Goal: Task Accomplishment & Management: Manage account settings

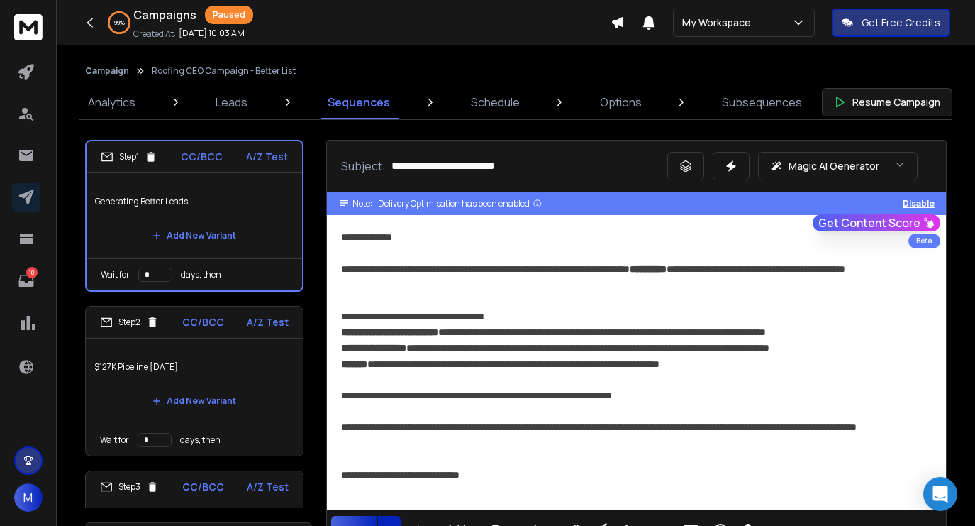
click at [926, 225] on icon at bounding box center [929, 222] width 11 height 11
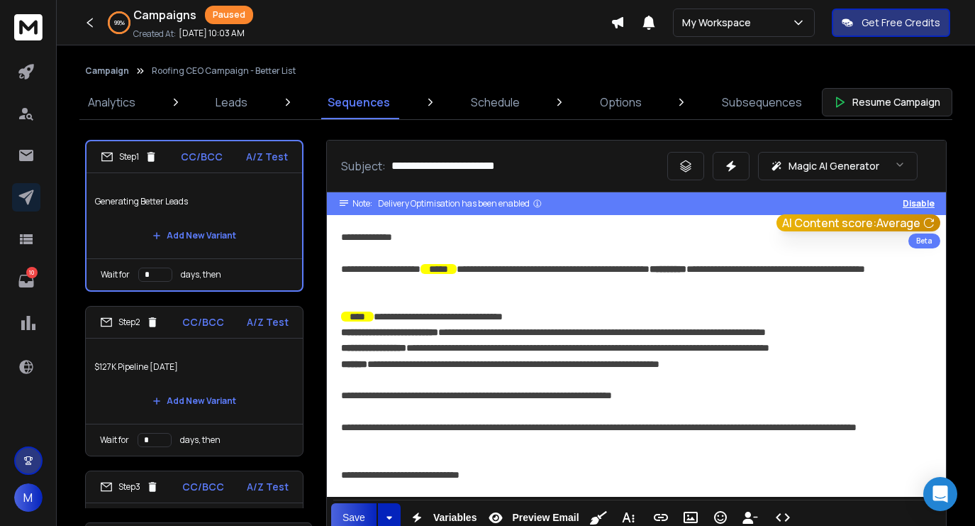
click at [457, 269] on span "*****" at bounding box center [439, 269] width 36 height 10
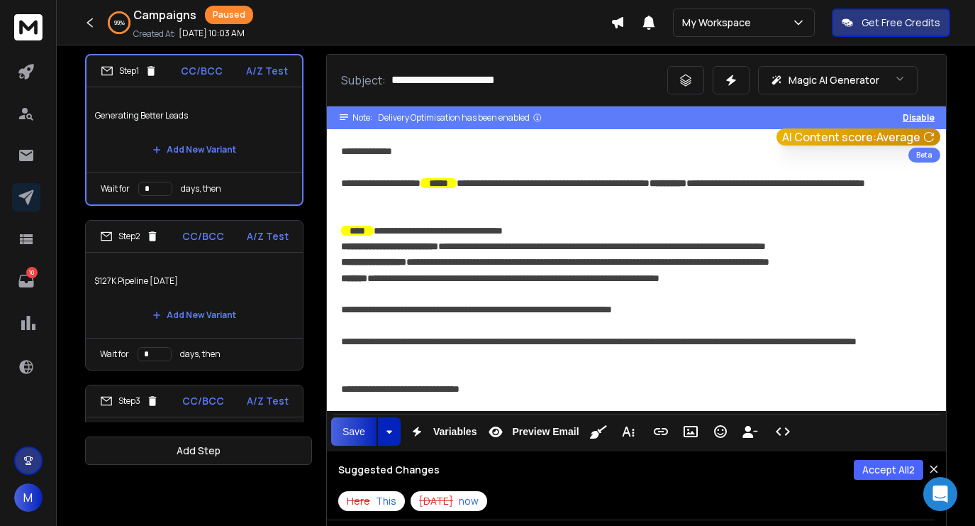
scroll to position [94, 0]
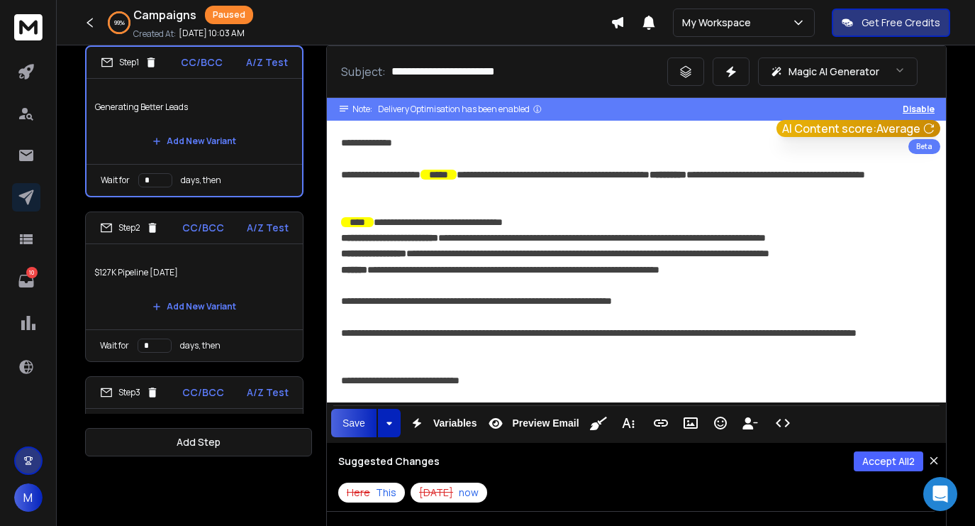
click at [457, 175] on span "*****" at bounding box center [439, 175] width 36 height 10
click at [358, 221] on span "****" at bounding box center [357, 222] width 33 height 10
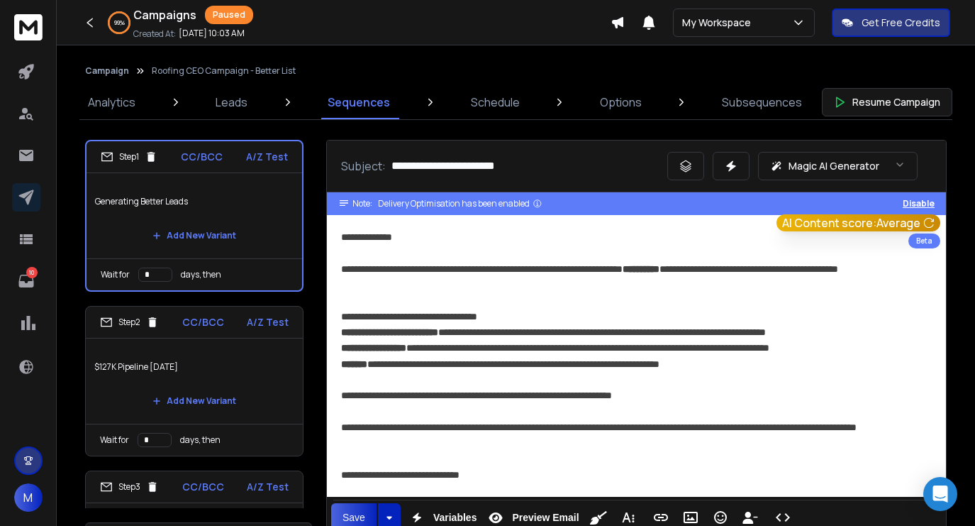
click at [431, 153] on div "**********" at bounding box center [636, 166] width 619 height 52
click at [431, 162] on input "**********" at bounding box center [523, 165] width 262 height 17
paste input "**********"
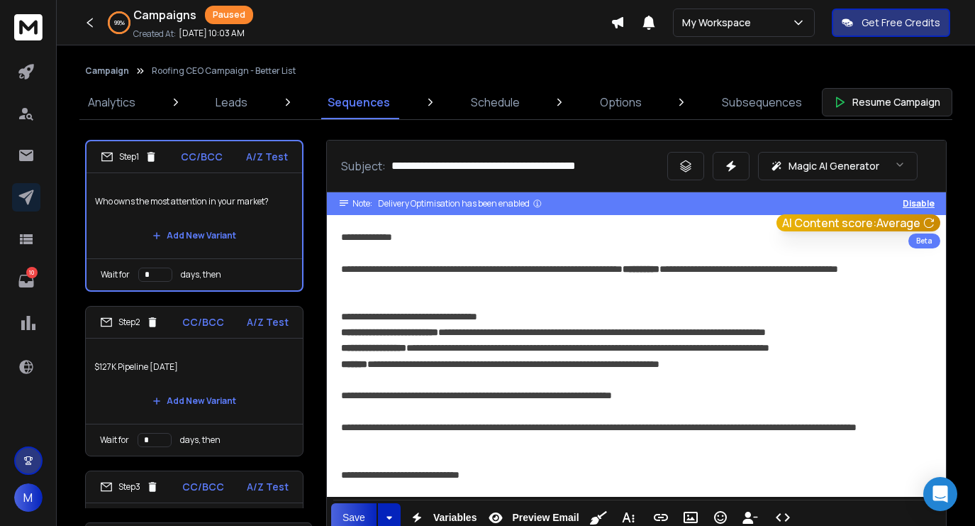
click at [421, 167] on input "**********" at bounding box center [523, 165] width 262 height 17
drag, startPoint x: 450, startPoint y: 163, endPoint x: 568, endPoint y: 162, distance: 117.1
click at [568, 162] on input "**********" at bounding box center [523, 165] width 262 height 17
click at [486, 162] on input "**********" at bounding box center [523, 165] width 262 height 17
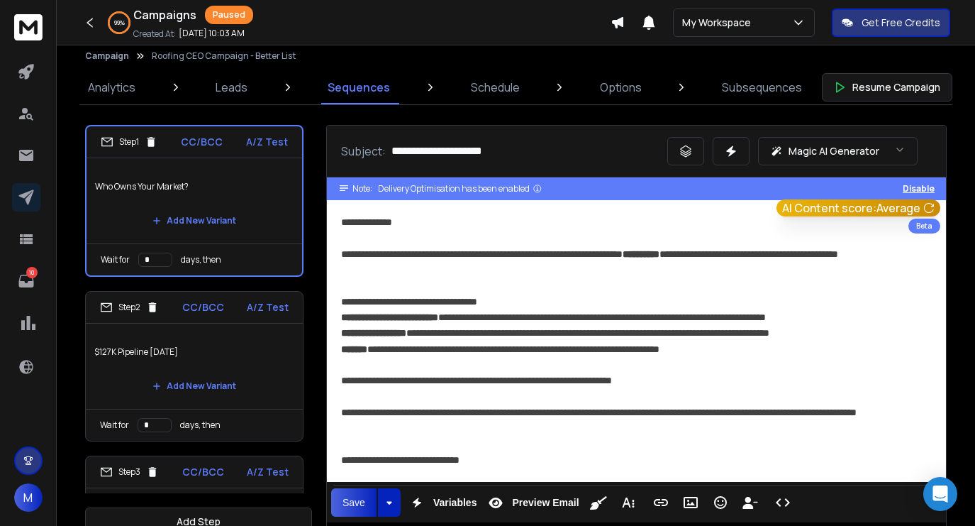
scroll to position [16, 0]
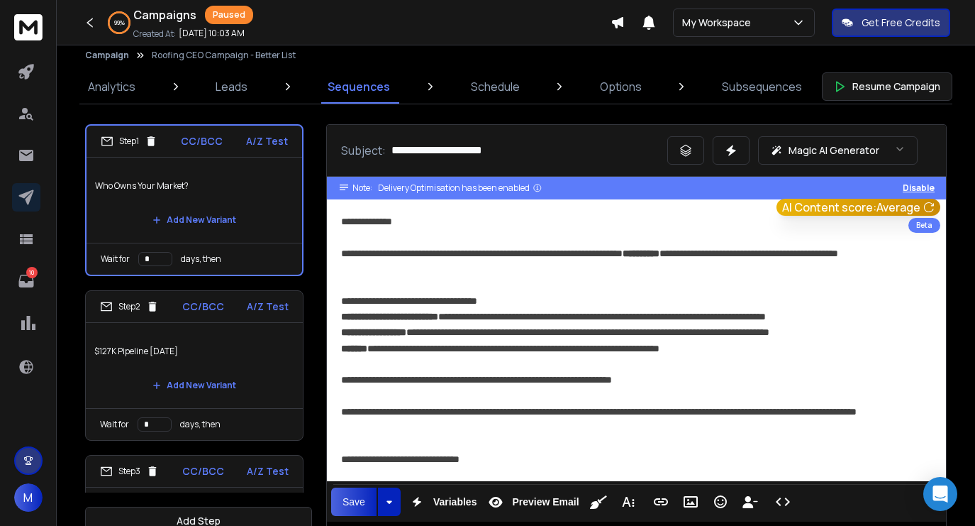
click at [423, 253] on div "**********" at bounding box center [636, 261] width 591 height 32
click at [360, 251] on div "**********" at bounding box center [636, 261] width 591 height 32
click at [557, 316] on div "**********" at bounding box center [636, 317] width 591 height 16
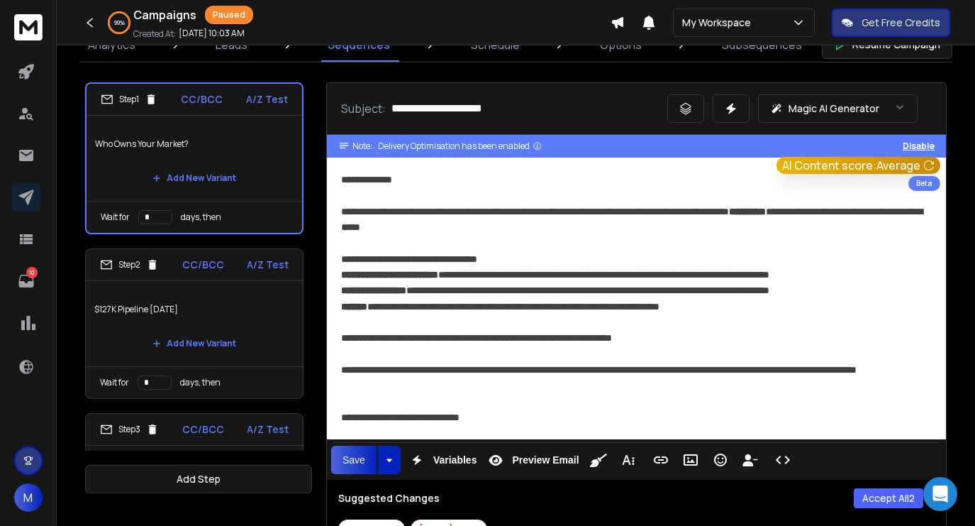
scroll to position [82, 0]
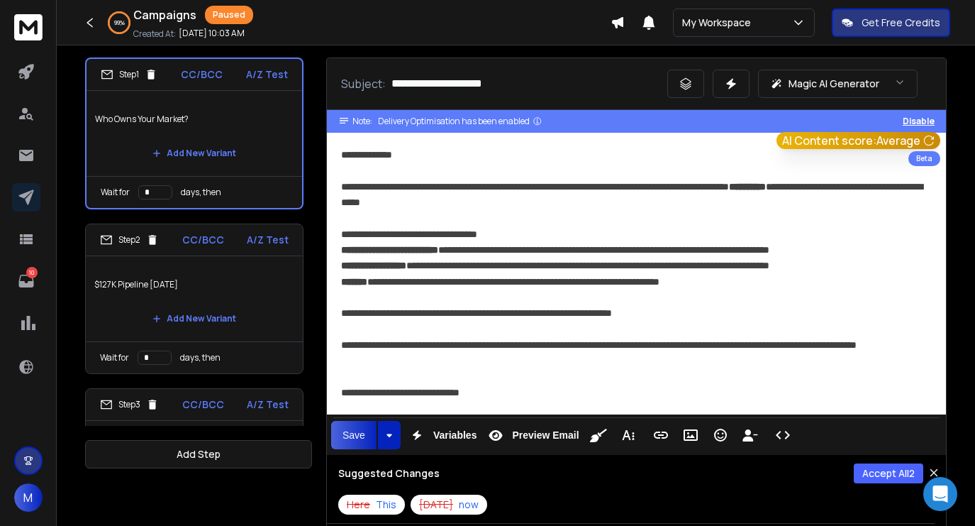
click at [694, 308] on div "**********" at bounding box center [636, 313] width 591 height 16
click at [646, 330] on div at bounding box center [636, 329] width 591 height 16
click at [599, 356] on div "**********" at bounding box center [636, 353] width 591 height 32
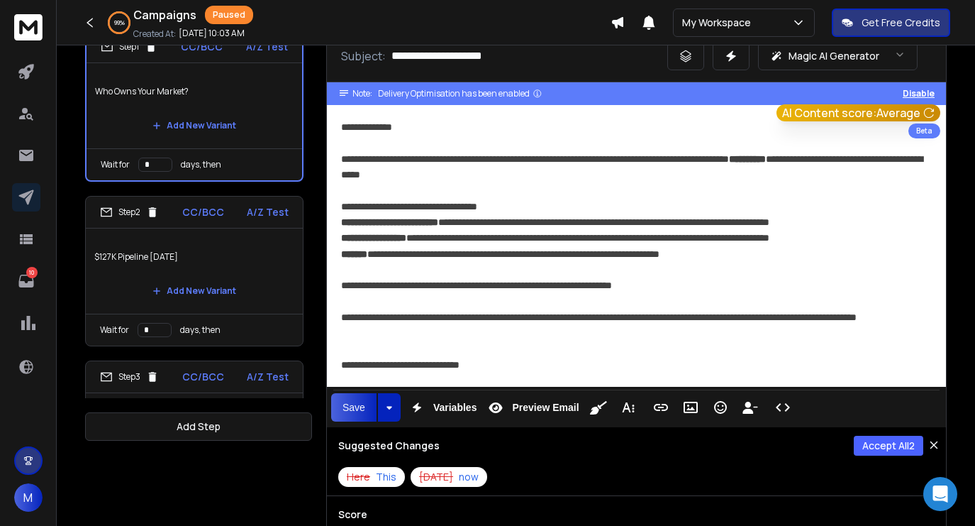
scroll to position [145, 0]
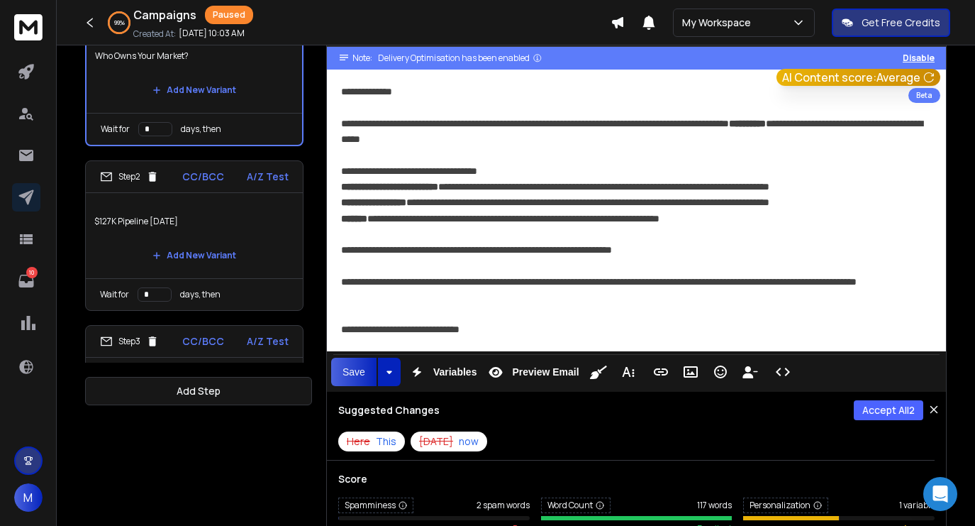
click at [397, 328] on div "**********" at bounding box center [636, 329] width 591 height 16
click at [931, 407] on icon at bounding box center [934, 409] width 6 height 6
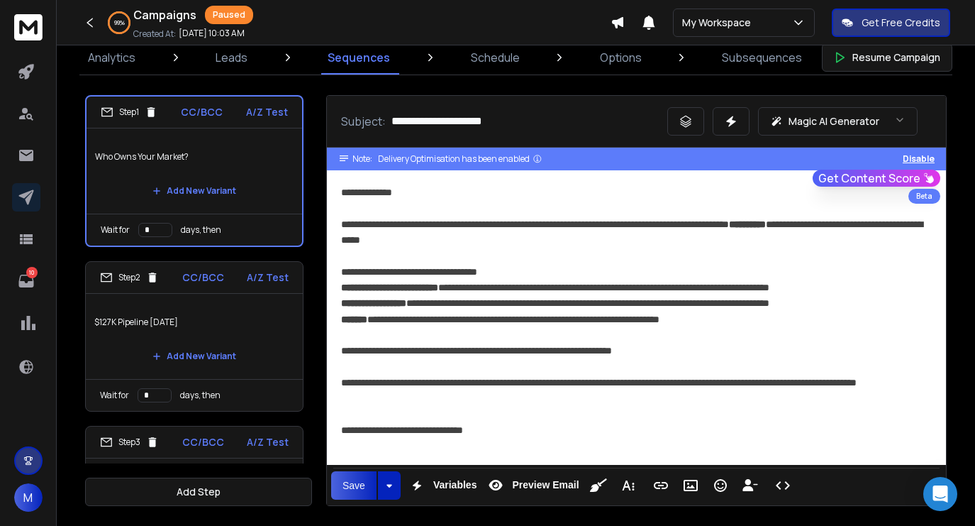
scroll to position [44, 0]
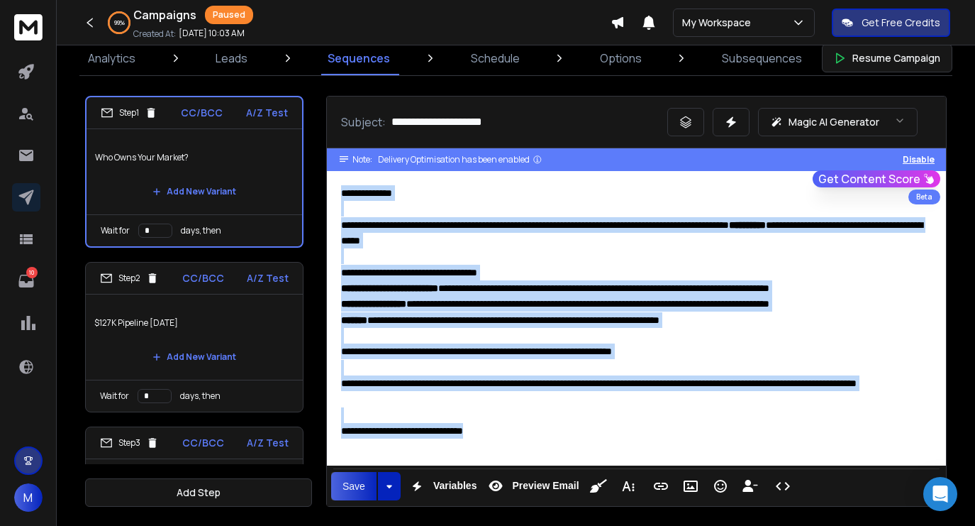
drag, startPoint x: 524, startPoint y: 436, endPoint x: 334, endPoint y: 172, distance: 324.3
click at [334, 172] on div "**********" at bounding box center [636, 318] width 619 height 294
copy div "**********"
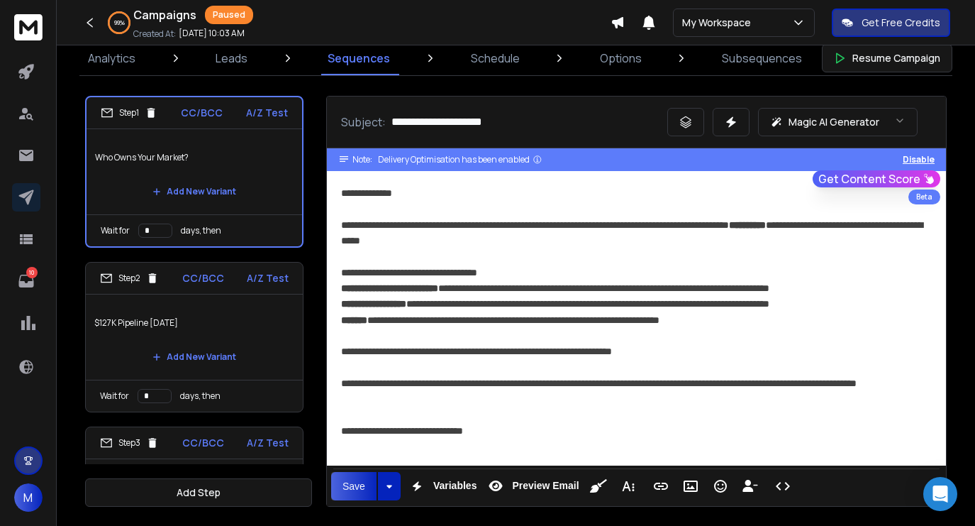
click at [475, 121] on input "**********" at bounding box center [523, 122] width 262 height 17
click at [210, 305] on p "$127K Pipeline [DATE]" at bounding box center [194, 323] width 200 height 40
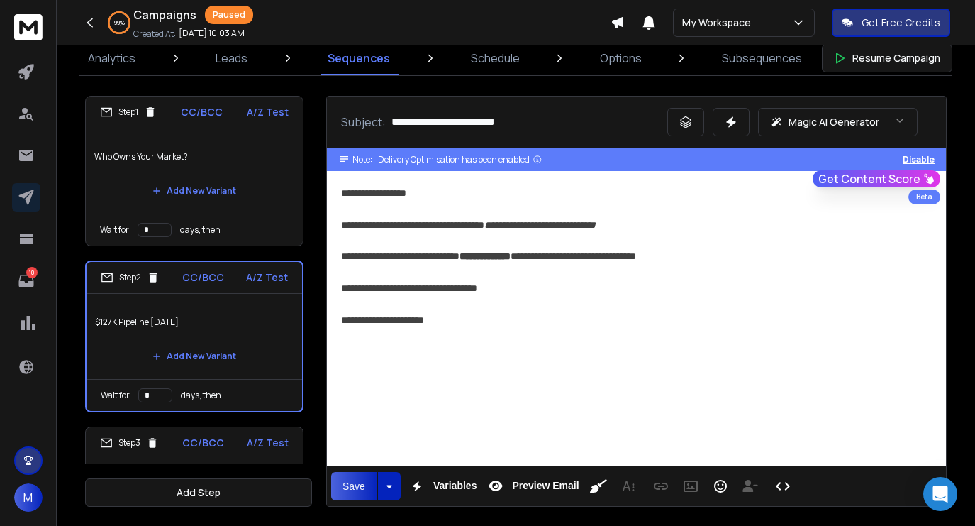
click at [514, 123] on input "**********" at bounding box center [523, 122] width 262 height 17
paste input
type input "**********"
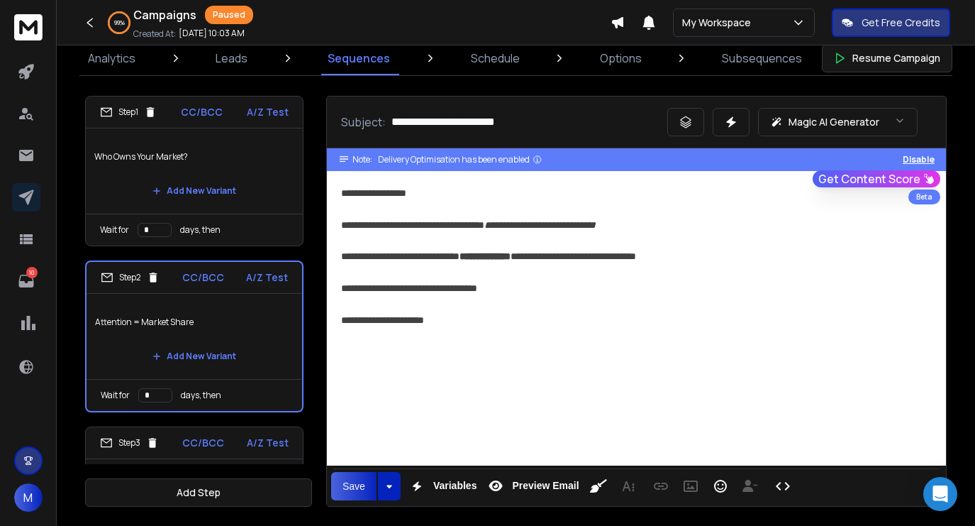
click at [515, 341] on div "**********" at bounding box center [636, 318] width 619 height 294
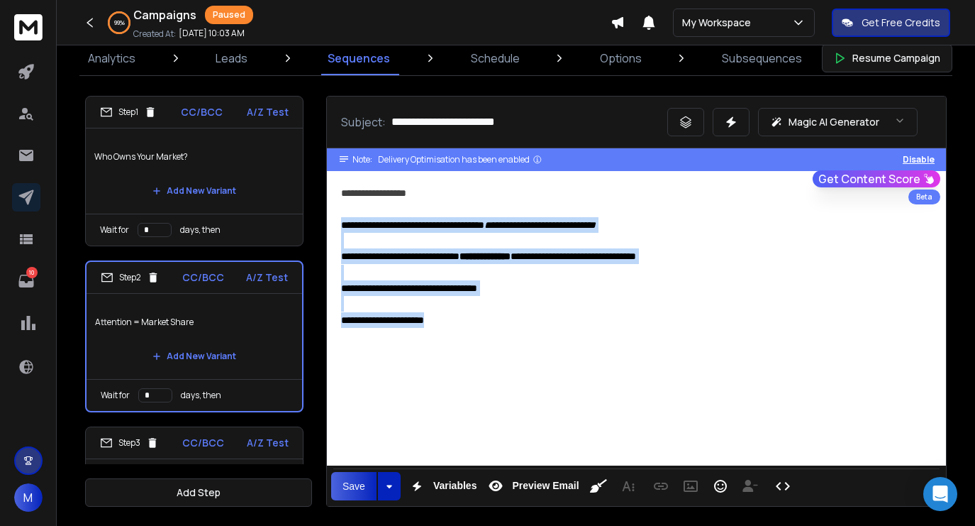
drag, startPoint x: 487, startPoint y: 321, endPoint x: 338, endPoint y: 219, distance: 180.1
click at [338, 219] on div "**********" at bounding box center [636, 318] width 619 height 294
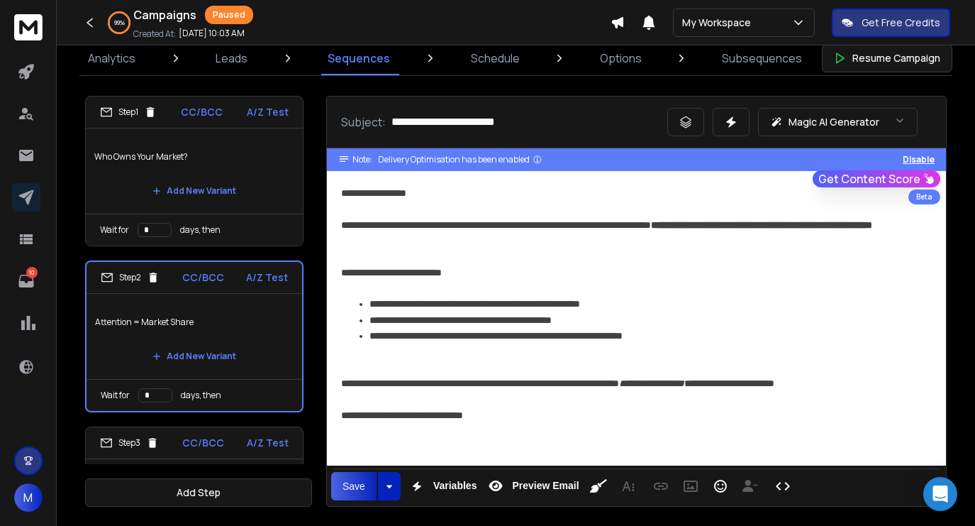
click at [356, 282] on div at bounding box center [636, 288] width 591 height 16
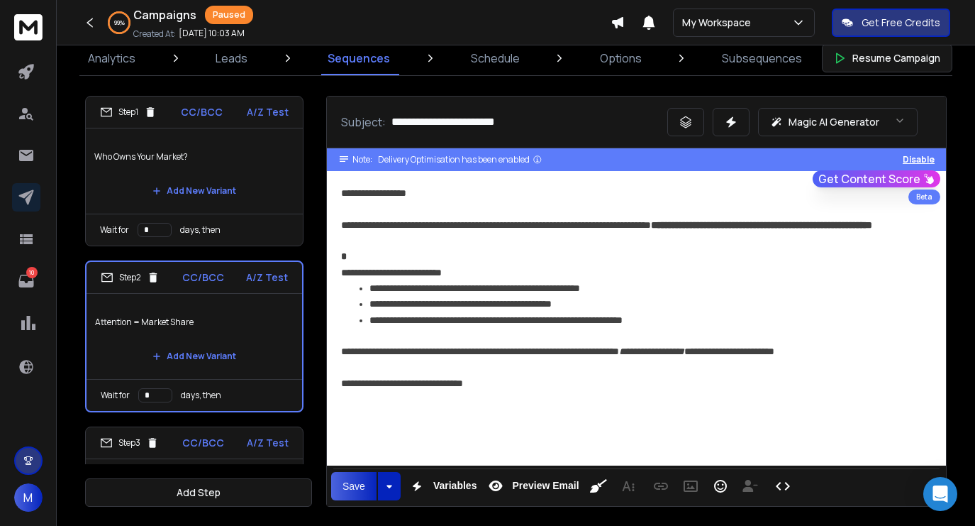
click at [351, 188] on div "**********" at bounding box center [636, 193] width 591 height 16
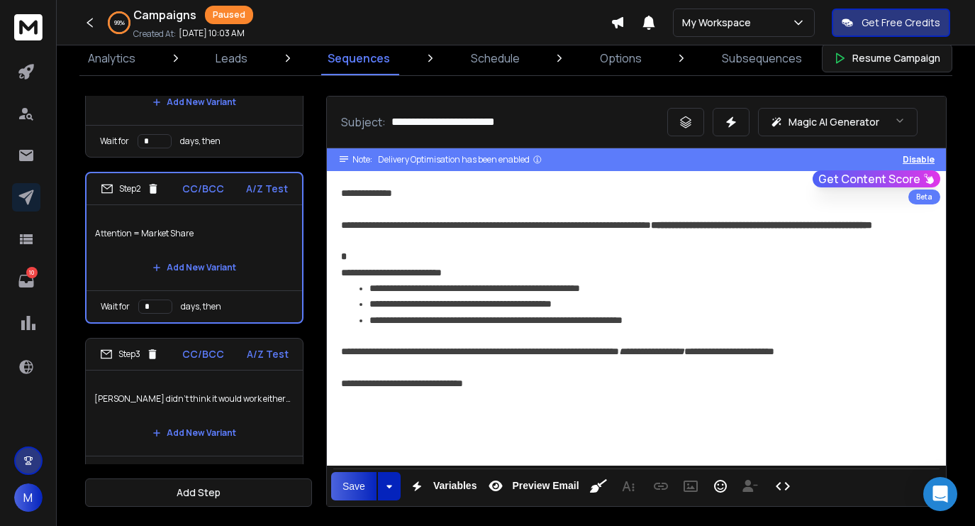
scroll to position [108, 0]
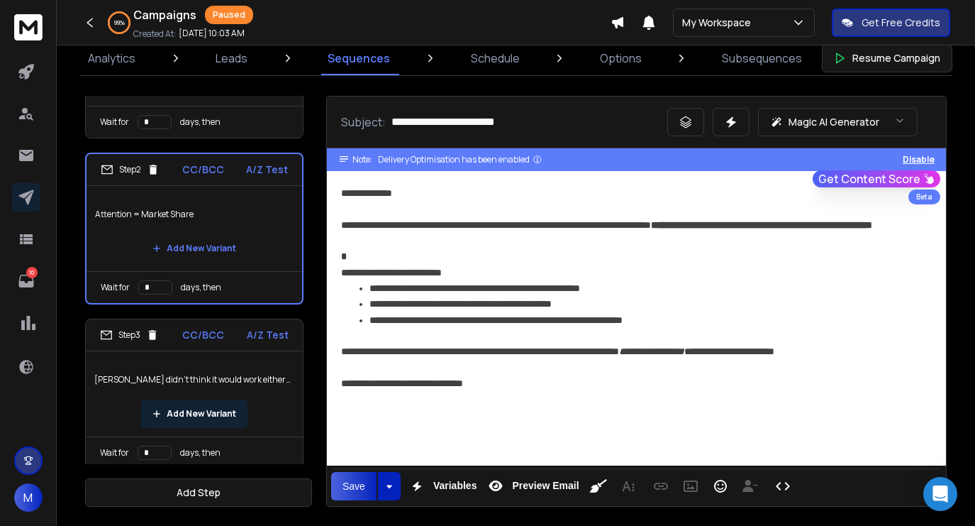
click at [223, 404] on button "Add New Variant" at bounding box center [194, 413] width 106 height 28
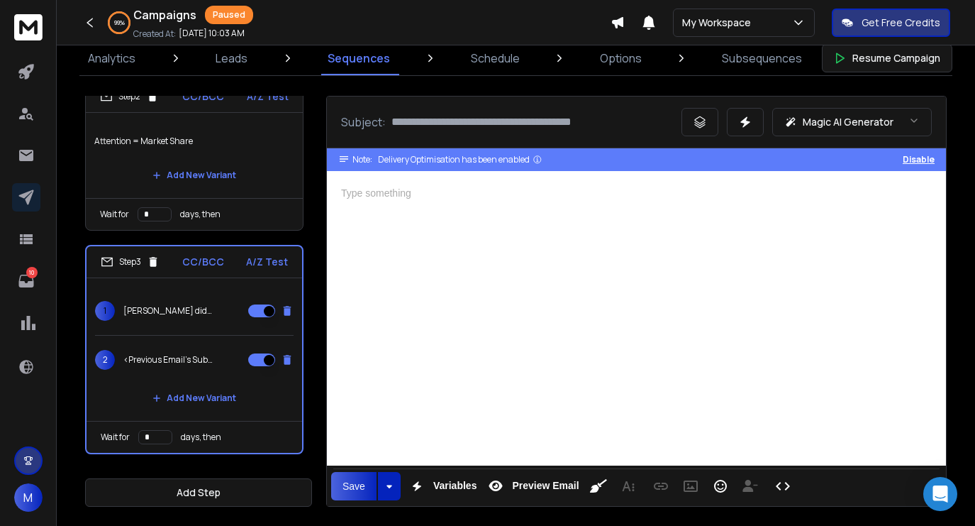
click at [157, 262] on icon at bounding box center [154, 262] width 8 height 10
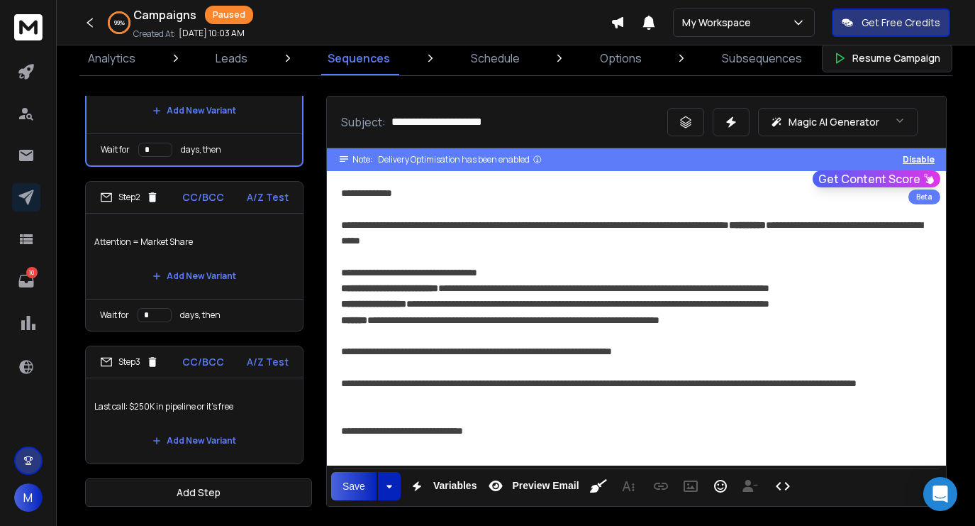
click at [207, 397] on p "Last call: $250K in pipeline or it’s free" at bounding box center [194, 407] width 200 height 40
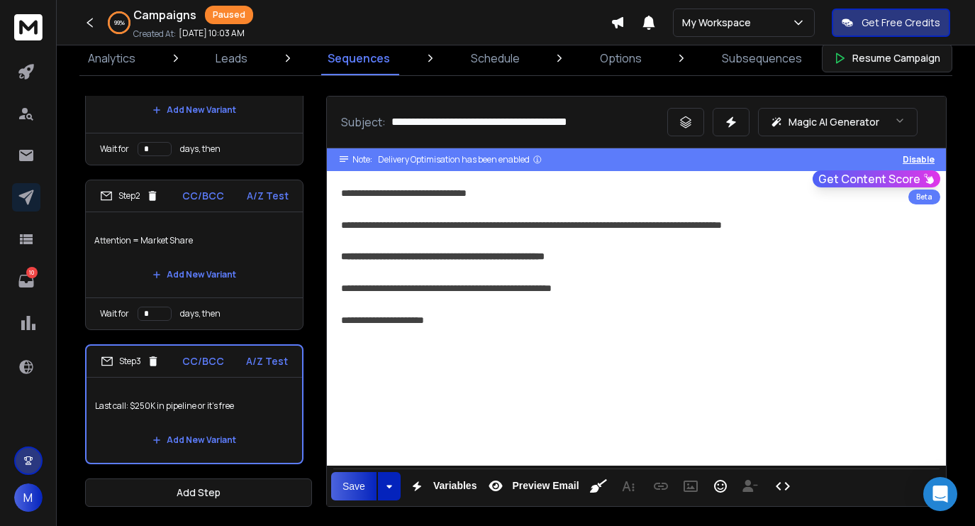
click at [554, 114] on input "**********" at bounding box center [523, 122] width 262 height 17
paste input
type input "**********"
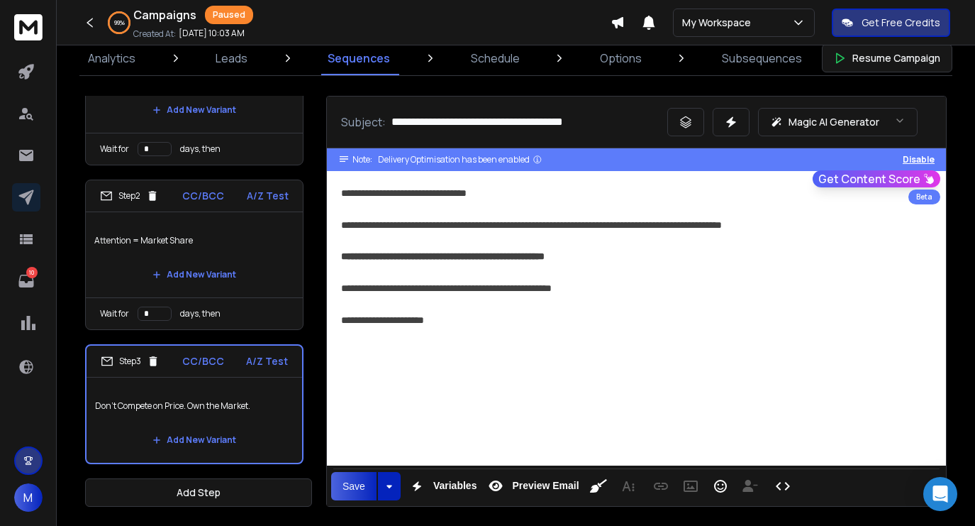
click at [534, 298] on div at bounding box center [636, 304] width 591 height 16
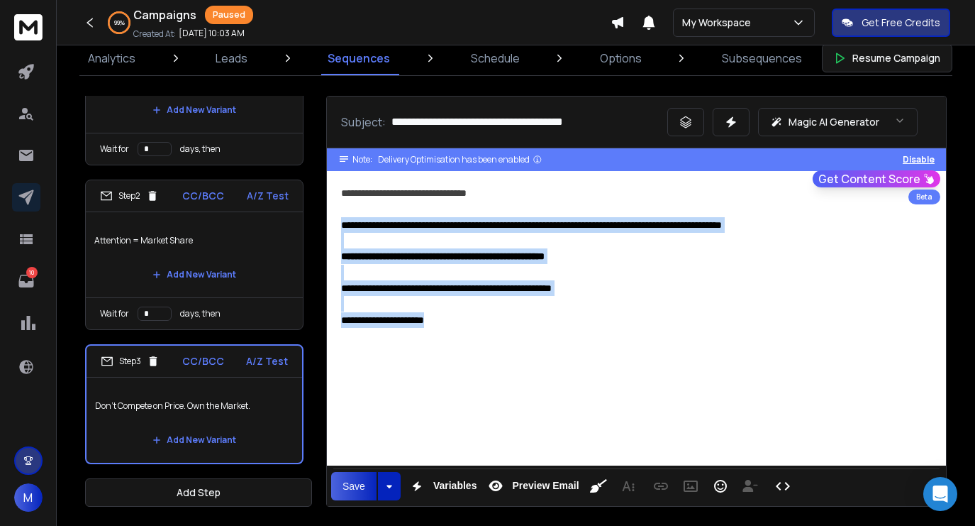
drag, startPoint x: 487, startPoint y: 320, endPoint x: 333, endPoint y: 216, distance: 186.1
click at [333, 216] on div "**********" at bounding box center [636, 318] width 619 height 294
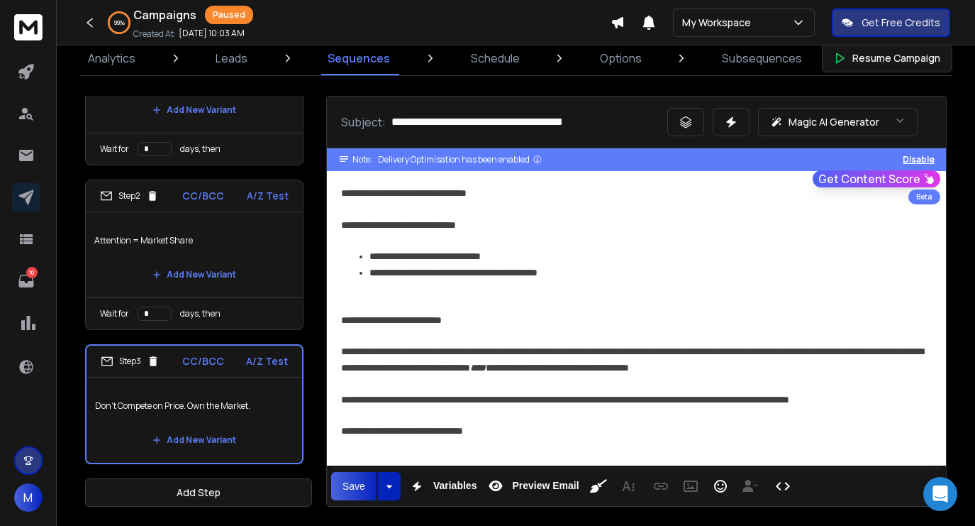
click at [343, 217] on div "**********" at bounding box center [636, 225] width 591 height 16
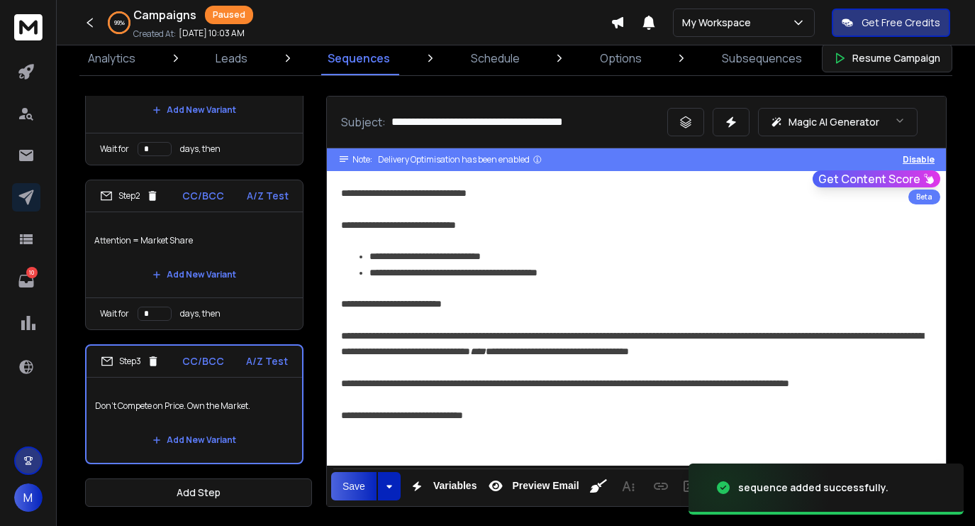
scroll to position [0, 0]
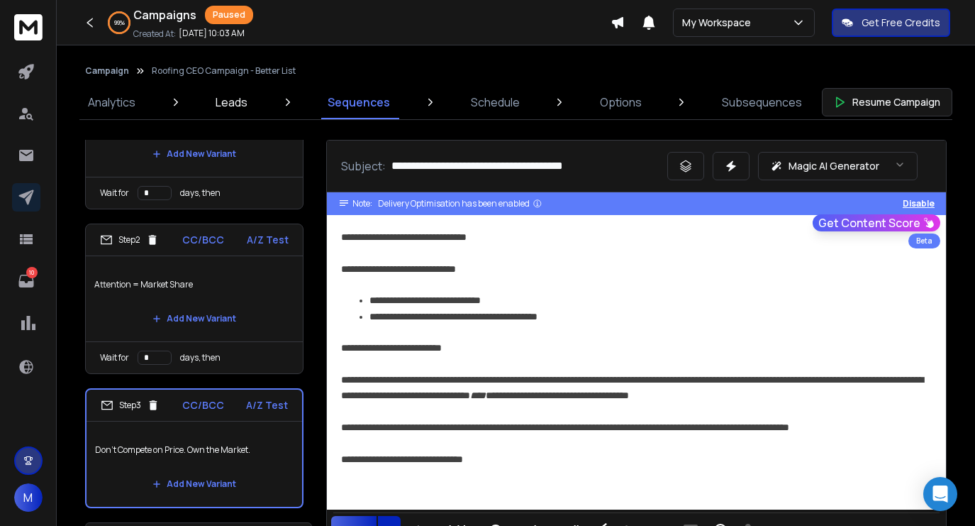
click at [255, 103] on link "Leads" at bounding box center [231, 102] width 49 height 34
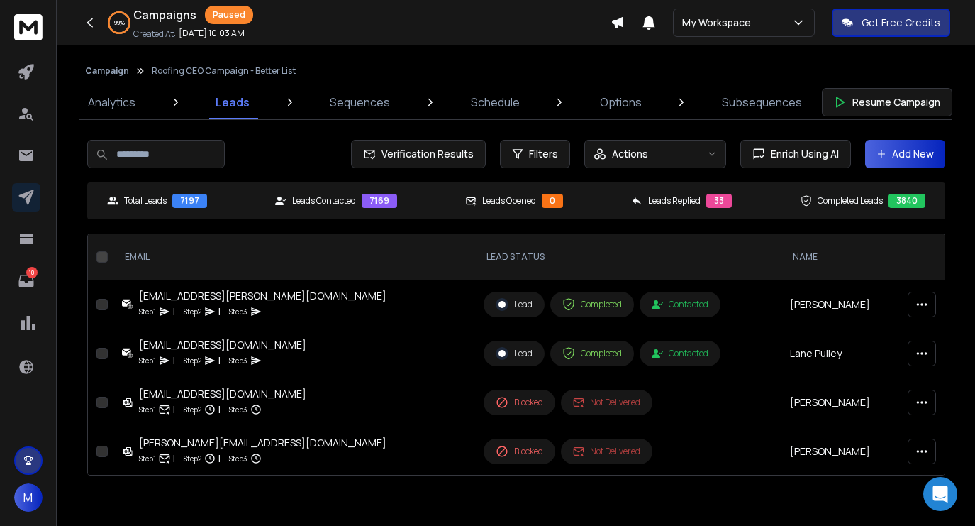
click at [903, 161] on button "Add New" at bounding box center [905, 154] width 80 height 28
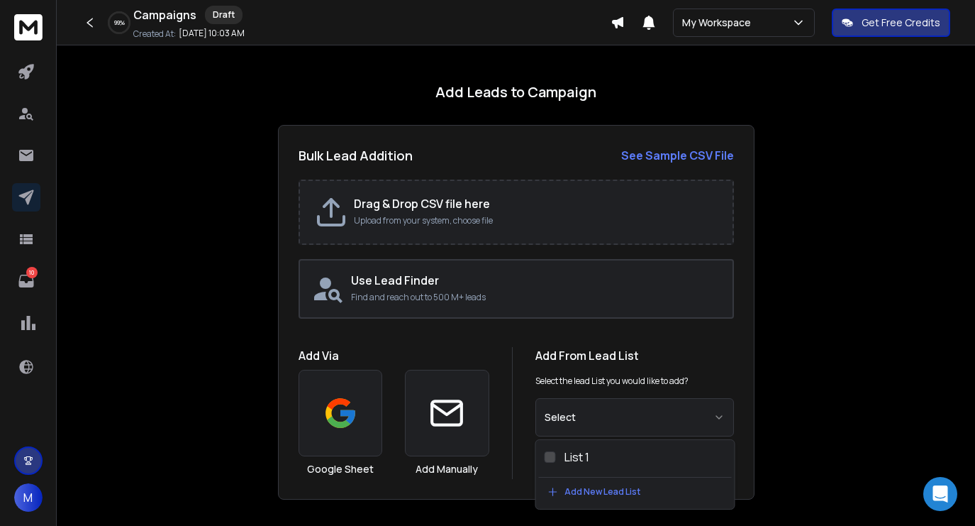
click at [572, 415] on span "Select" at bounding box center [560, 417] width 31 height 14
click at [553, 455] on button "button" at bounding box center [550, 456] width 11 height 11
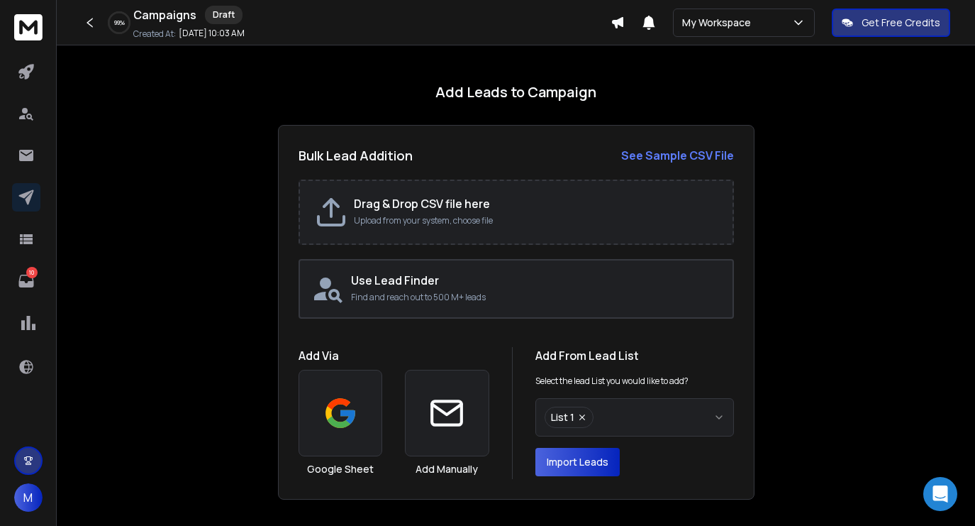
click at [748, 345] on div "Bulk Lead Addition See Sample CSV File Drag & Drop CSV file here Upload from yo…" at bounding box center [516, 312] width 477 height 375
click at [593, 455] on button "Import Leads" at bounding box center [578, 462] width 84 height 28
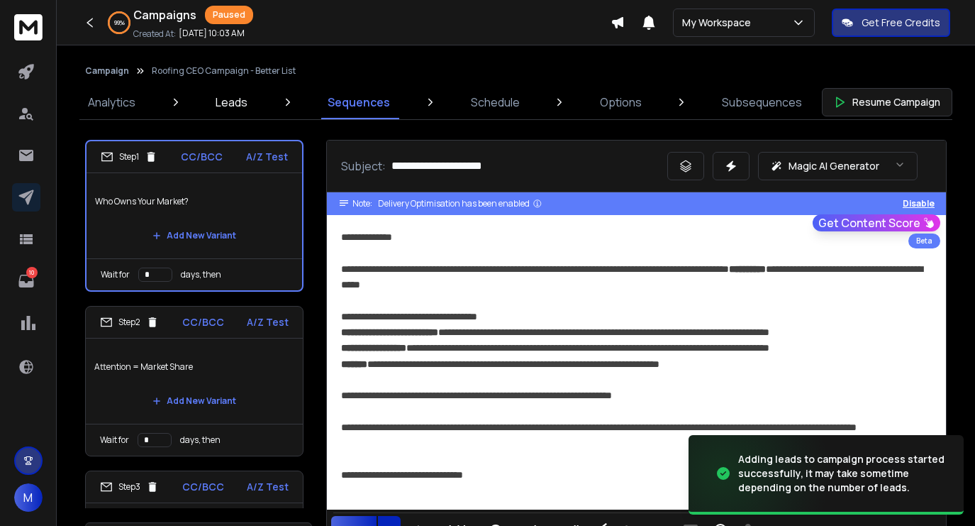
click at [241, 111] on link "Leads" at bounding box center [231, 102] width 49 height 34
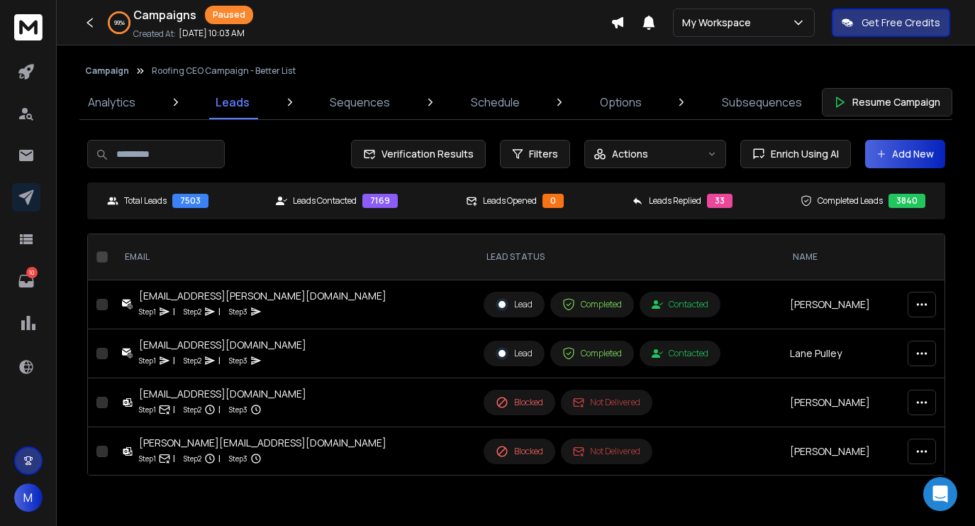
click at [233, 104] on p "Leads" at bounding box center [233, 102] width 34 height 17
click at [901, 156] on button "Add New" at bounding box center [905, 154] width 80 height 28
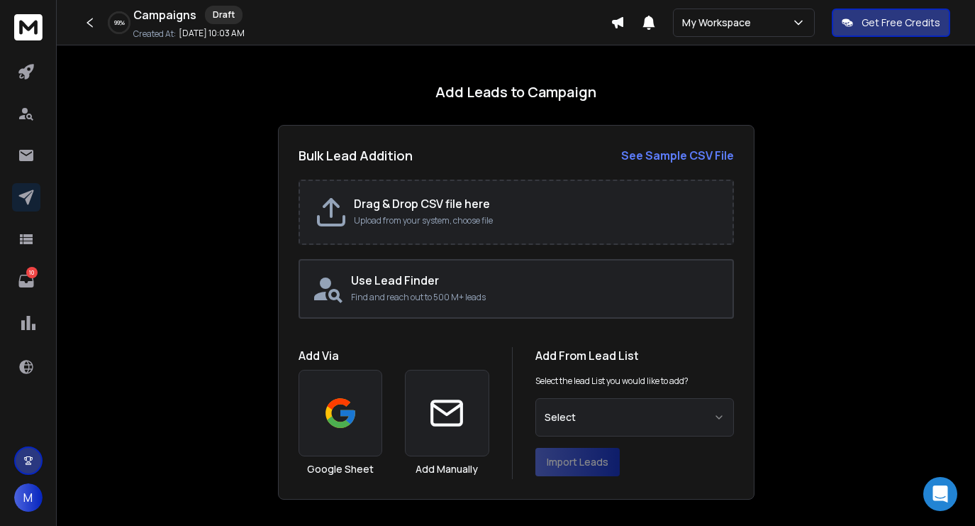
click at [572, 412] on span "Select" at bounding box center [560, 417] width 31 height 14
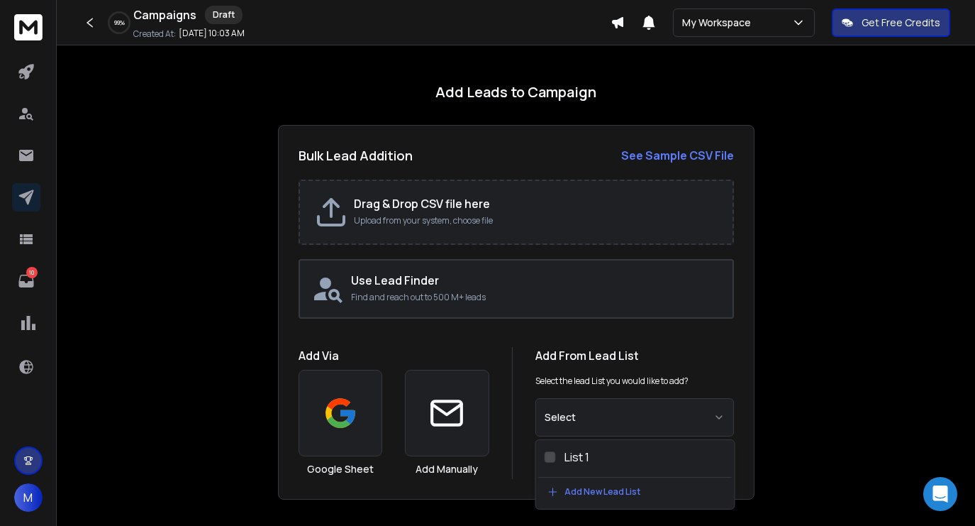
click at [550, 459] on button "button" at bounding box center [550, 456] width 11 height 11
click at [562, 342] on div "Bulk Lead Addition See Sample CSV File Drag & Drop CSV file here Upload from yo…" at bounding box center [517, 311] width 436 height 333
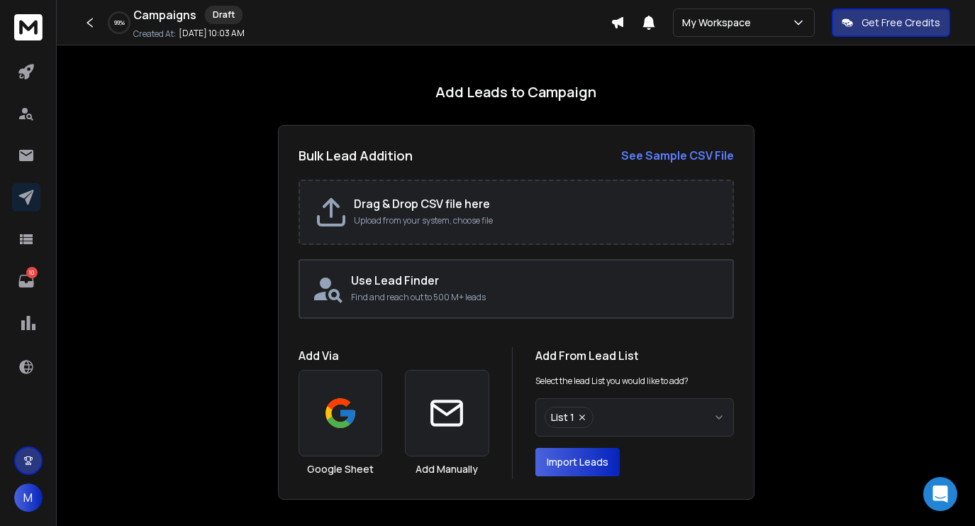
click at [564, 463] on button "Import Leads" at bounding box center [578, 462] width 84 height 28
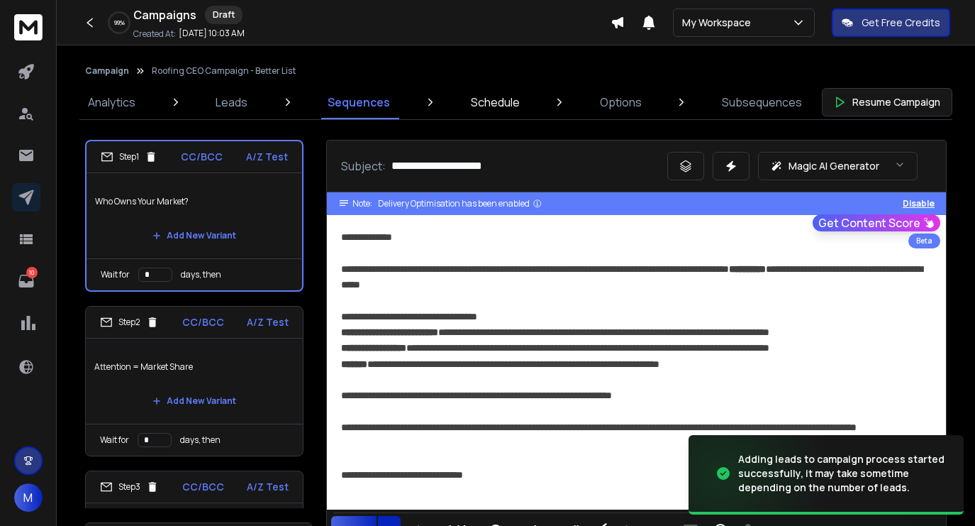
click at [485, 110] on p "Schedule" at bounding box center [495, 102] width 49 height 17
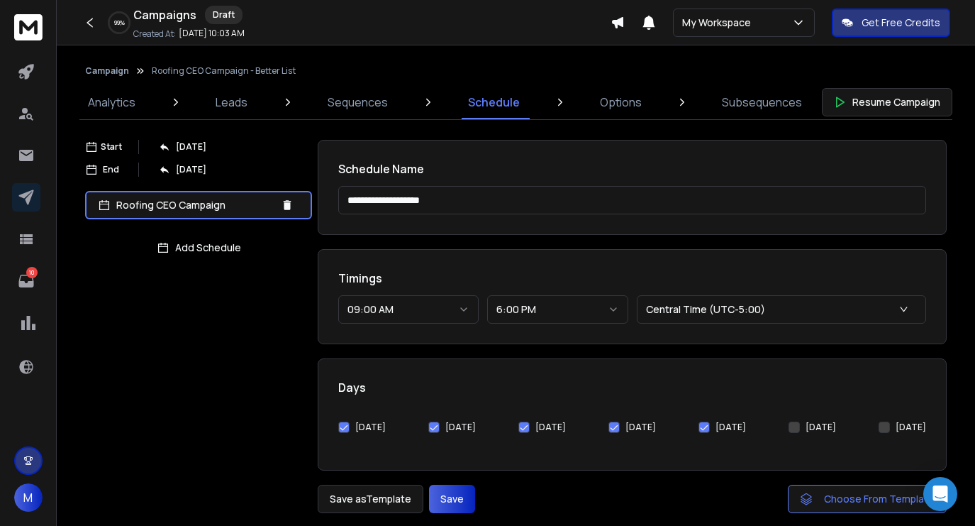
click at [422, 203] on input "**********" at bounding box center [632, 200] width 588 height 28
click at [790, 420] on div "Saturday" at bounding box center [813, 427] width 48 height 28
click at [792, 426] on button "Saturday" at bounding box center [794, 426] width 11 height 11
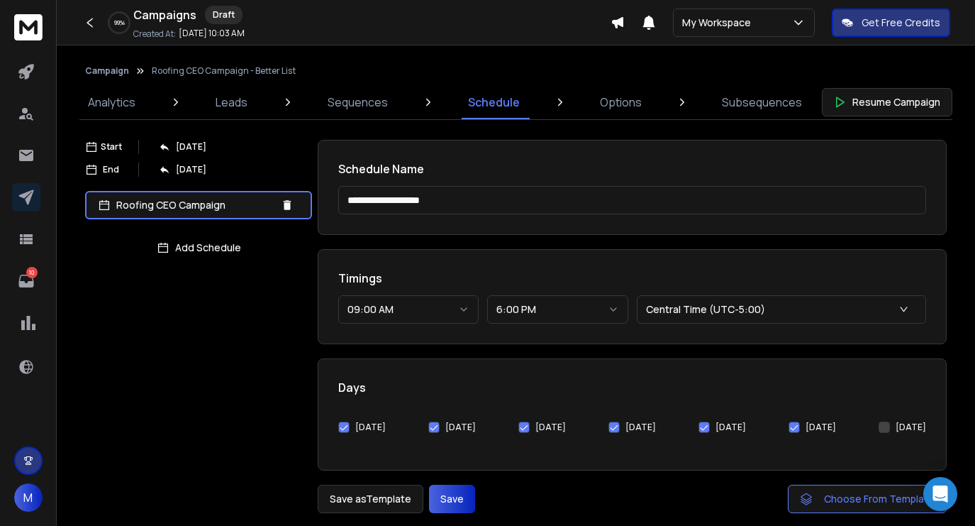
click at [883, 425] on button "Sunday" at bounding box center [884, 426] width 11 height 11
click at [416, 204] on input "**********" at bounding box center [632, 200] width 588 height 28
type input "***"
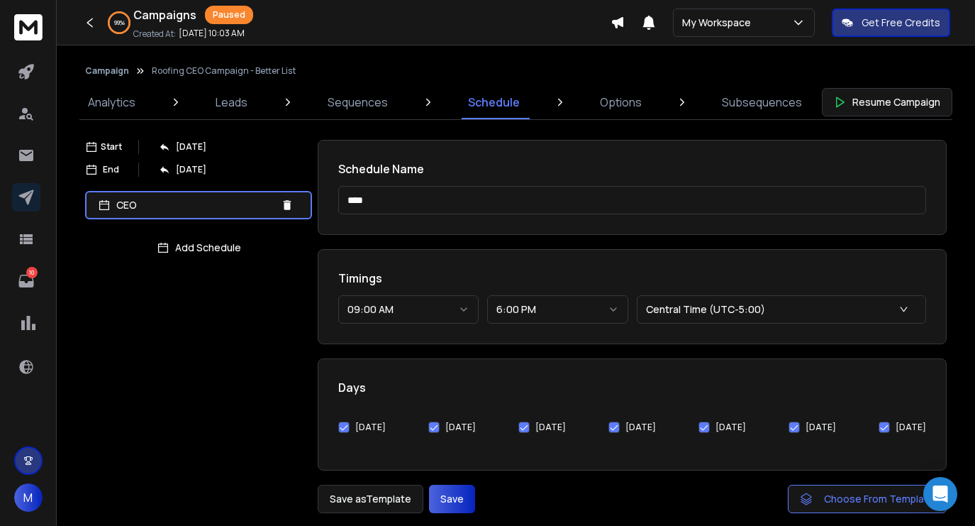
click at [422, 305] on button "09:00 AM" at bounding box center [408, 309] width 140 height 28
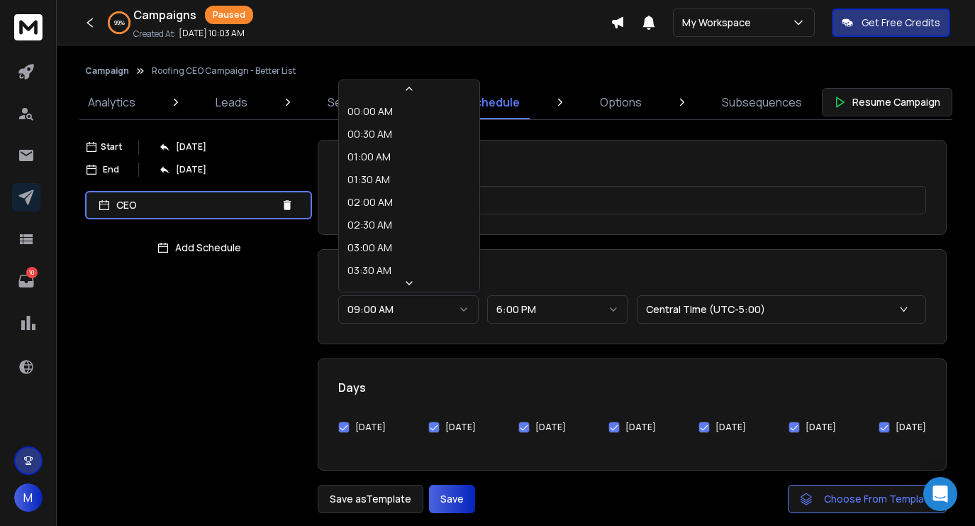
scroll to position [257, 0]
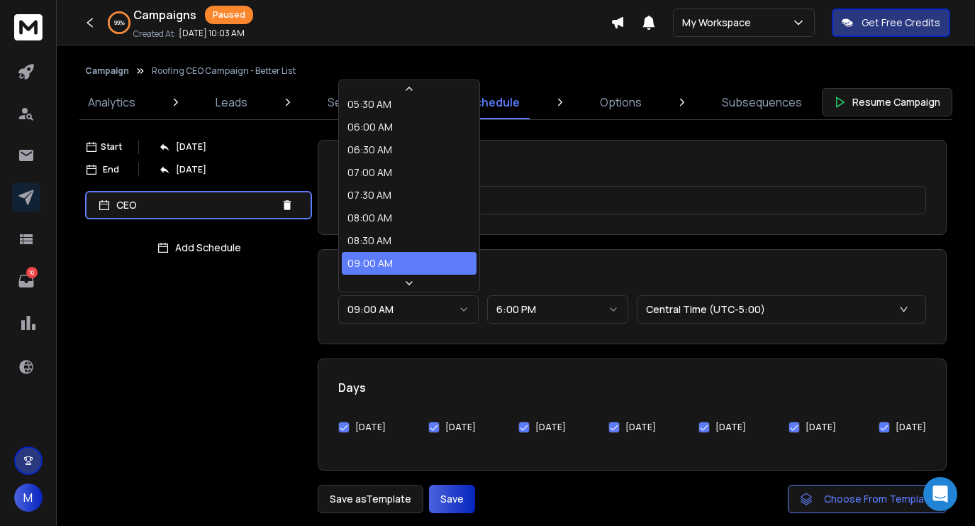
select select "********"
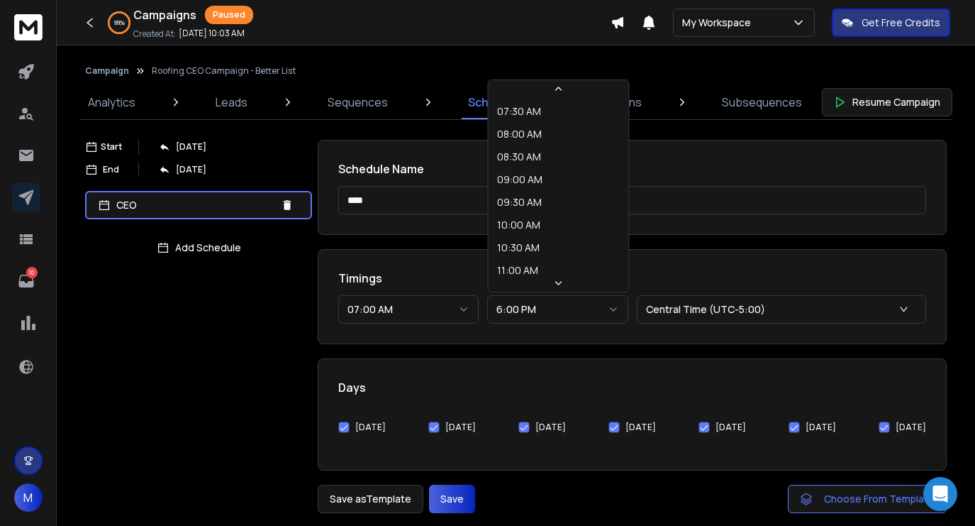
click at [524, 300] on button "6:00 PM" at bounding box center [557, 309] width 140 height 28
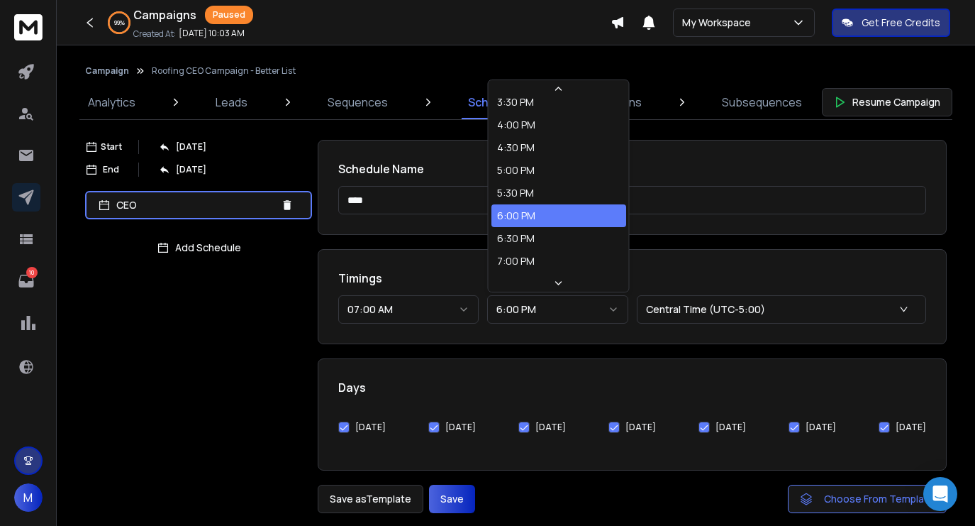
scroll to position [376, 0]
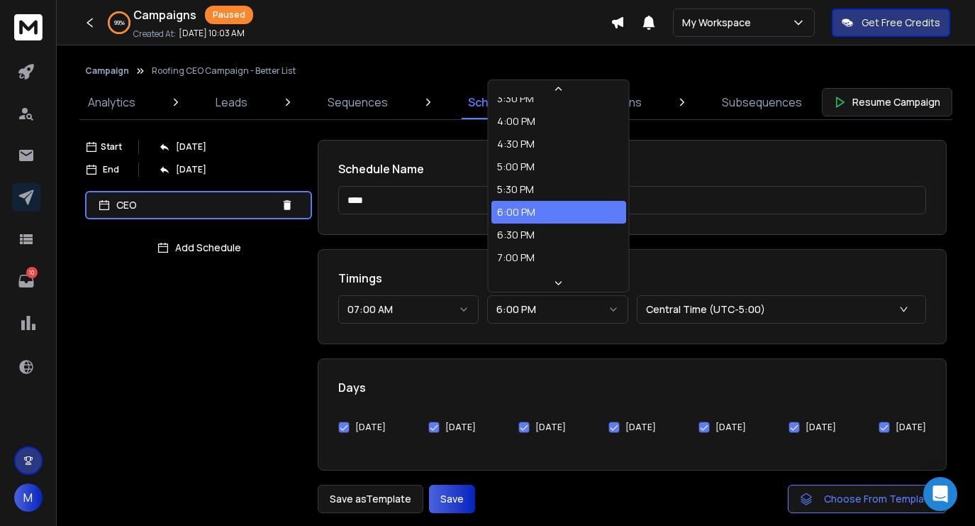
select select "********"
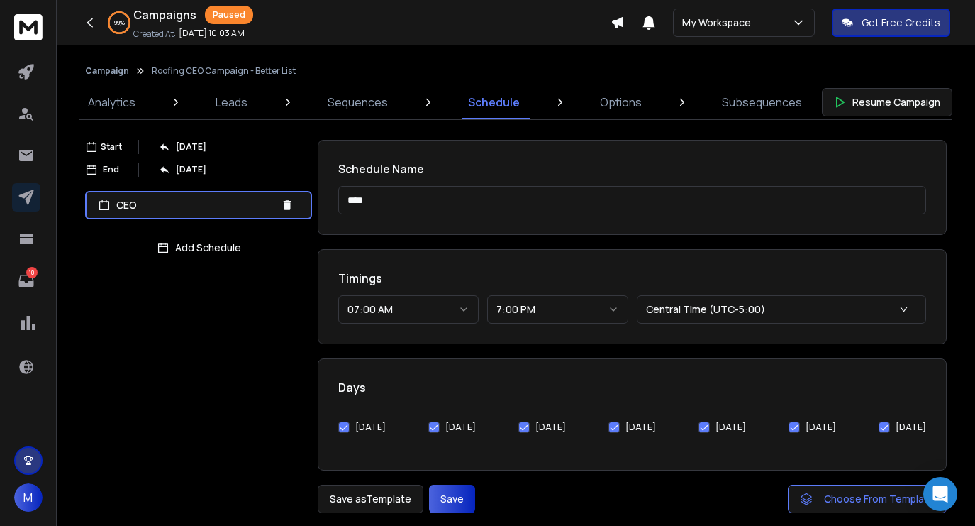
scroll to position [7, 0]
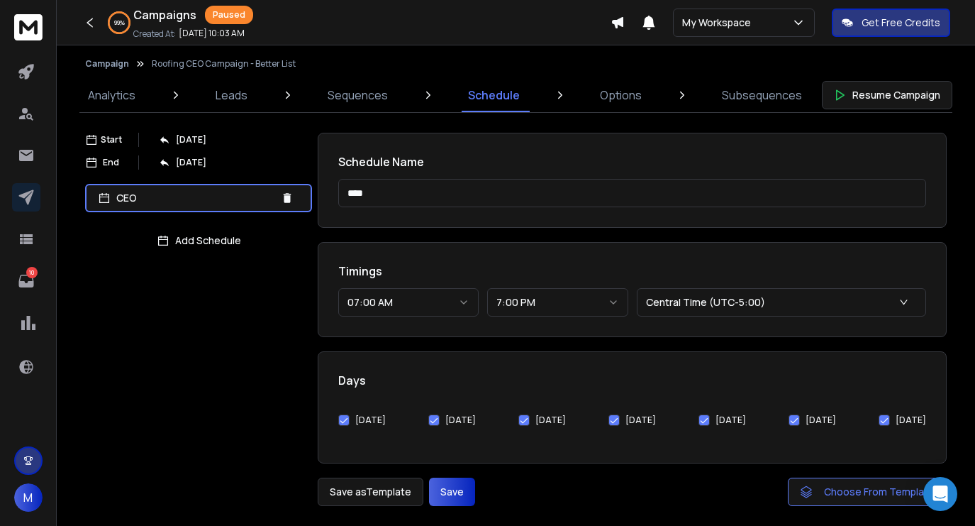
click at [433, 197] on input "***" at bounding box center [632, 193] width 588 height 28
type input "**********"
click at [455, 482] on button "Save" at bounding box center [452, 491] width 46 height 28
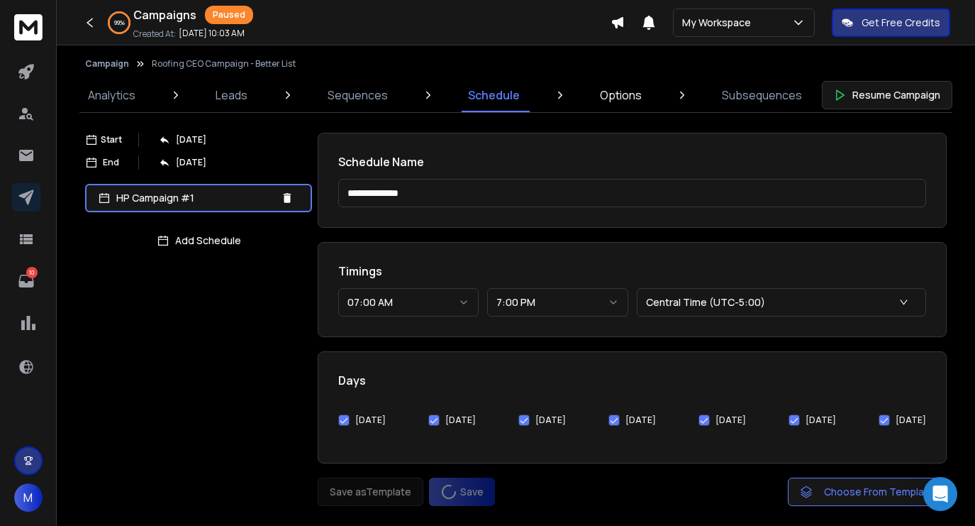
click at [605, 93] on p "Options" at bounding box center [621, 95] width 42 height 17
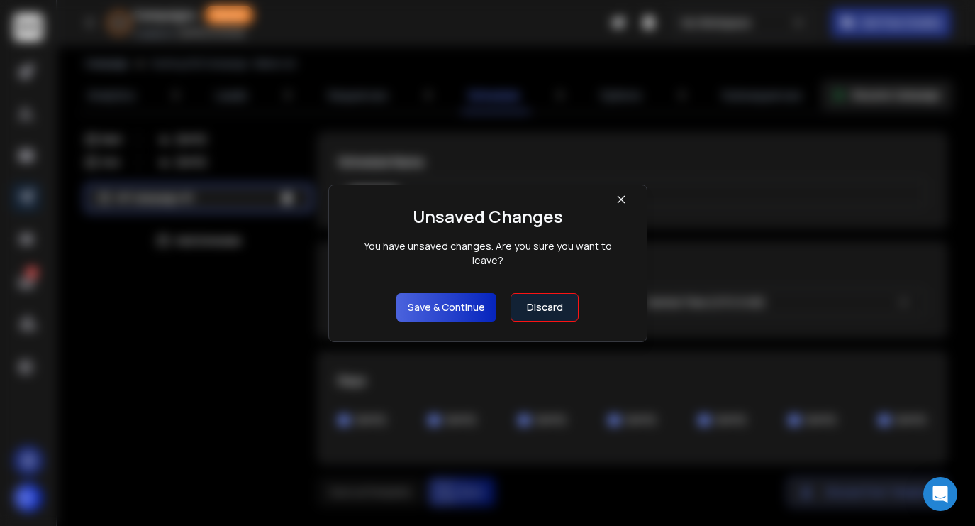
click at [480, 298] on button "Save & Continue" at bounding box center [447, 307] width 100 height 28
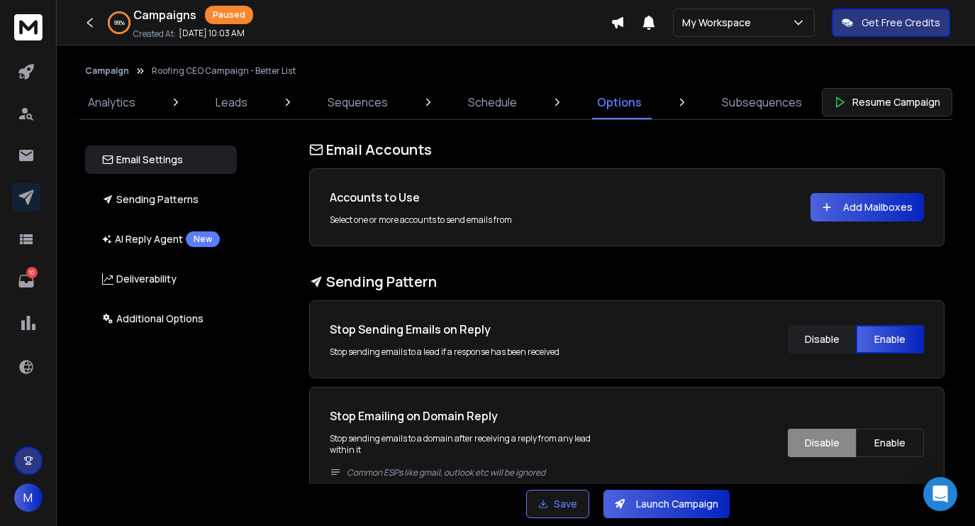
click at [835, 211] on button "Add Mailboxes" at bounding box center [868, 207] width 114 height 28
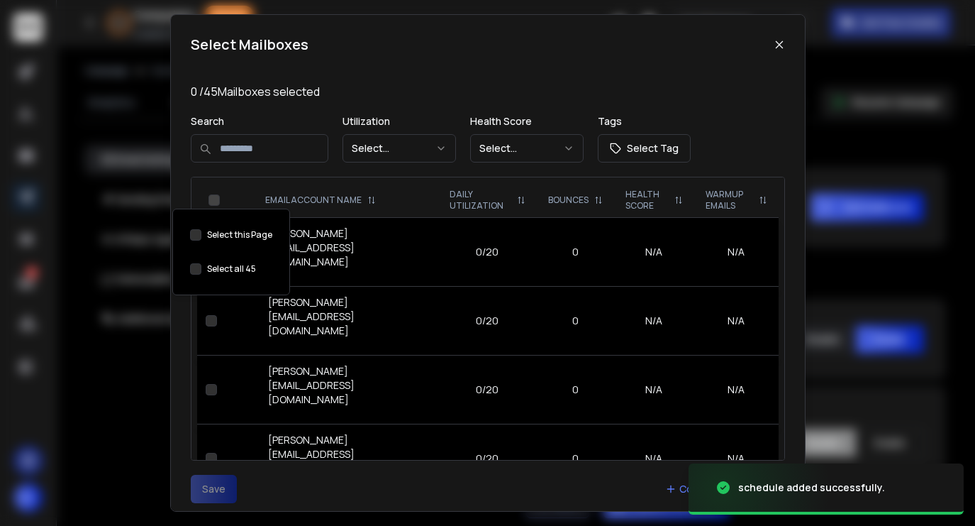
click at [217, 200] on button "Select this Page" at bounding box center [214, 199] width 11 height 11
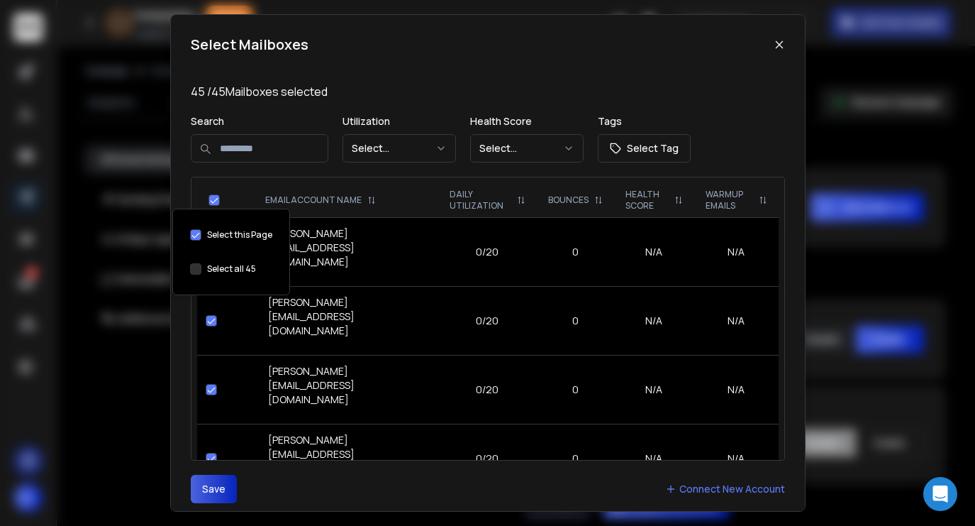
click at [195, 265] on button "Select this Page" at bounding box center [195, 268] width 11 height 11
click at [211, 493] on button "Save" at bounding box center [214, 489] width 46 height 28
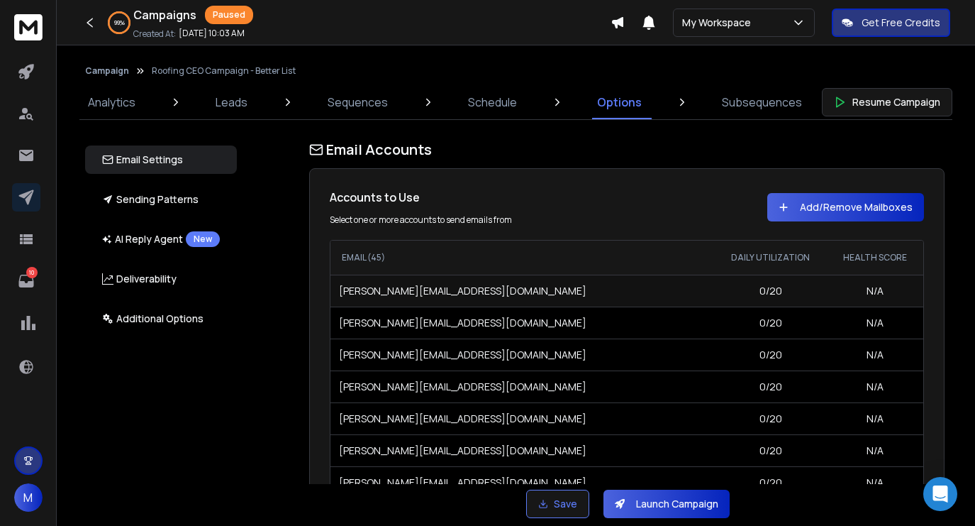
click at [403, 289] on p "jon@ai10xroof.com" at bounding box center [463, 291] width 248 height 14
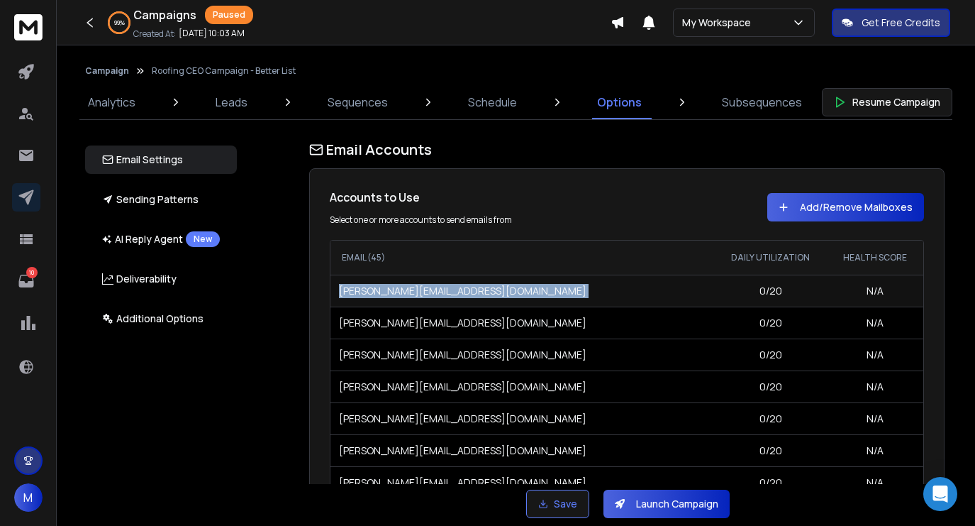
click at [403, 289] on p "jon@ai10xroof.com" at bounding box center [463, 291] width 248 height 14
copy p "jon@ai10xroof.com"
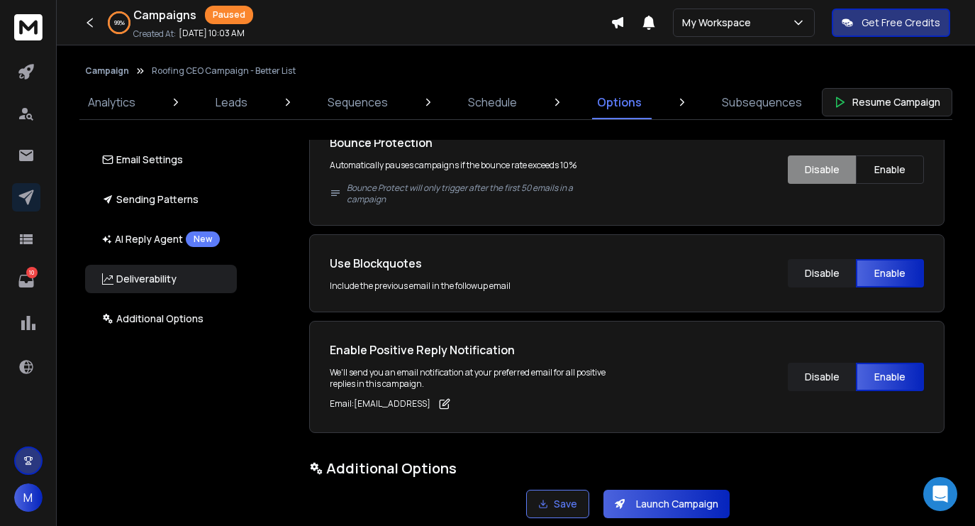
scroll to position [2242, 0]
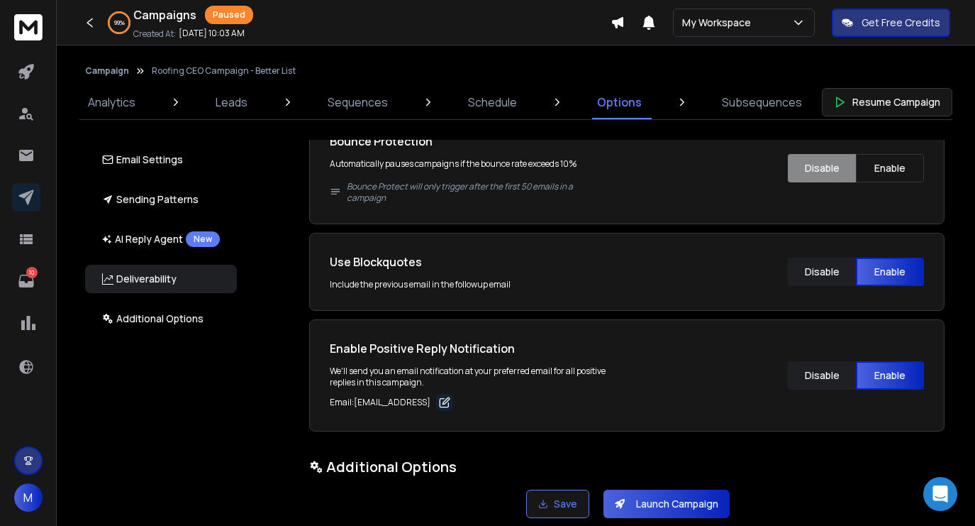
click at [450, 397] on icon at bounding box center [444, 402] width 11 height 11
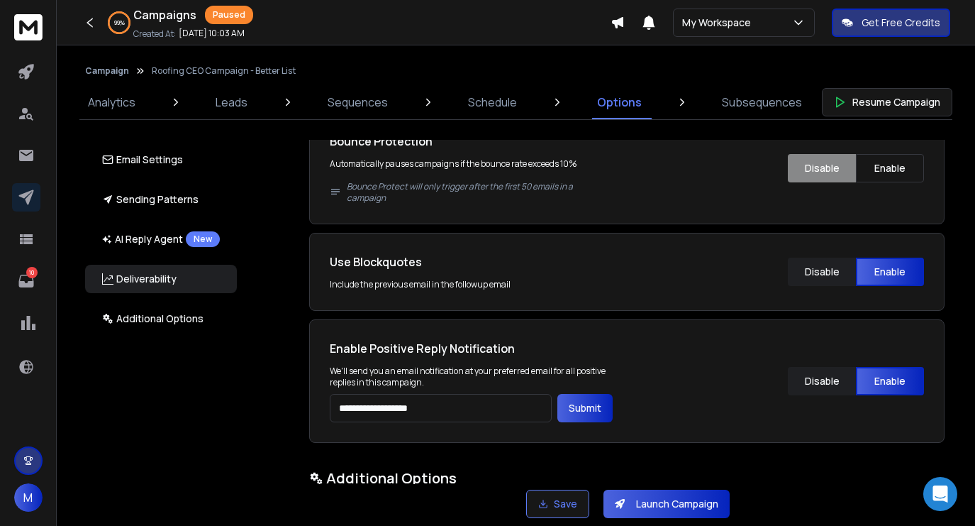
click at [455, 405] on input "**********" at bounding box center [441, 408] width 222 height 28
type input "**********"
click at [588, 412] on button "Submit" at bounding box center [585, 408] width 55 height 28
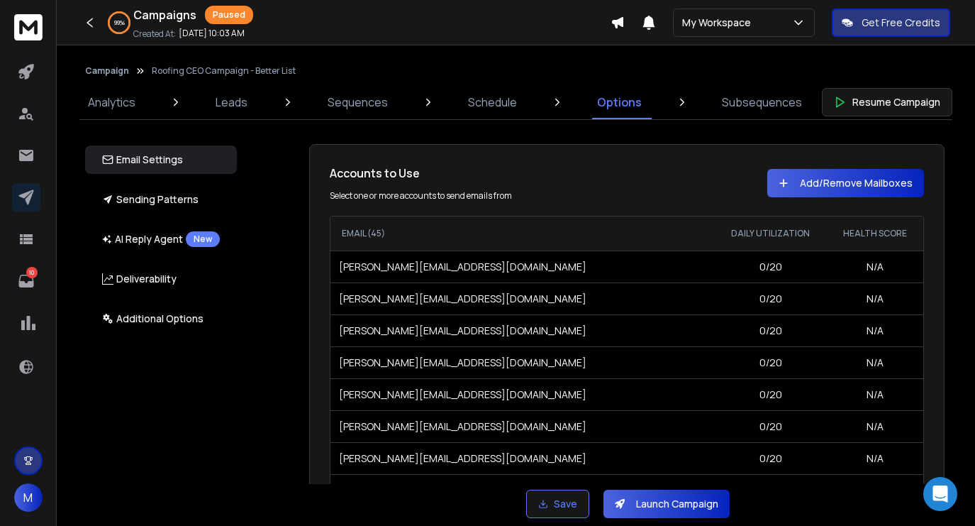
scroll to position [0, 0]
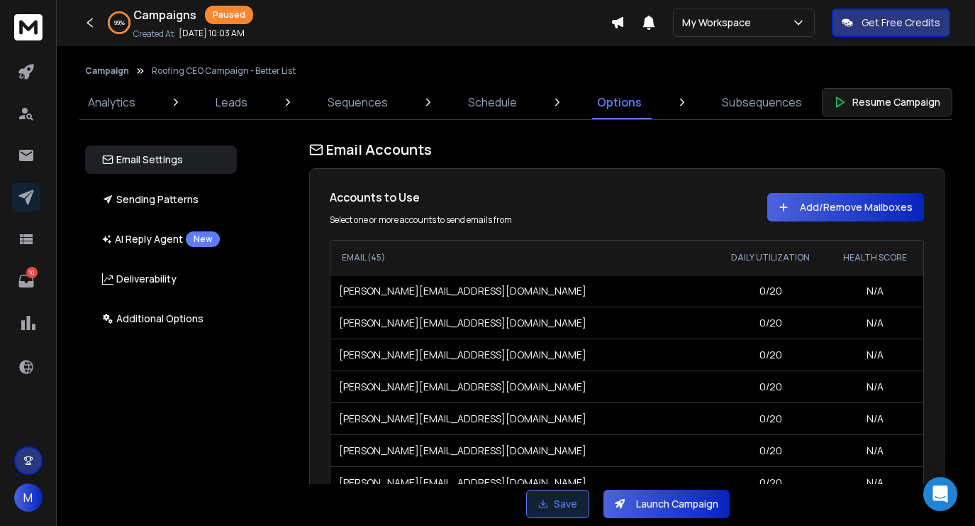
click at [572, 496] on button "Save" at bounding box center [557, 503] width 63 height 28
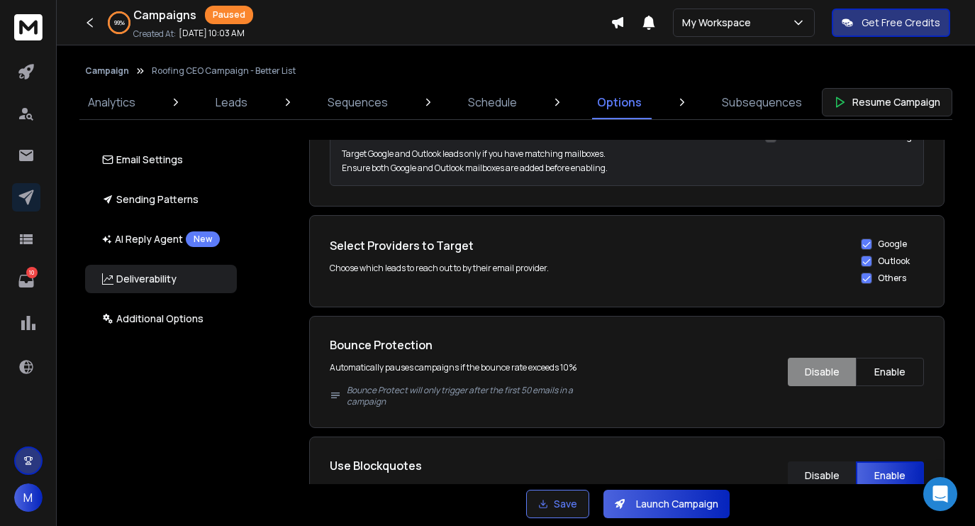
scroll to position [2111, 0]
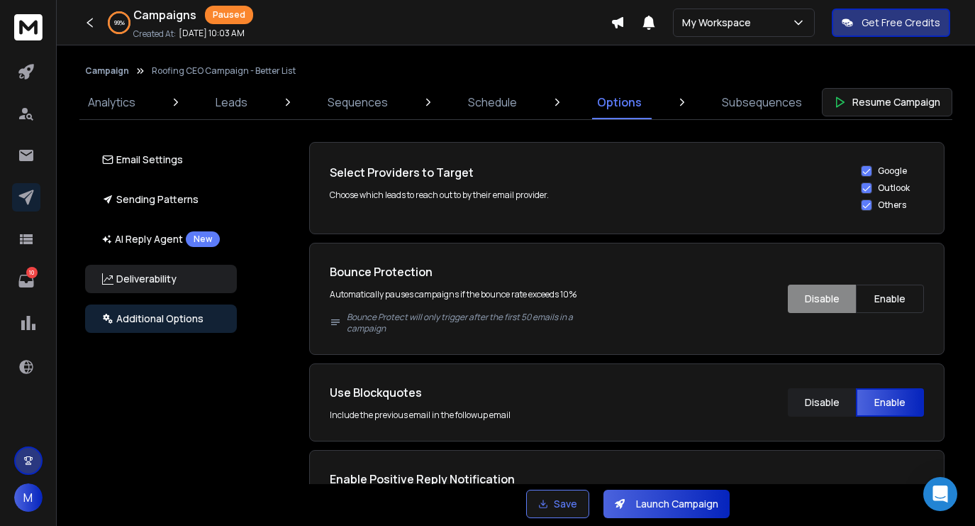
click at [198, 317] on p "Additional Options" at bounding box center [152, 318] width 101 height 14
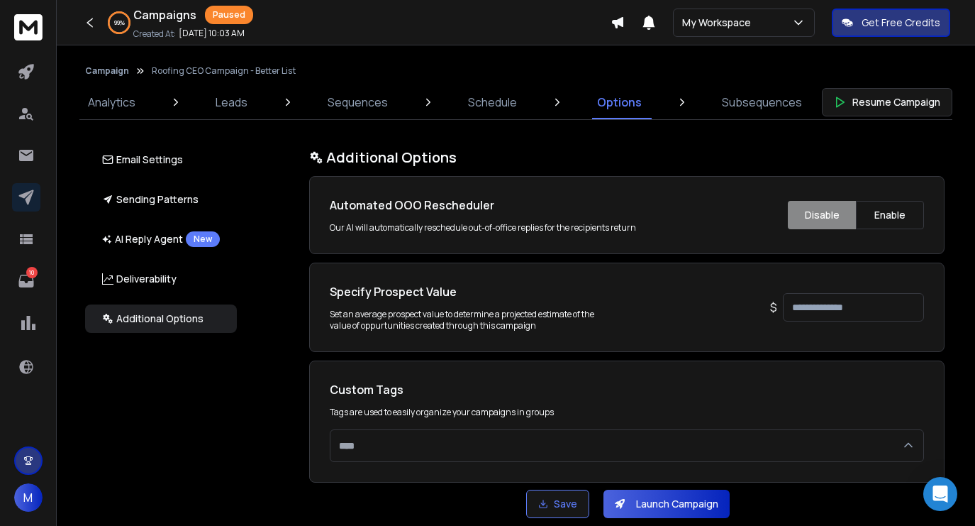
scroll to position [2560, 0]
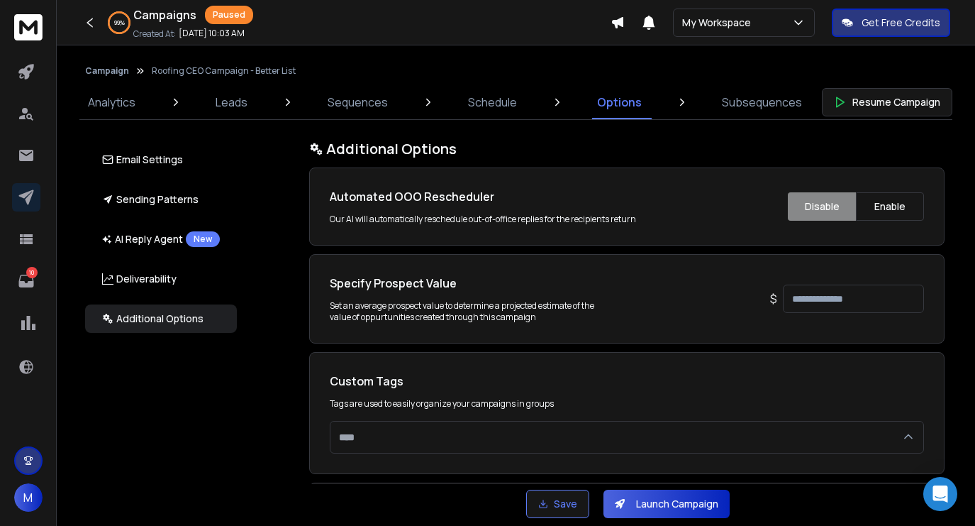
click at [643, 505] on button "Launch Campaign" at bounding box center [667, 503] width 126 height 28
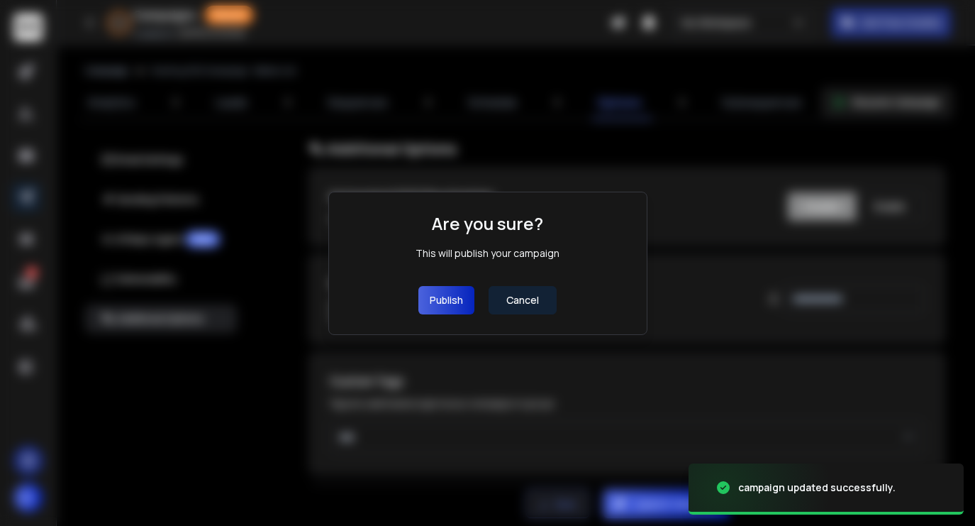
click at [514, 306] on button "Cancel" at bounding box center [523, 300] width 68 height 28
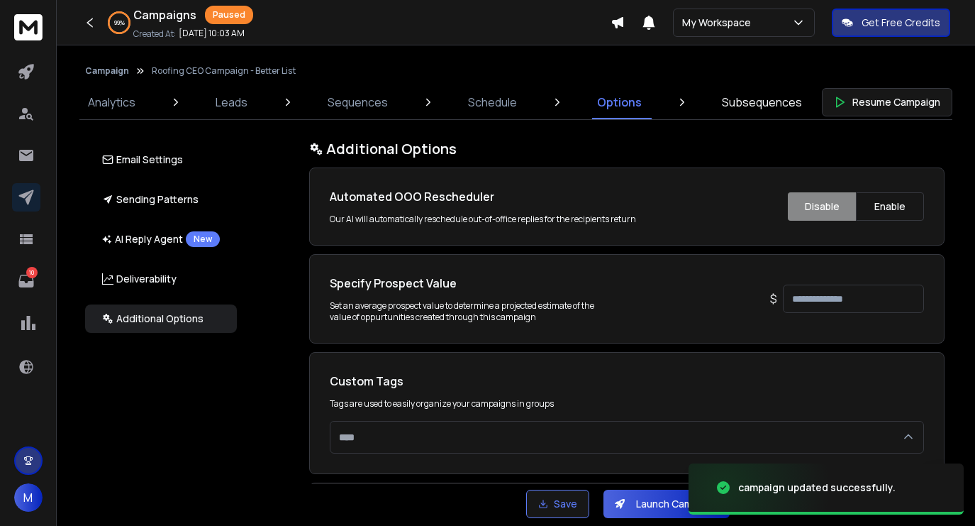
click at [758, 105] on p "Subsequences" at bounding box center [762, 102] width 80 height 17
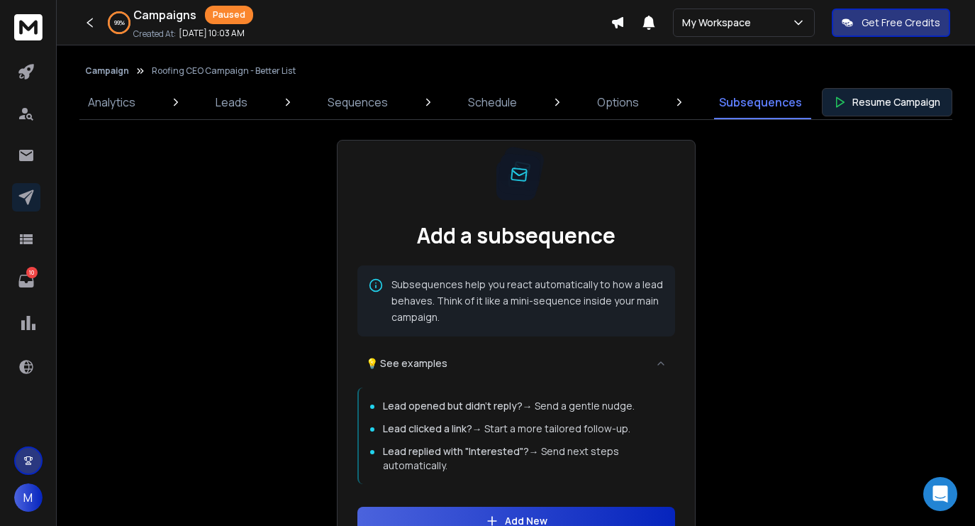
click at [859, 100] on button "Resume Campaign" at bounding box center [887, 102] width 131 height 28
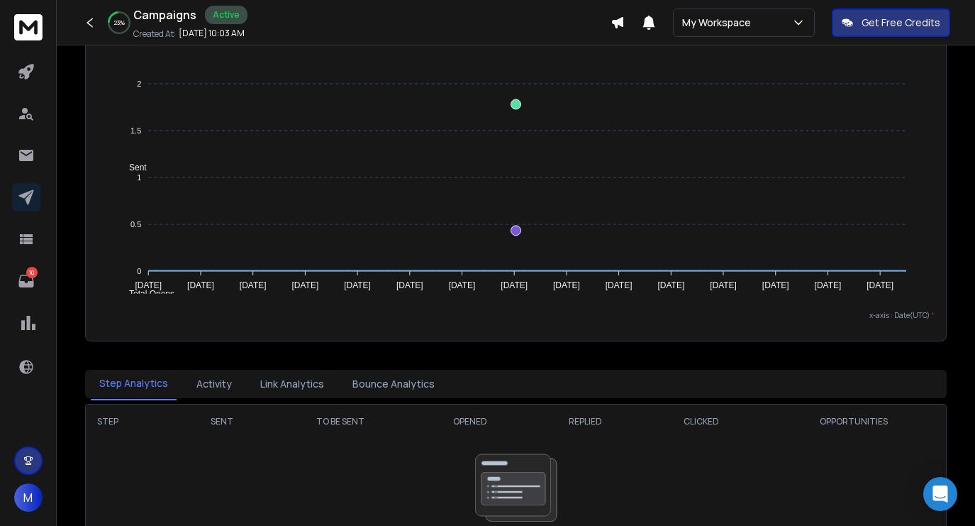
scroll to position [393, 0]
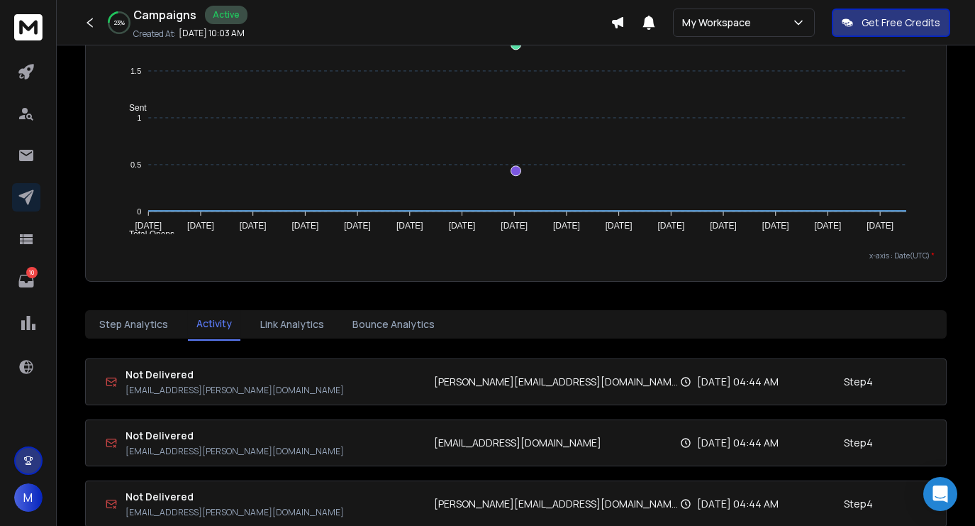
click at [223, 331] on button "Activity" at bounding box center [214, 324] width 52 height 33
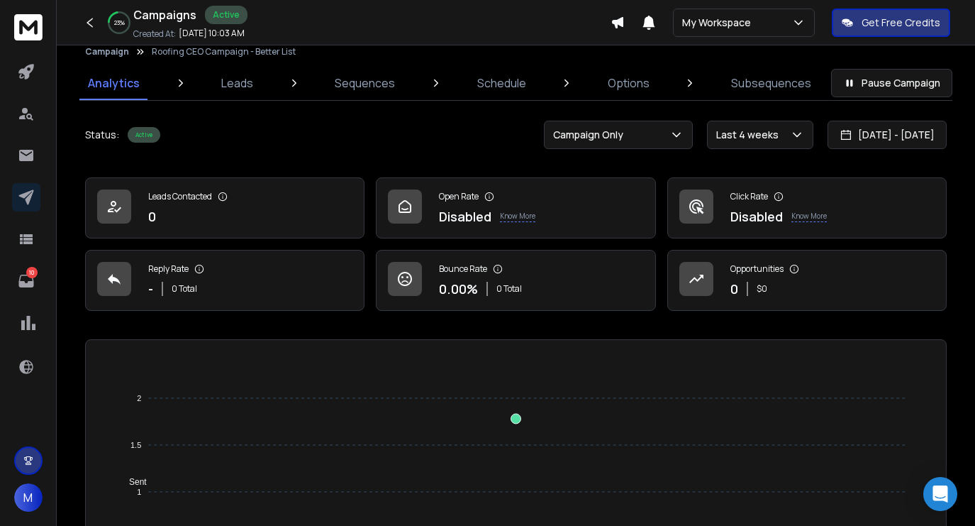
scroll to position [23, 0]
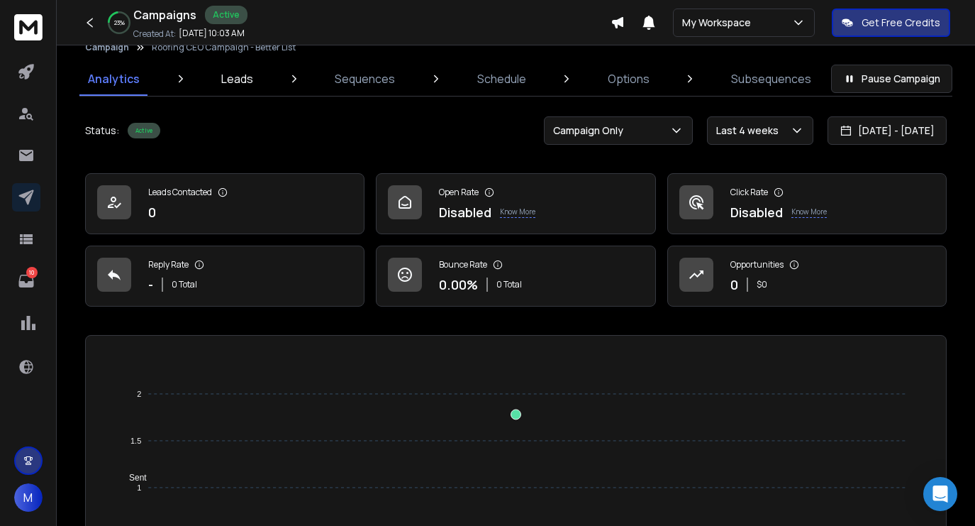
click at [232, 82] on p "Leads" at bounding box center [237, 78] width 32 height 17
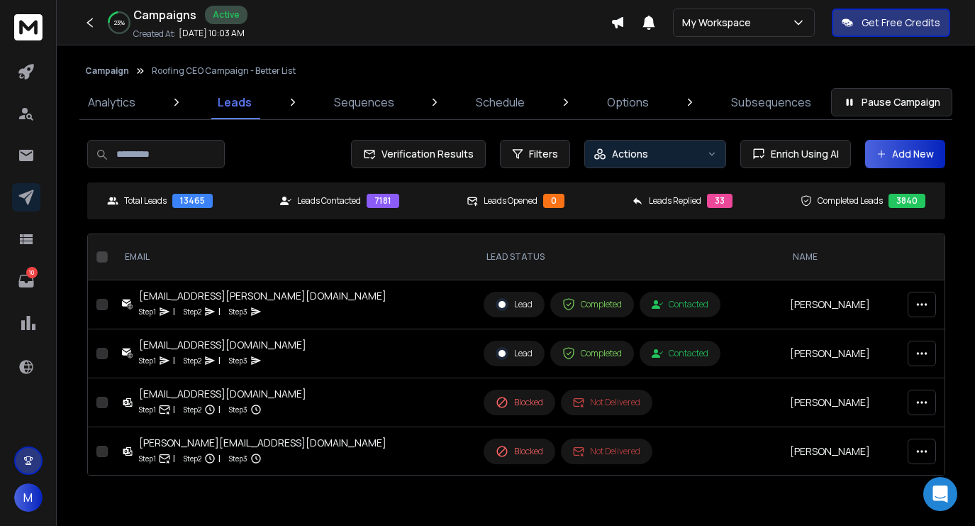
click at [665, 151] on div "Actions" at bounding box center [648, 154] width 108 height 14
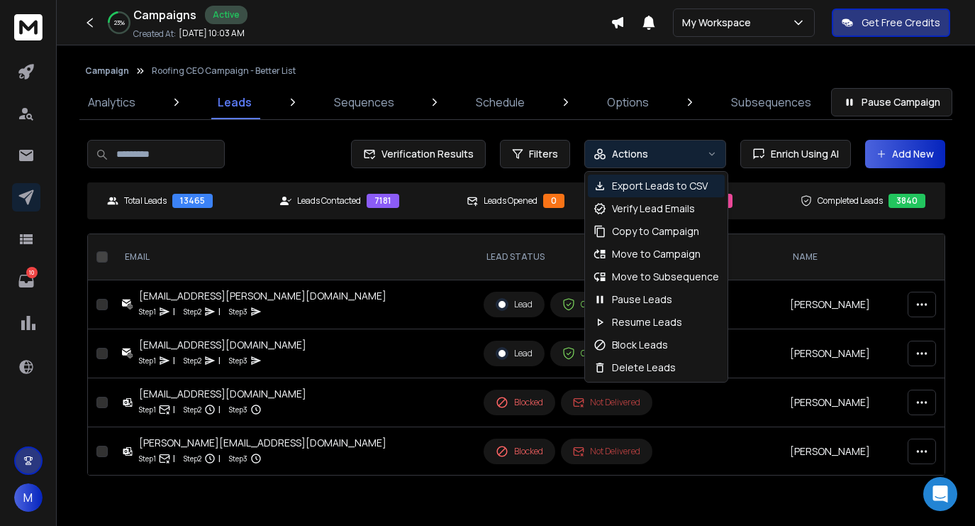
click at [665, 151] on div "Actions" at bounding box center [648, 154] width 108 height 14
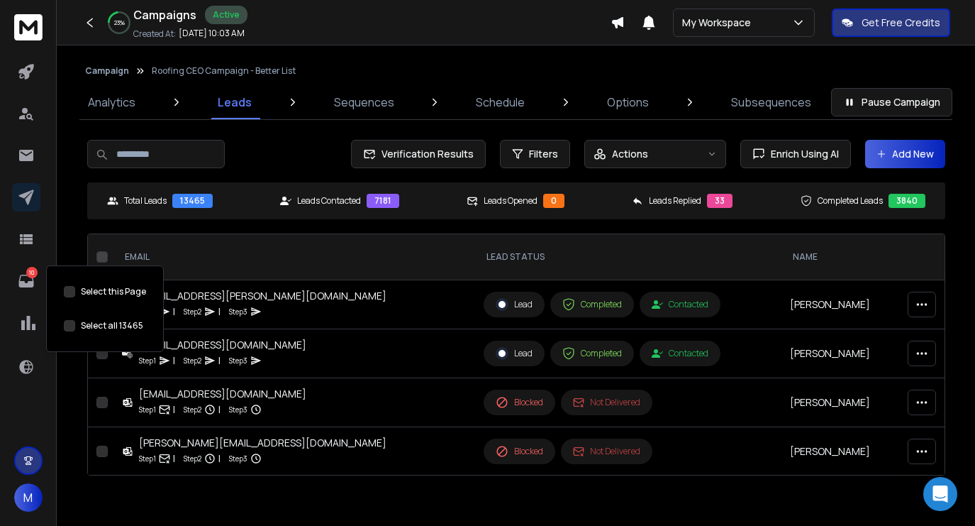
click at [101, 260] on button "Select this Page" at bounding box center [101, 256] width 11 height 11
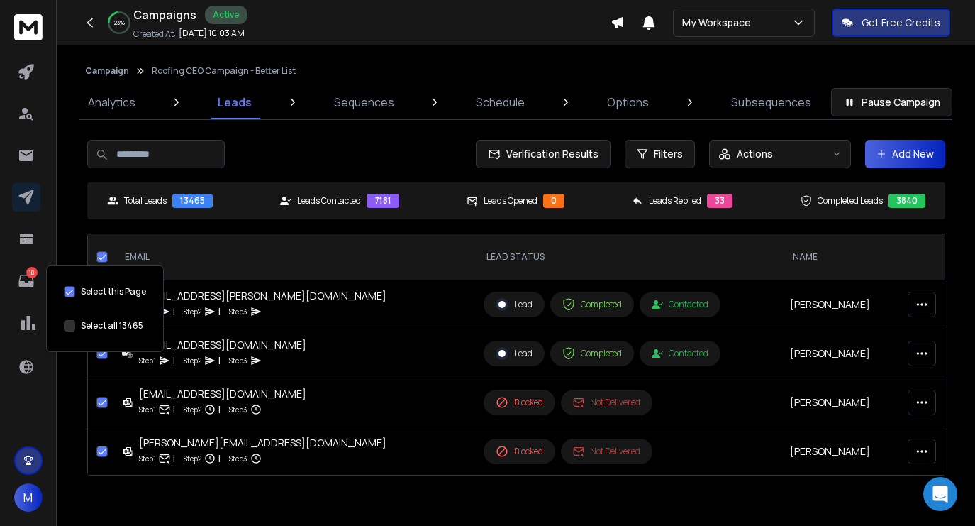
click at [66, 327] on button "Select this Page" at bounding box center [69, 325] width 11 height 11
click at [926, 299] on icon "button" at bounding box center [922, 304] width 13 height 13
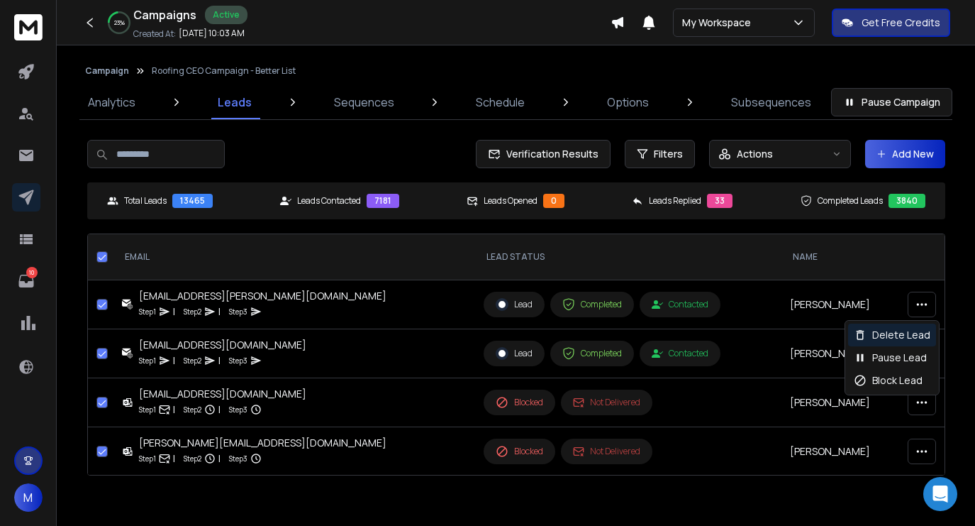
click at [250, 294] on div "mark.fritz@ascentbuildings.com" at bounding box center [263, 296] width 248 height 14
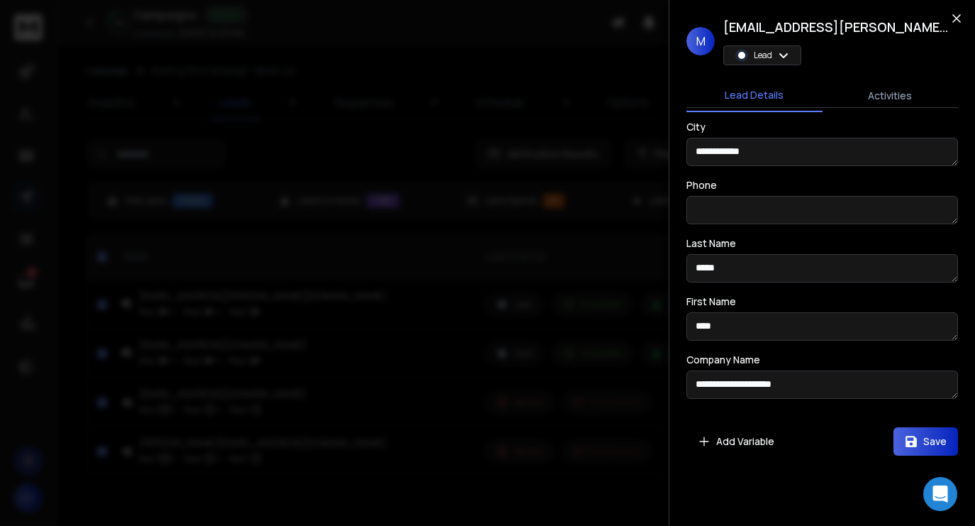
click at [960, 17] on icon "button" at bounding box center [957, 18] width 14 height 14
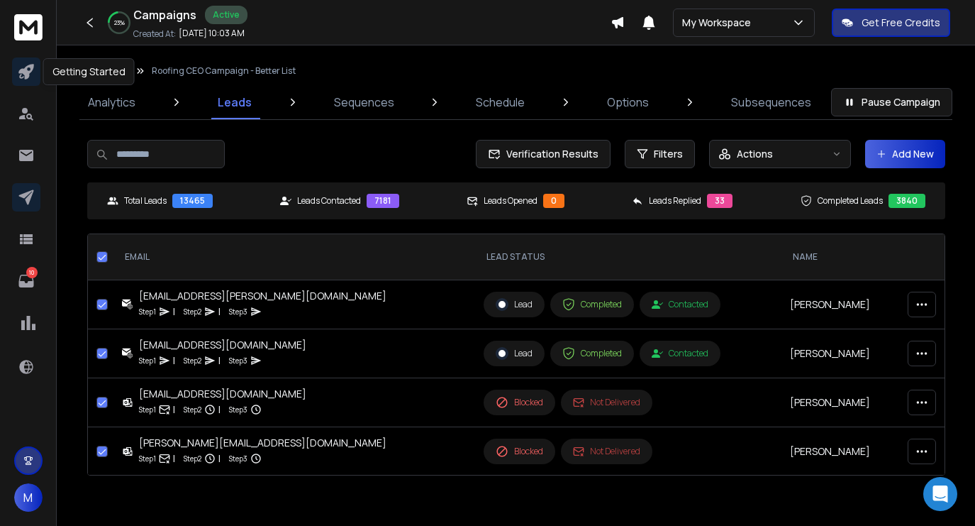
click at [19, 84] on link at bounding box center [26, 71] width 28 height 28
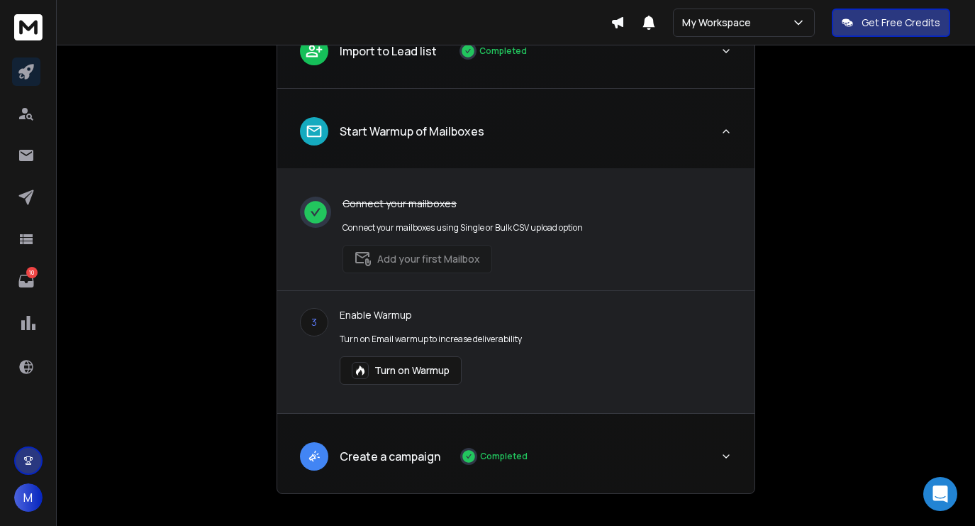
scroll to position [224, 0]
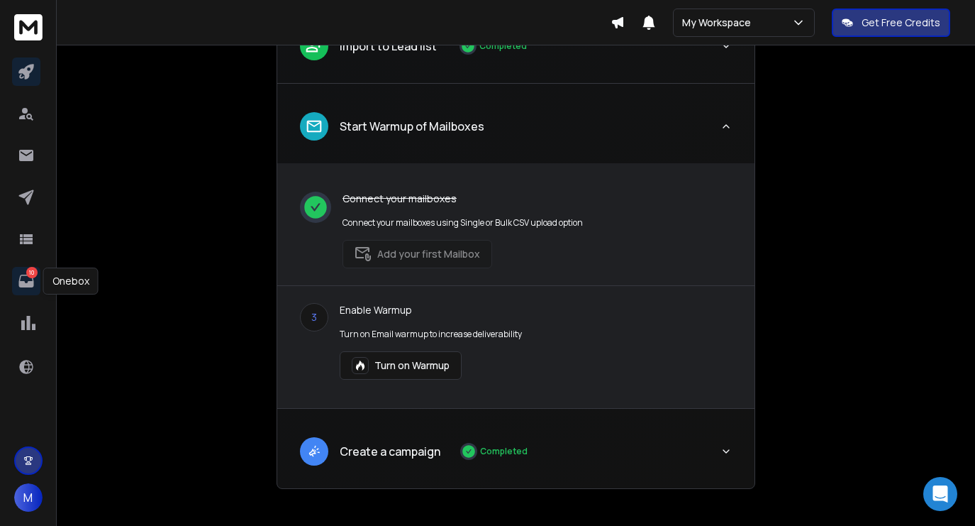
click at [36, 277] on link "10" at bounding box center [26, 281] width 28 height 28
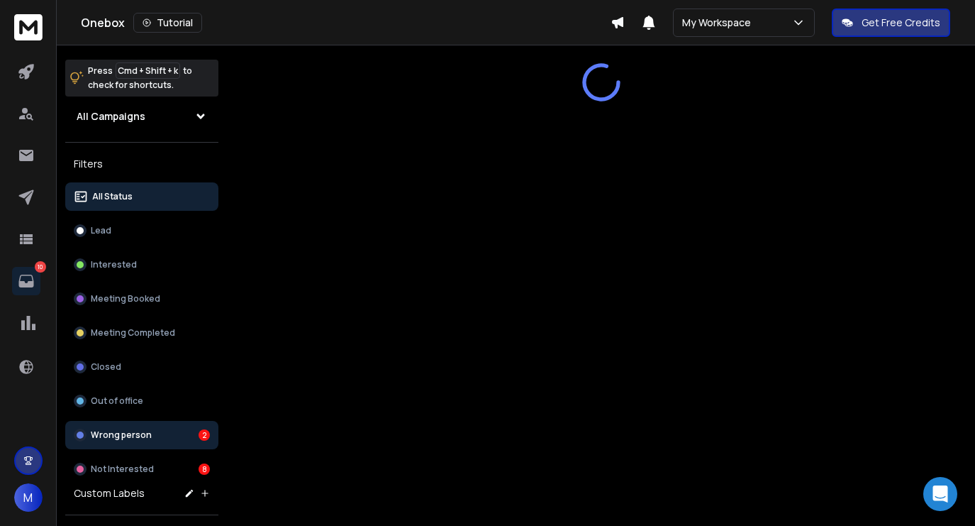
click at [165, 427] on button "Wrong person 2" at bounding box center [141, 435] width 153 height 28
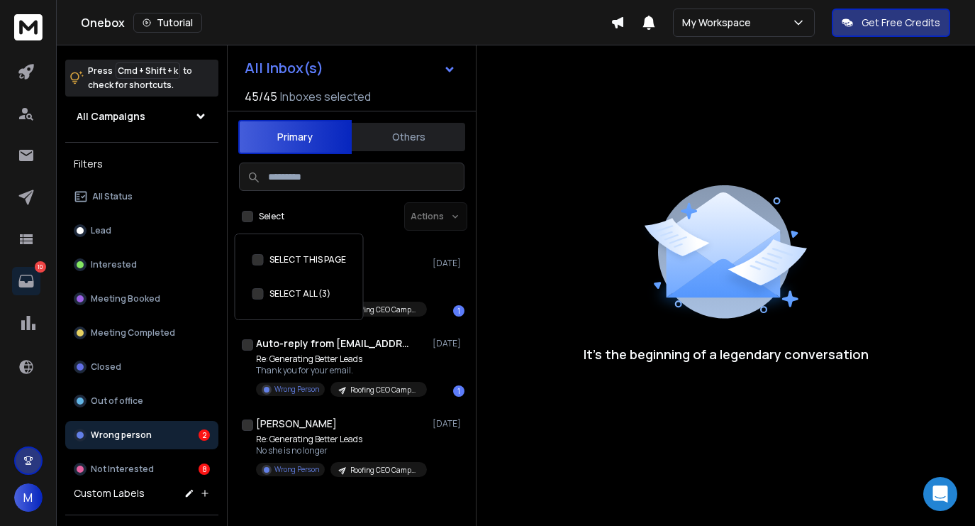
click at [248, 214] on button "SELECT THIS PAGE" at bounding box center [247, 216] width 11 height 11
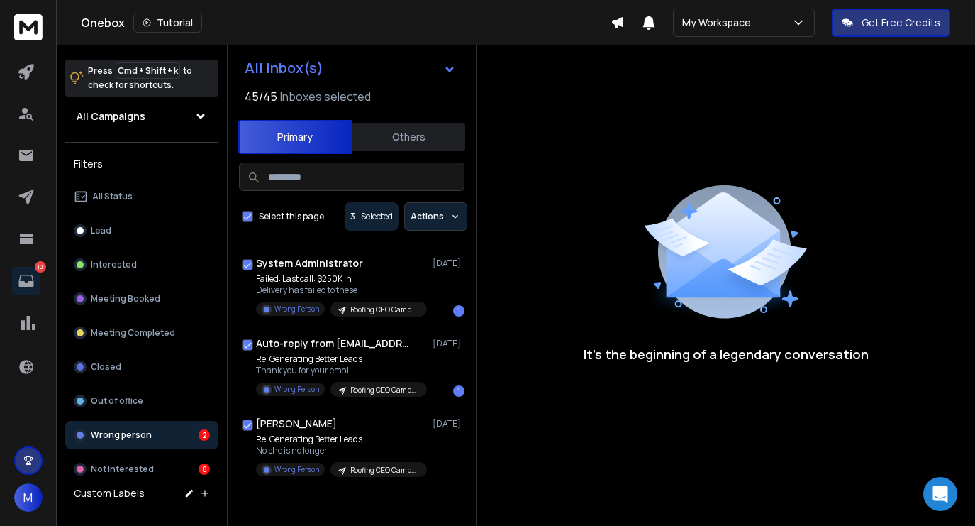
click at [448, 217] on button "Actions" at bounding box center [435, 216] width 63 height 28
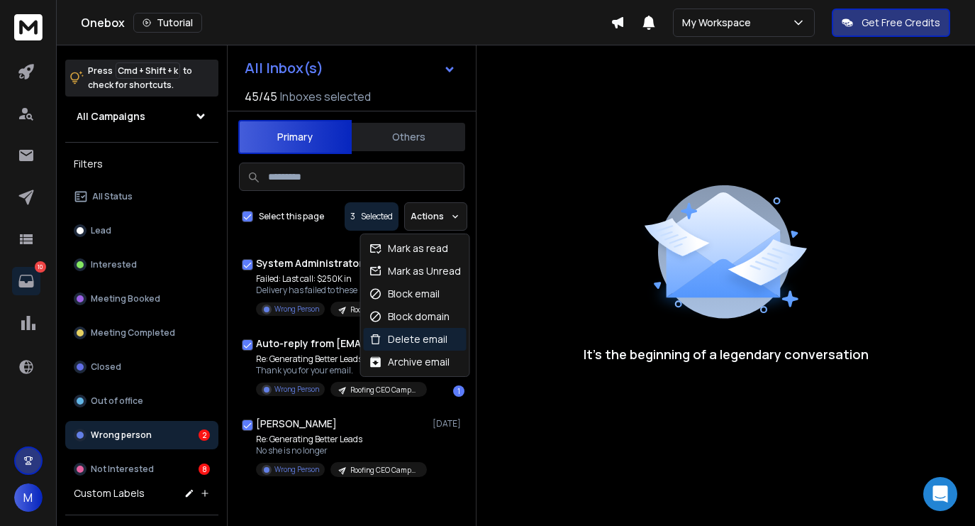
click at [416, 338] on div "Delete email" at bounding box center [409, 339] width 78 height 14
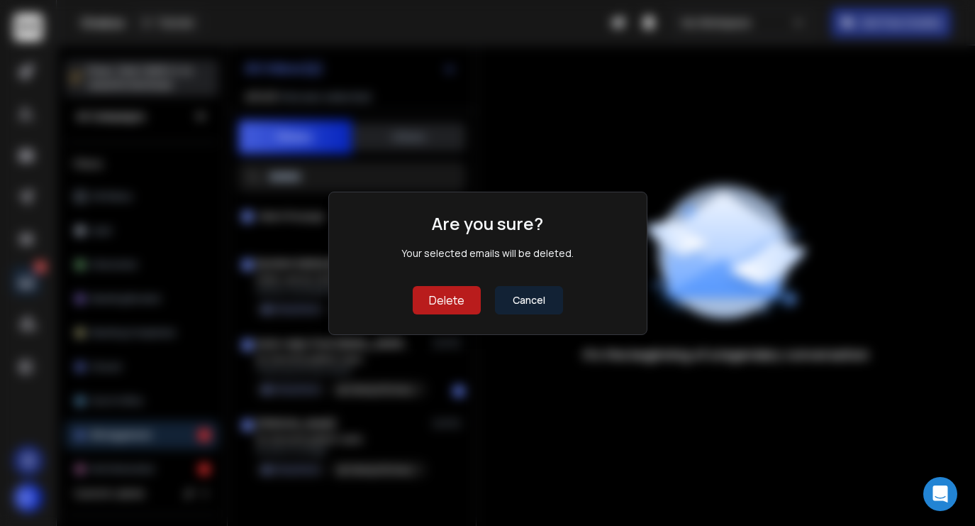
click at [435, 306] on button "Delete" at bounding box center [447, 300] width 68 height 28
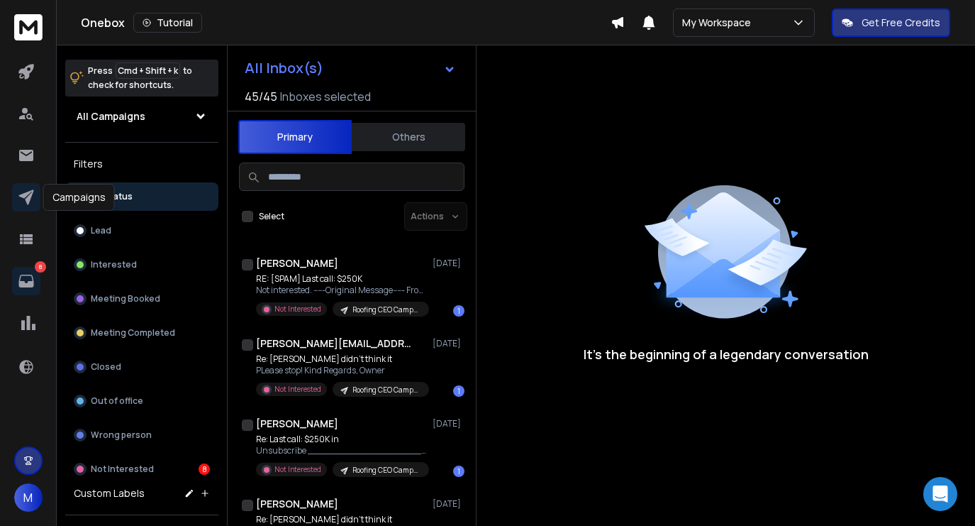
click at [25, 197] on icon at bounding box center [26, 197] width 17 height 17
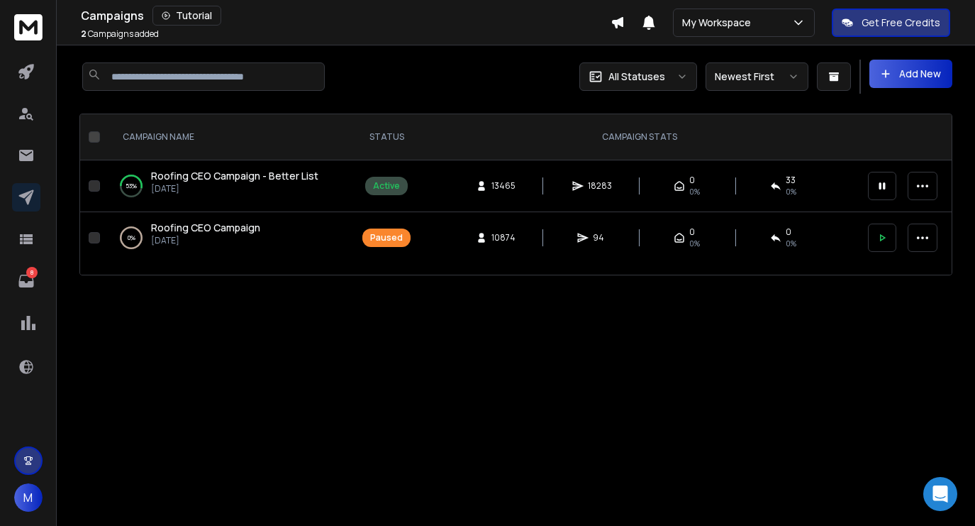
click at [188, 177] on span "Roofing CEO Campaign - Better List" at bounding box center [234, 175] width 167 height 13
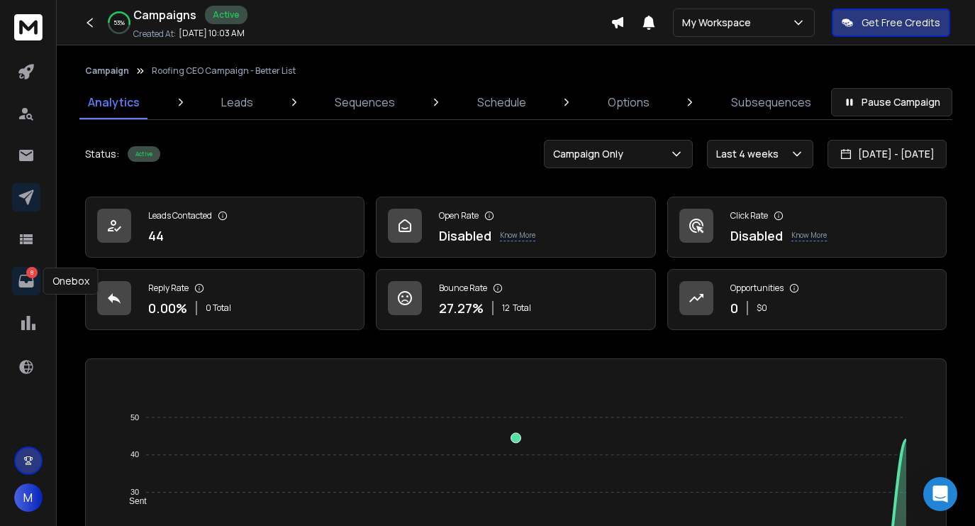
click at [28, 274] on p "8" at bounding box center [31, 272] width 11 height 11
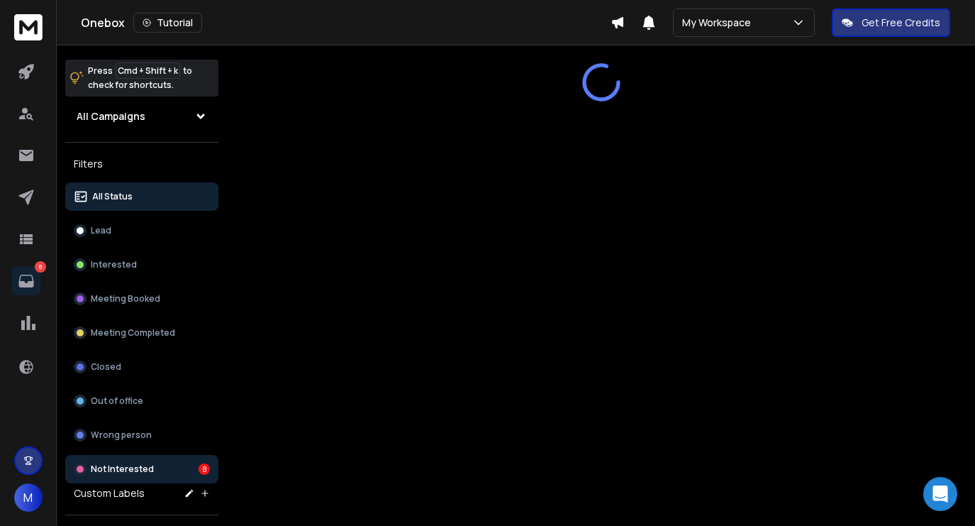
click at [165, 470] on button "Not Interested 8" at bounding box center [141, 469] width 153 height 28
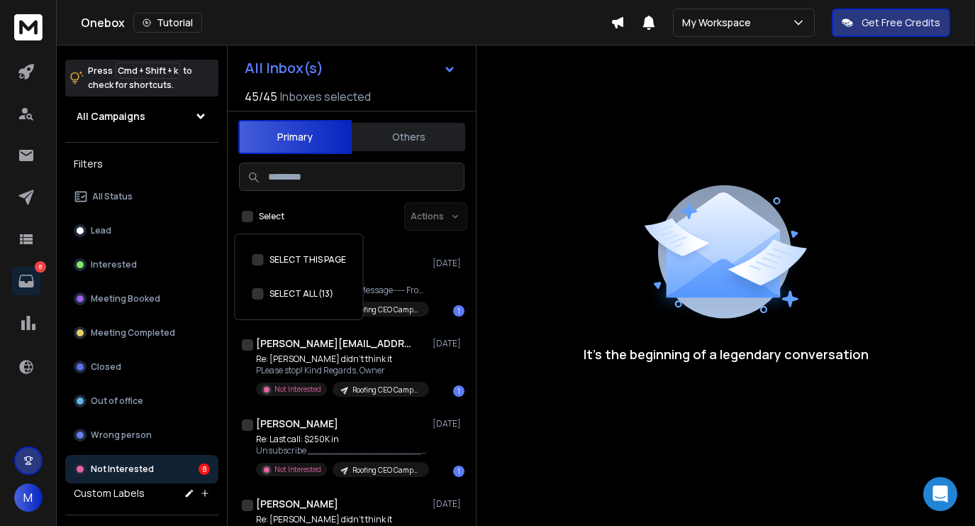
click at [241, 215] on div "Select Actions" at bounding box center [352, 214] width 248 height 34
click at [246, 215] on button "SELECT THIS PAGE" at bounding box center [247, 216] width 11 height 11
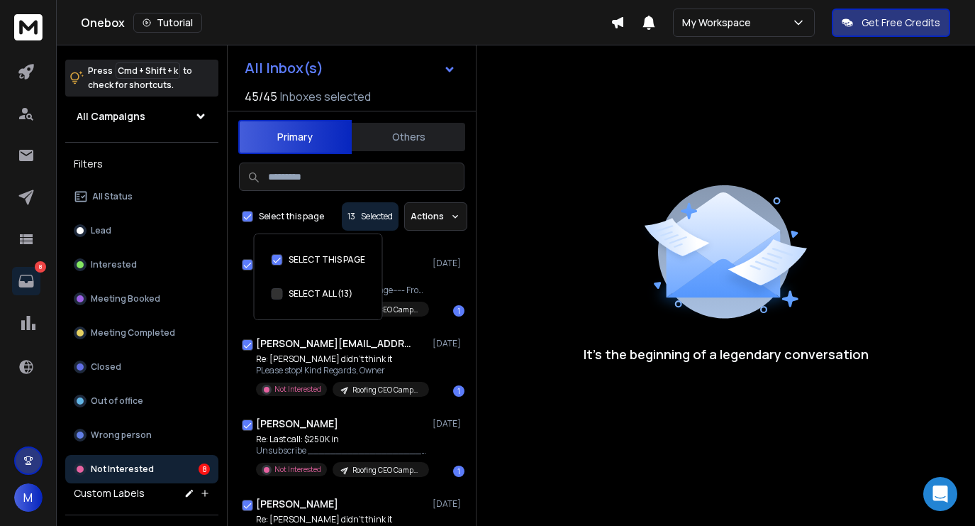
click at [245, 216] on button "SELECT THIS PAGE" at bounding box center [247, 216] width 11 height 11
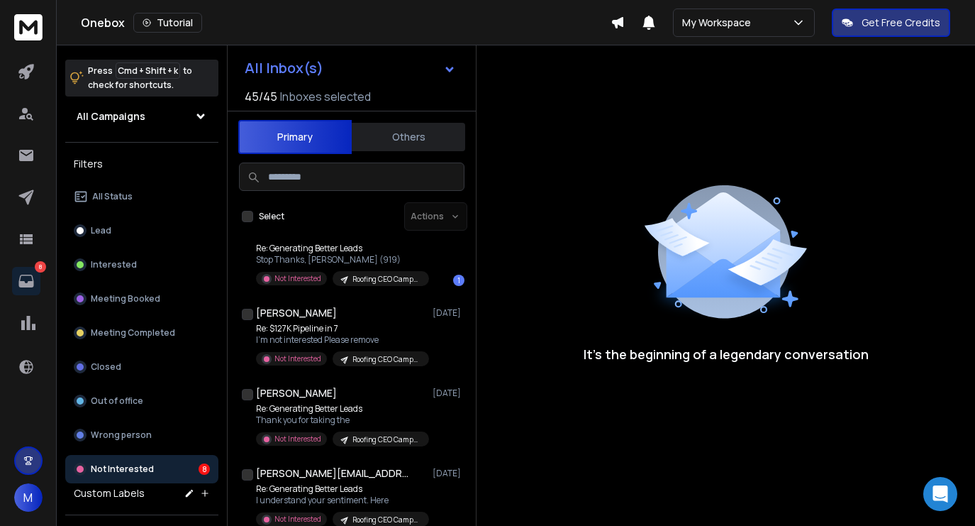
scroll to position [760, 0]
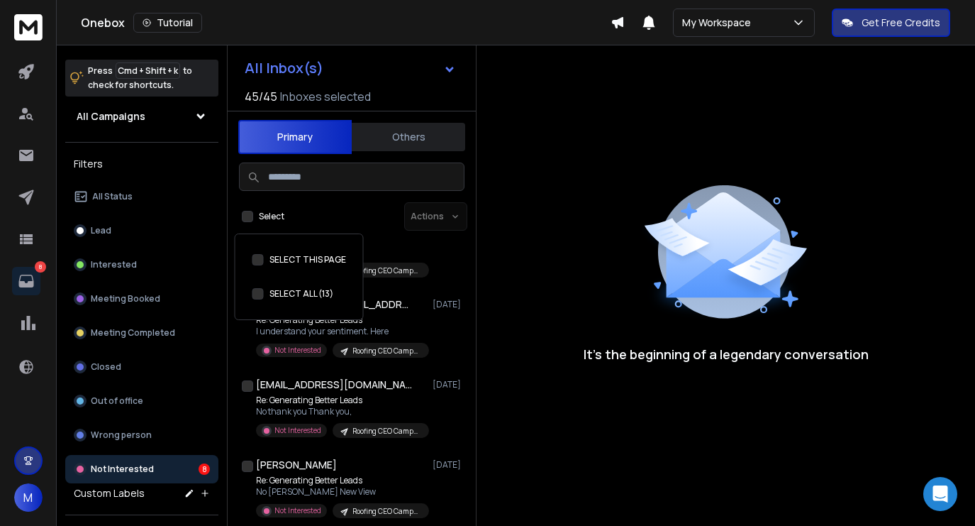
click at [246, 221] on button "SELECT THIS PAGE" at bounding box center [247, 216] width 11 height 11
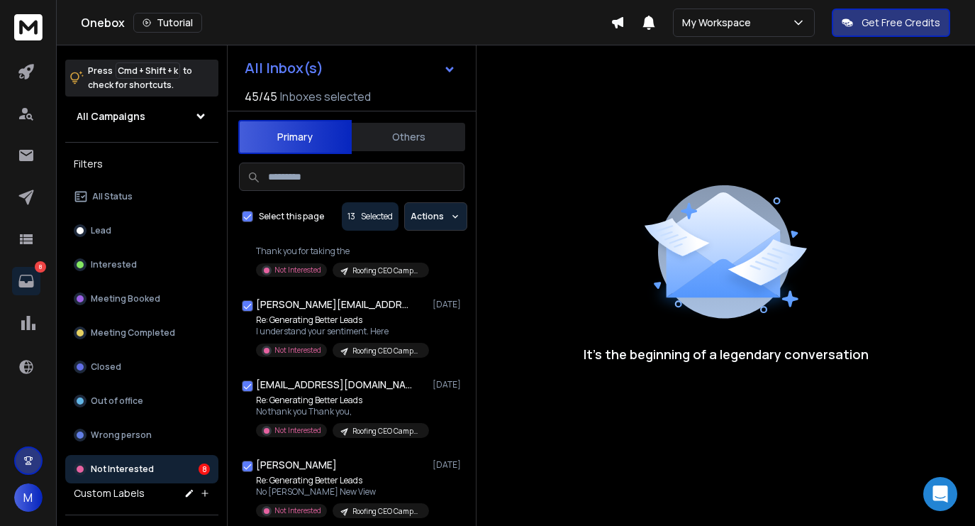
click at [424, 217] on p "Actions" at bounding box center [427, 216] width 33 height 11
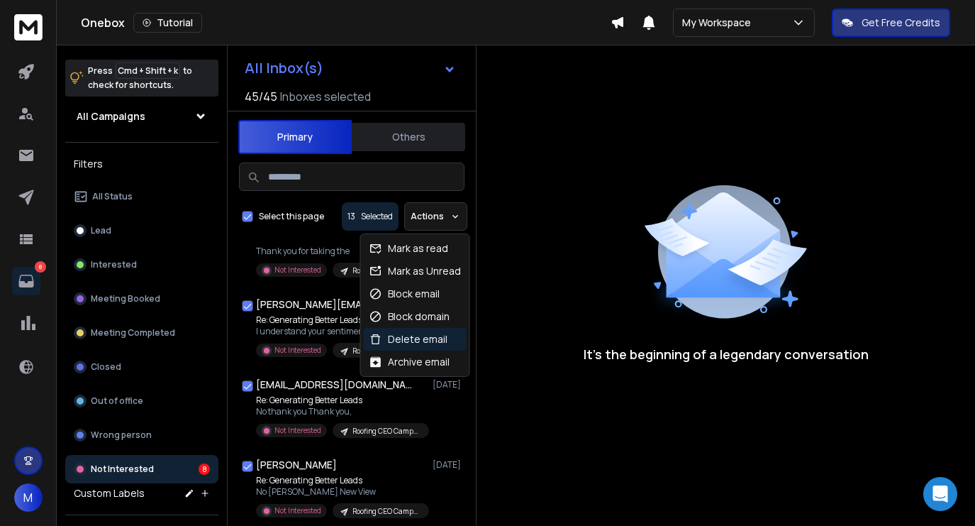
click at [404, 334] on div "Delete email" at bounding box center [409, 339] width 78 height 14
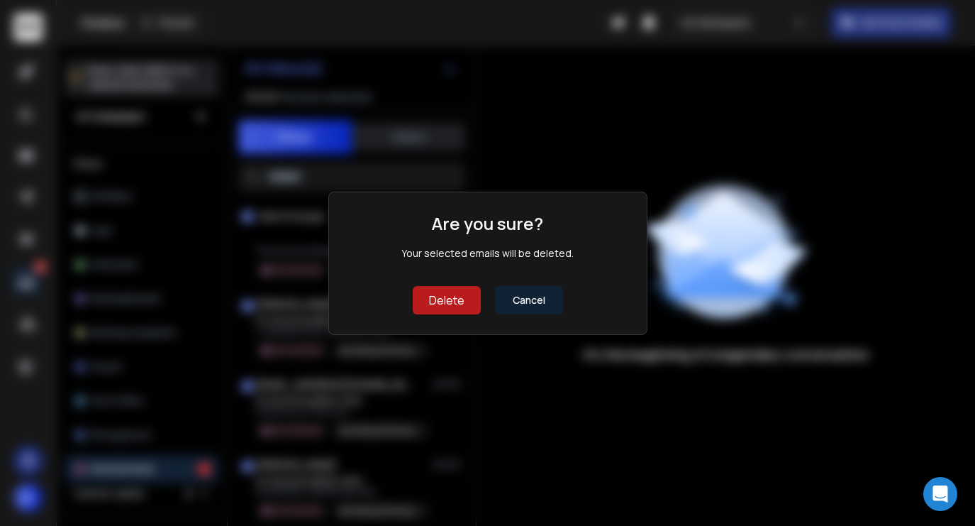
click at [420, 307] on button "Delete" at bounding box center [447, 300] width 68 height 28
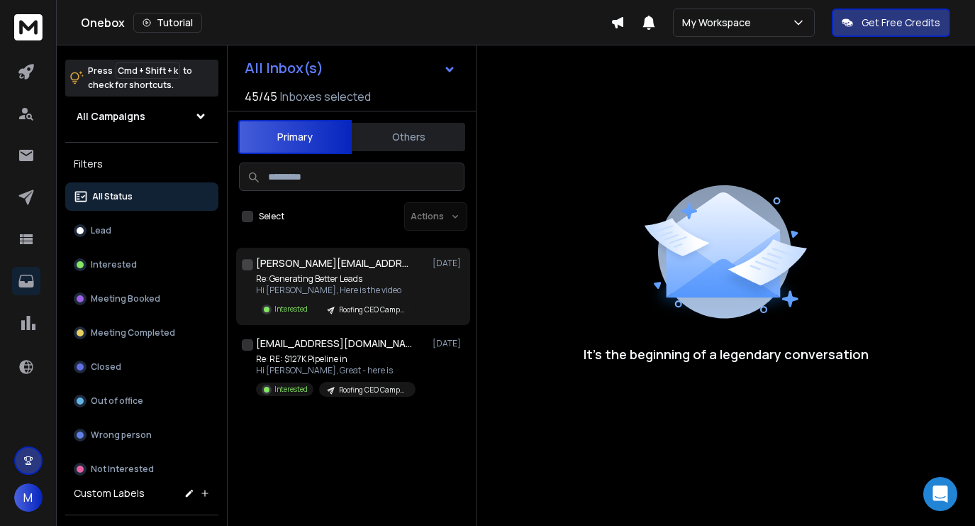
click at [276, 267] on h1 "s.collier@beyondroofingllc.org" at bounding box center [334, 263] width 156 height 14
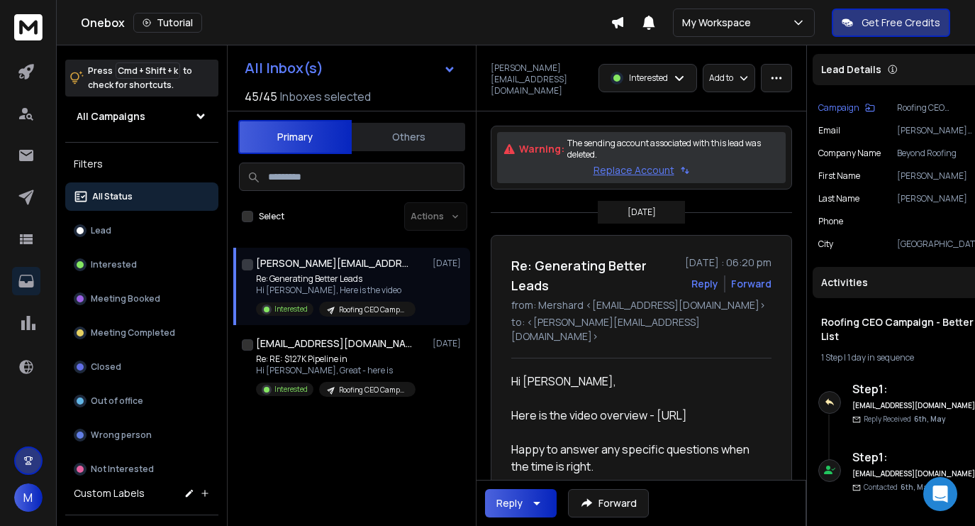
click at [638, 163] on button "Replace Account" at bounding box center [642, 170] width 96 height 14
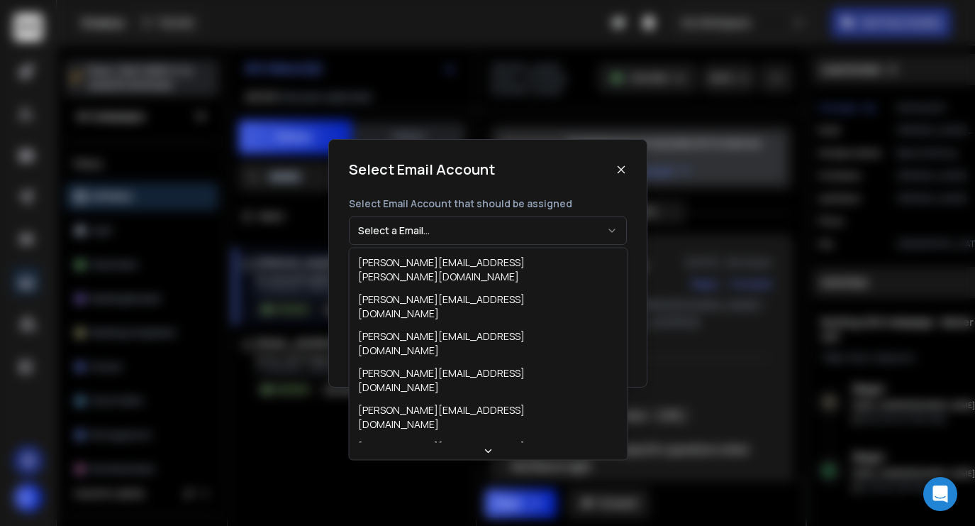
click at [568, 225] on button "Select a Email..." at bounding box center [488, 230] width 278 height 28
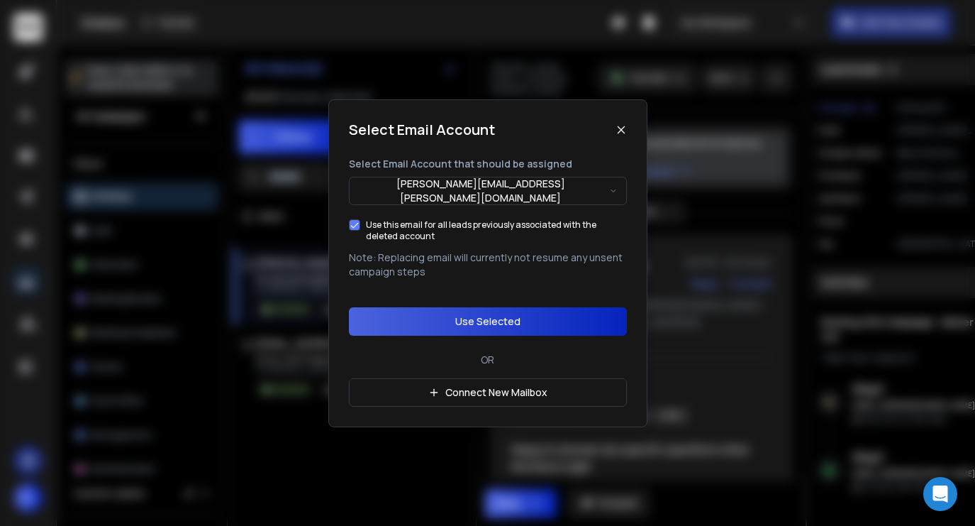
click at [502, 318] on button "Use Selected" at bounding box center [488, 321] width 278 height 28
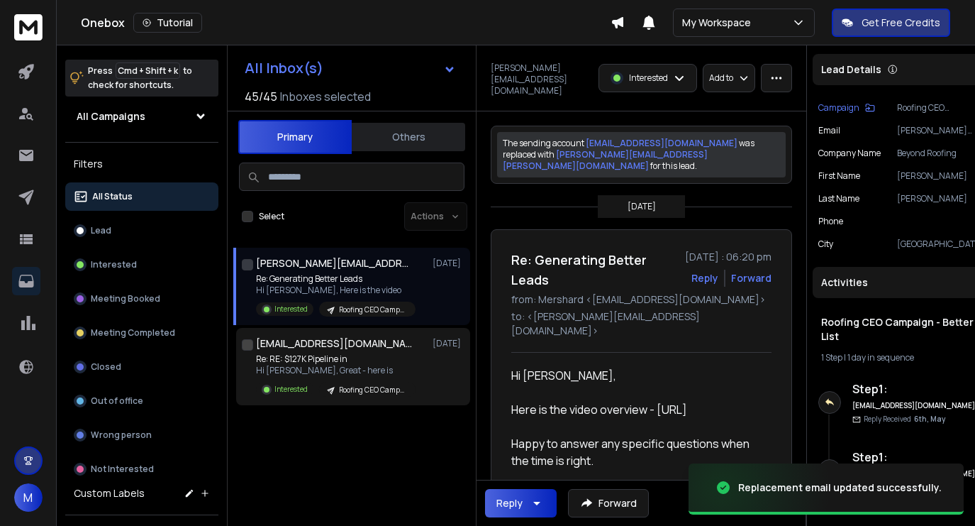
click at [358, 346] on div "ternst@pjfitz.com 05 May" at bounding box center [360, 343] width 209 height 14
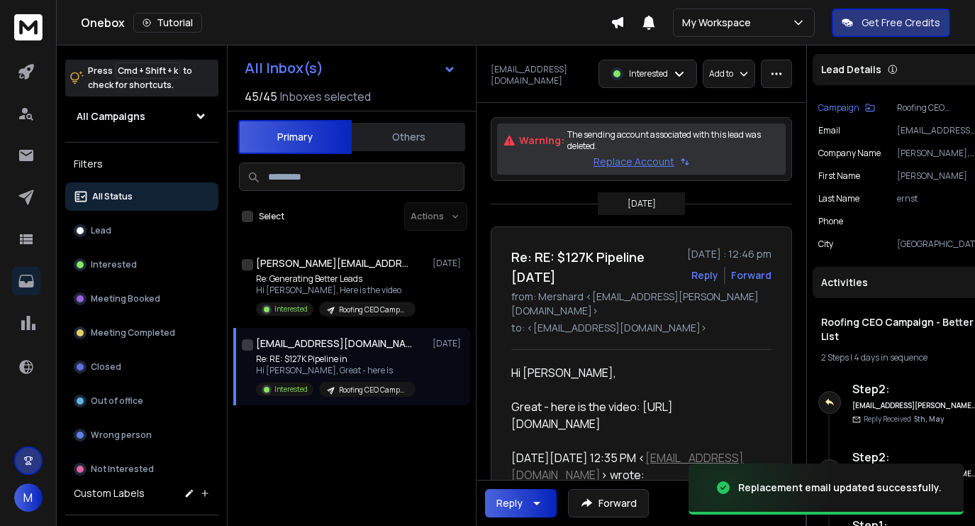
click at [690, 156] on button "Replace Account" at bounding box center [642, 162] width 96 height 14
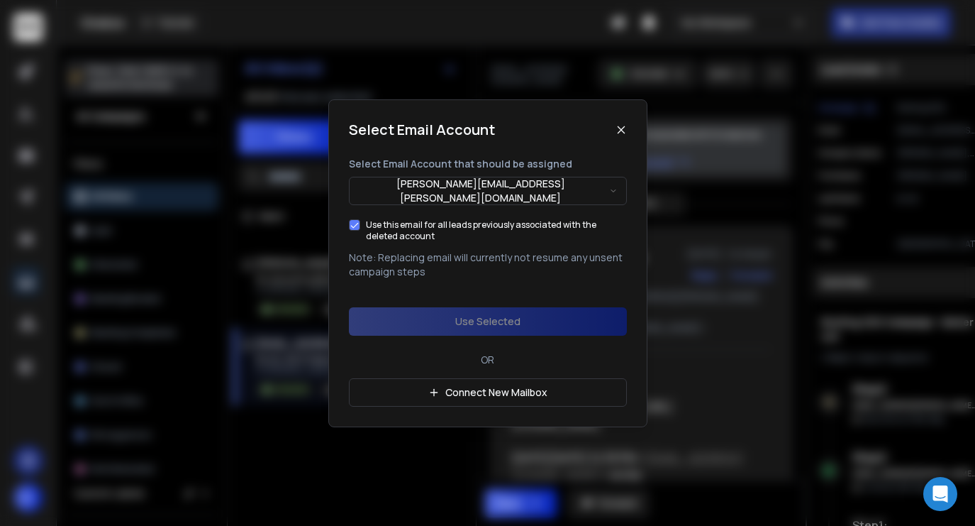
click at [516, 175] on div "Select Email Account that should be assigned jon.brinkley@10xroofresults.com Us…" at bounding box center [488, 246] width 278 height 179
click at [516, 182] on button "jon.brinkley@10xroofresults.com" at bounding box center [488, 191] width 278 height 28
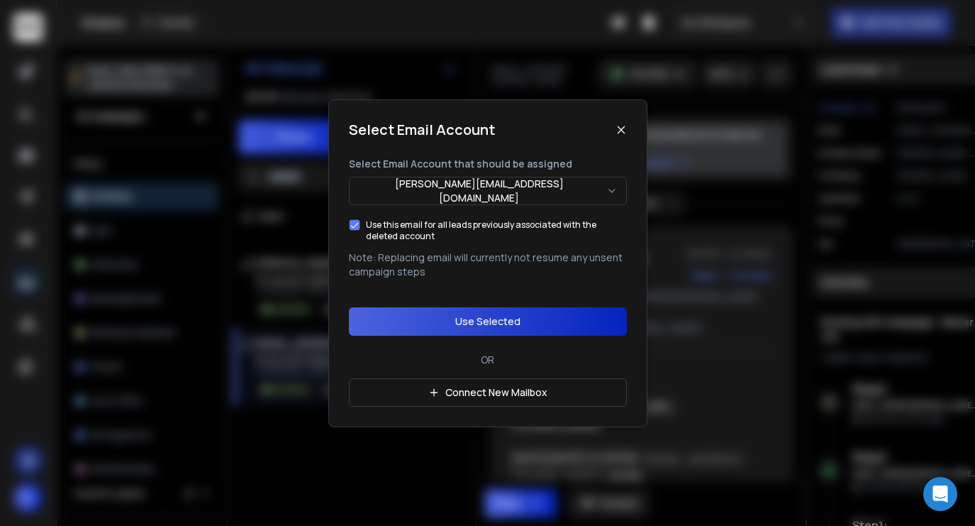
click at [441, 326] on button "Use Selected" at bounding box center [488, 321] width 278 height 28
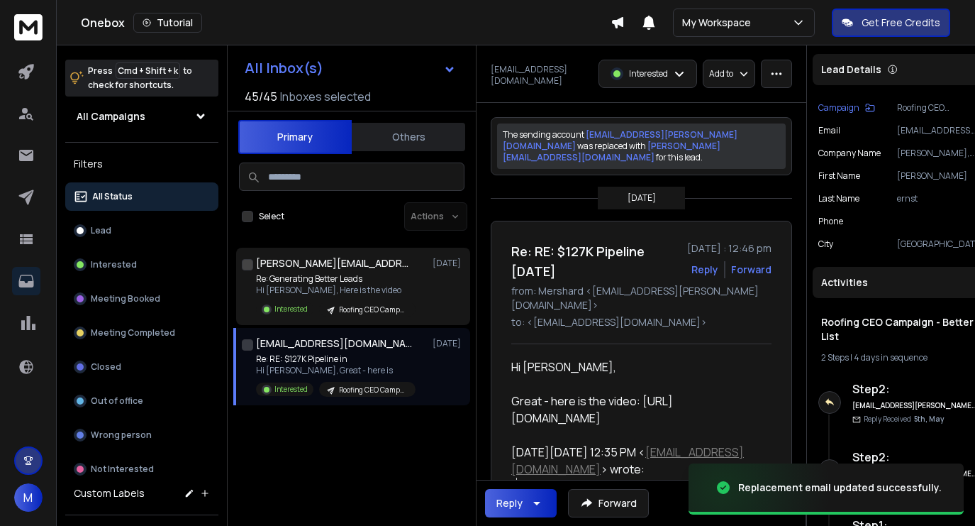
click at [335, 256] on h1 "s.collier@beyondroofingllc.org" at bounding box center [334, 263] width 156 height 14
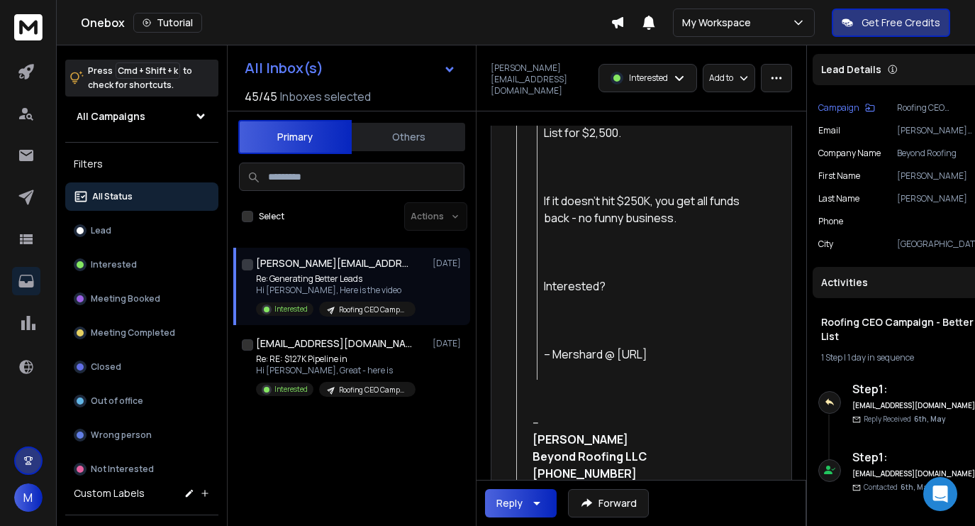
scroll to position [750, 0]
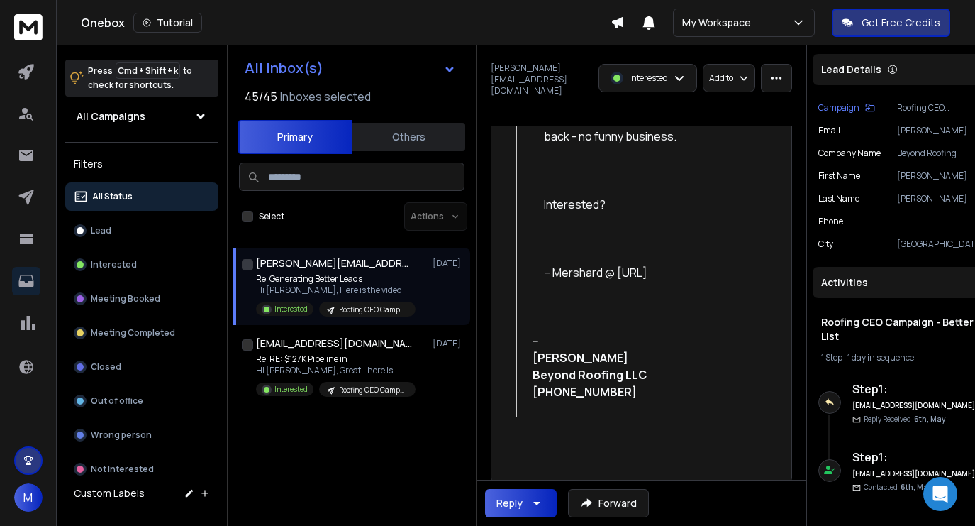
click at [600, 367] on strong "Beyond Roofing LLC" at bounding box center [590, 375] width 114 height 16
copy strong "Beyond Roofing LLC"
click at [35, 194] on link at bounding box center [26, 197] width 28 height 28
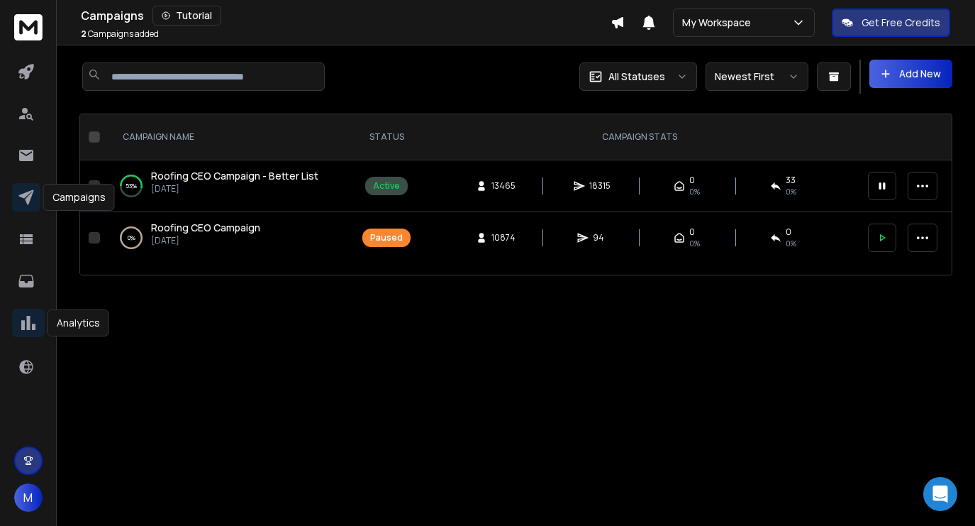
click at [31, 306] on link at bounding box center [28, 322] width 33 height 33
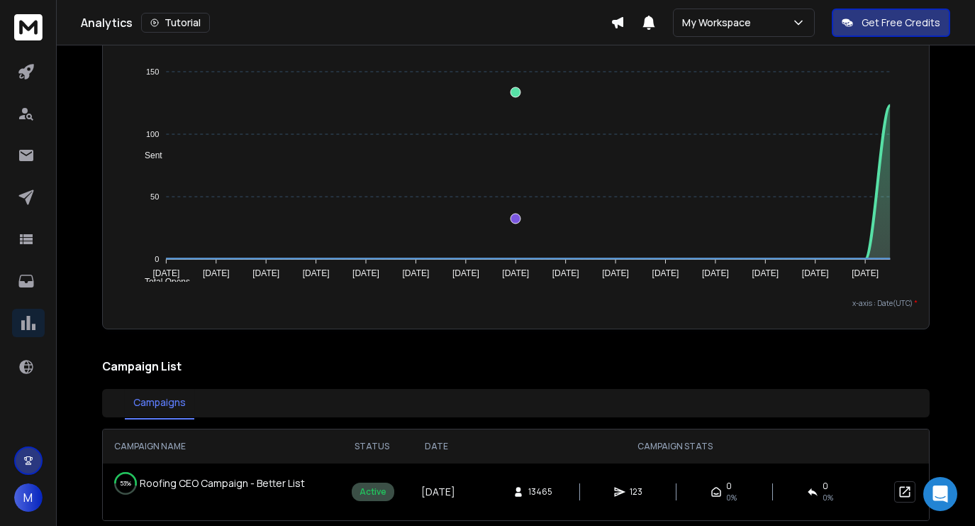
scroll to position [269, 0]
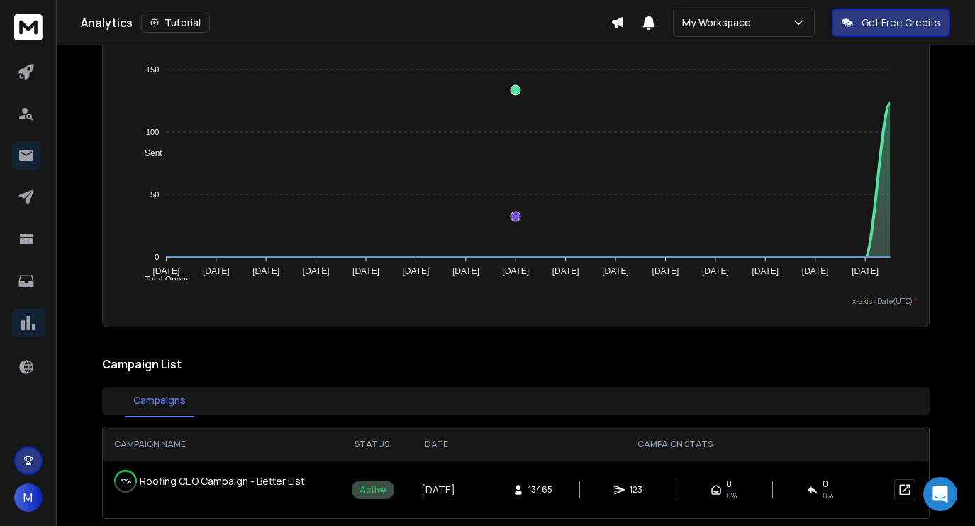
click at [26, 159] on icon at bounding box center [26, 155] width 14 height 11
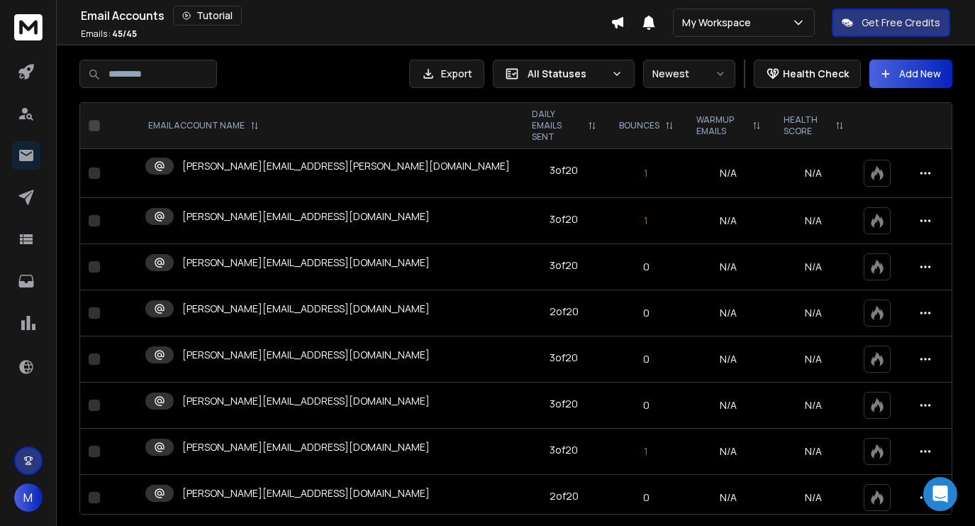
click at [616, 174] on p "1" at bounding box center [646, 173] width 60 height 14
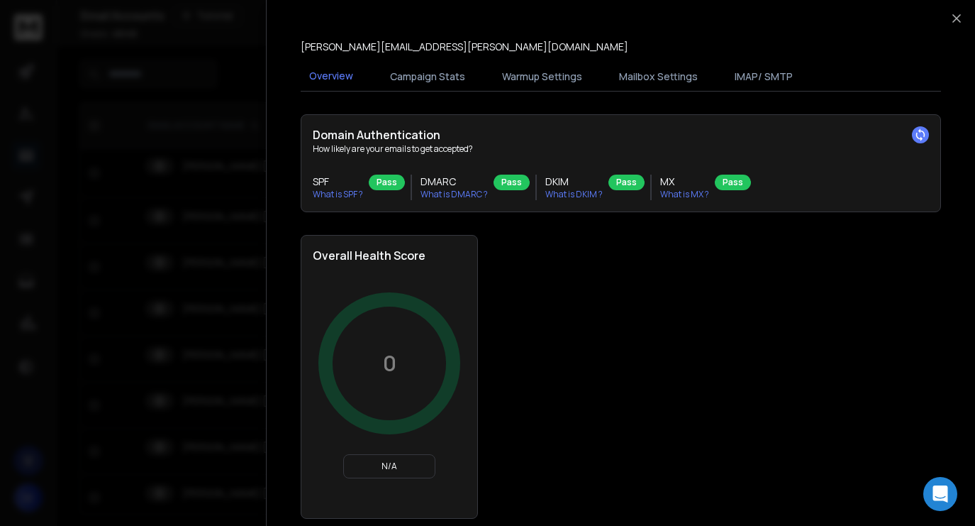
click at [221, 92] on div at bounding box center [487, 263] width 975 height 526
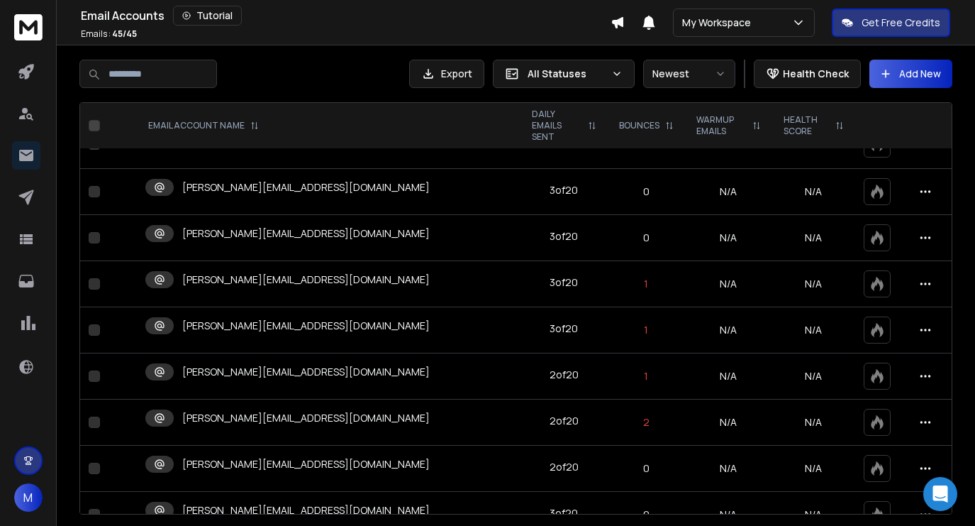
scroll to position [1395, 0]
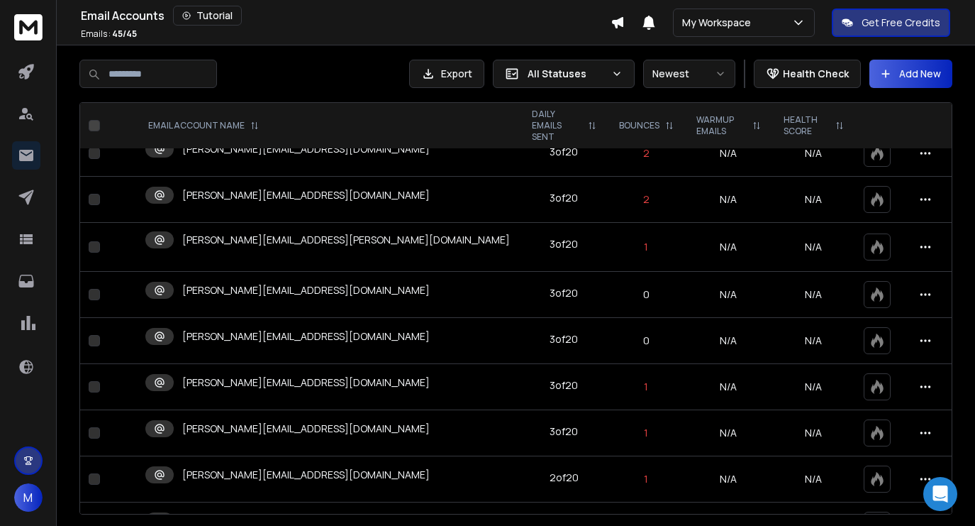
click at [616, 380] on p "1" at bounding box center [646, 387] width 60 height 14
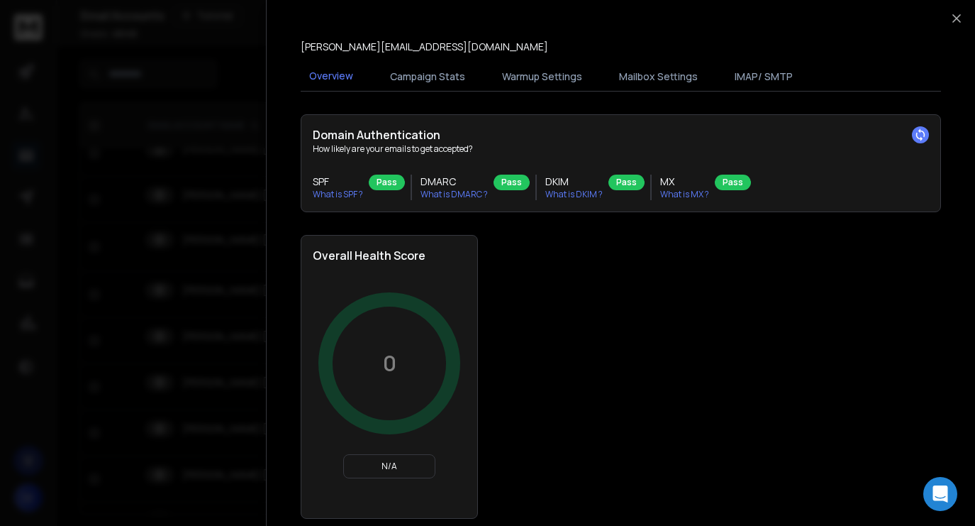
click at [509, 68] on button "Warmup Settings" at bounding box center [542, 76] width 97 height 31
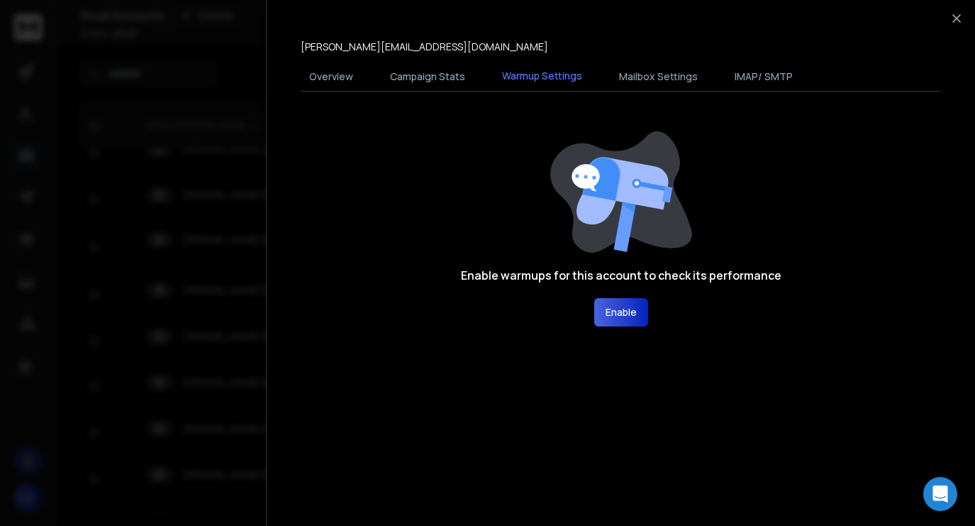
click at [401, 83] on button "Campaign Stats" at bounding box center [428, 76] width 92 height 31
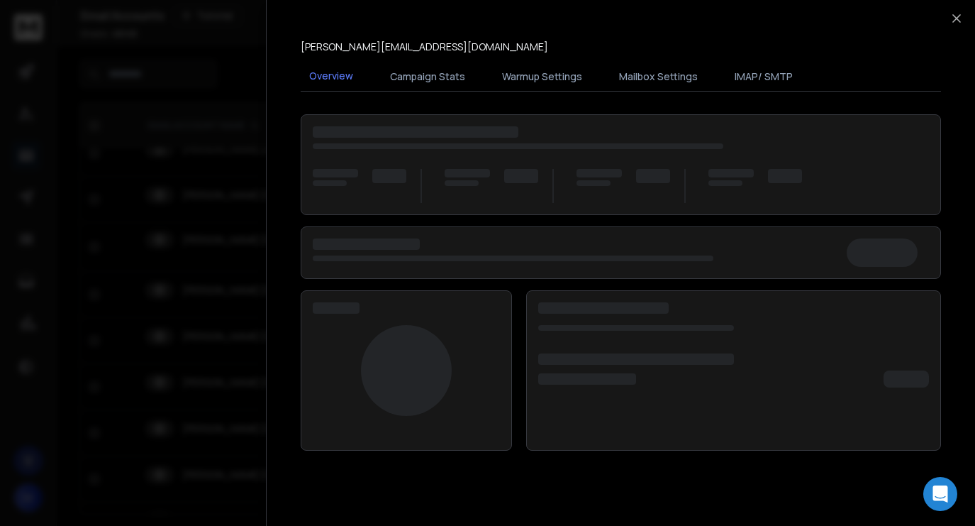
click at [245, 221] on div at bounding box center [487, 263] width 975 height 526
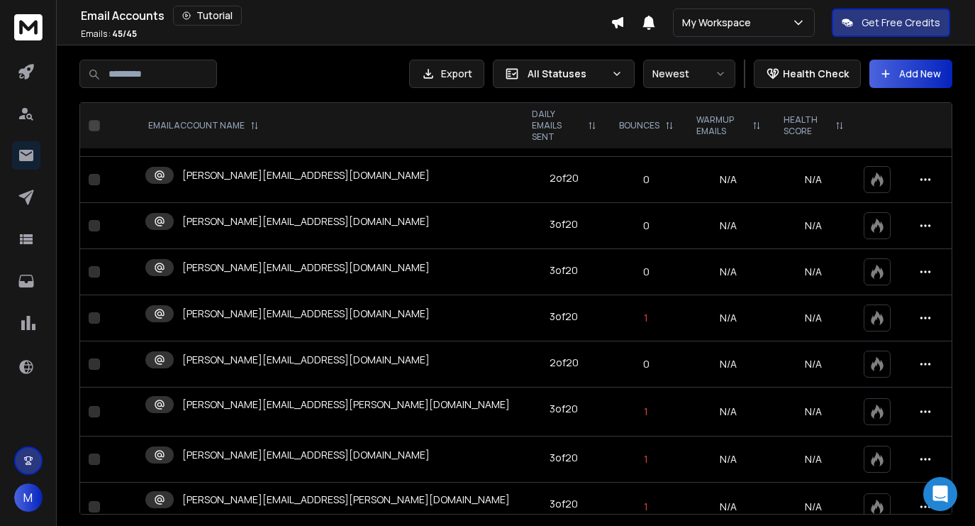
scroll to position [0, 0]
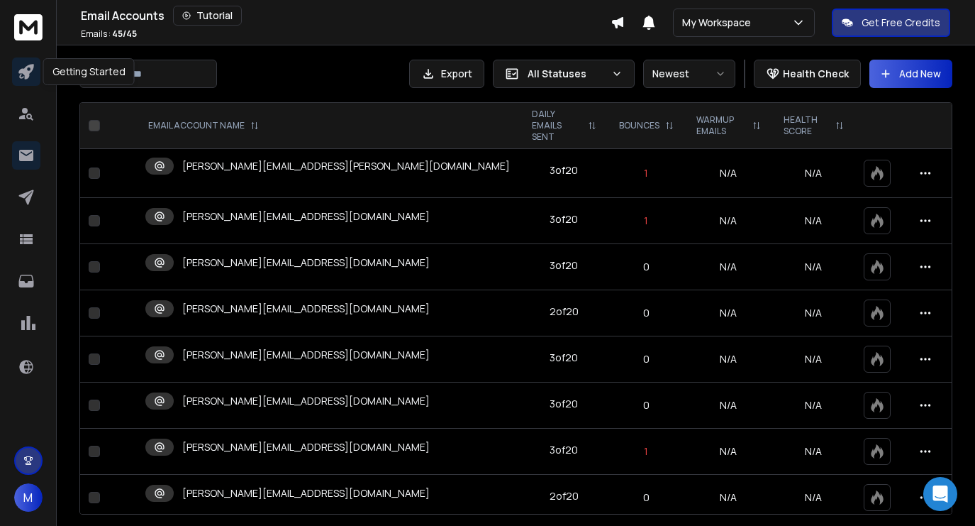
click at [25, 80] on link at bounding box center [26, 71] width 28 height 28
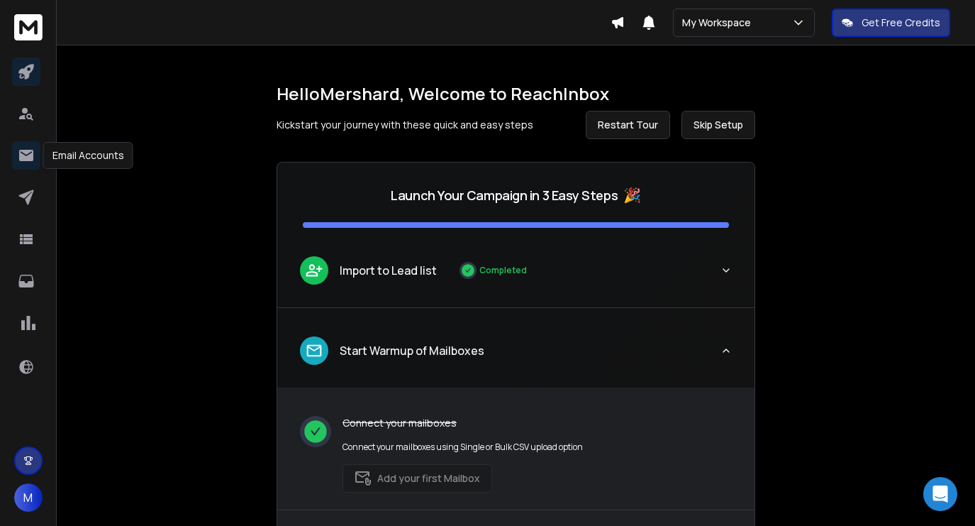
click at [26, 161] on icon at bounding box center [26, 155] width 17 height 17
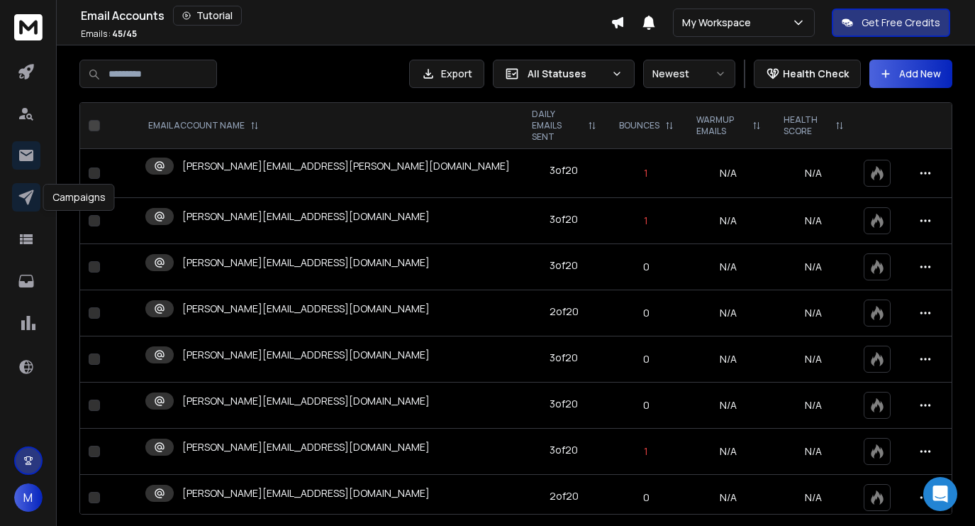
click at [26, 196] on icon at bounding box center [25, 197] width 15 height 15
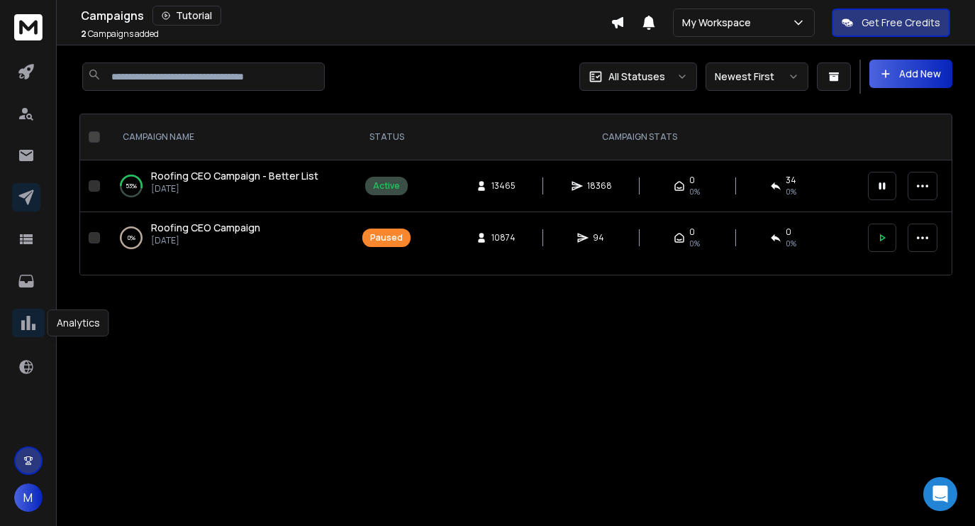
click at [22, 316] on icon at bounding box center [28, 322] width 21 height 21
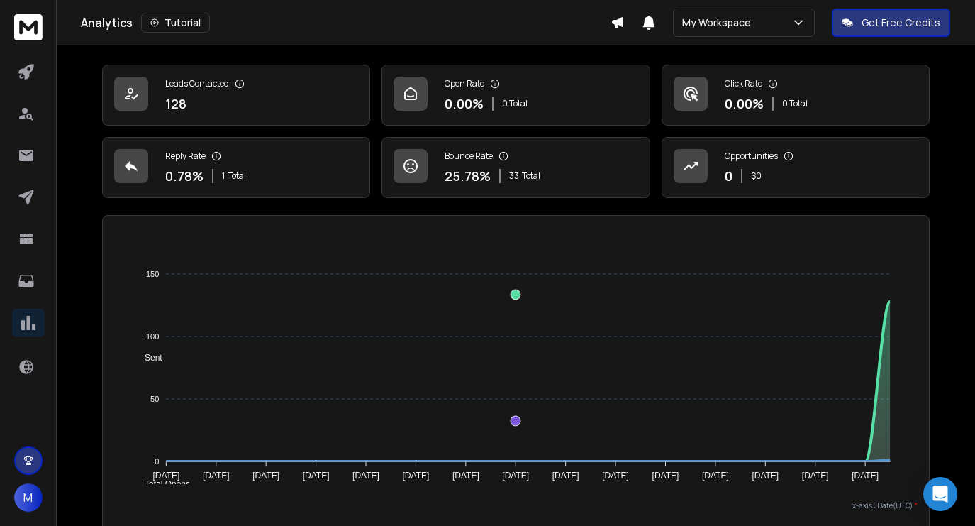
scroll to position [87, 0]
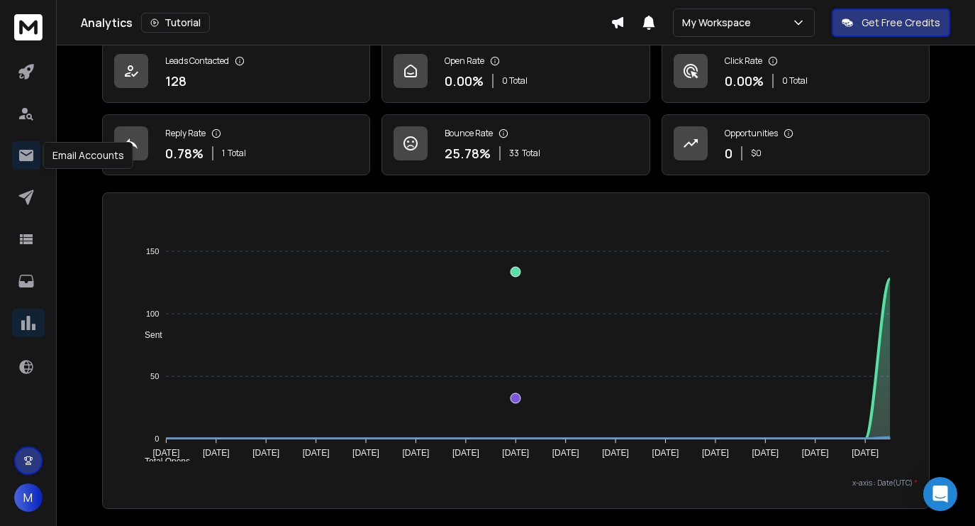
click at [33, 159] on icon at bounding box center [26, 155] width 17 height 17
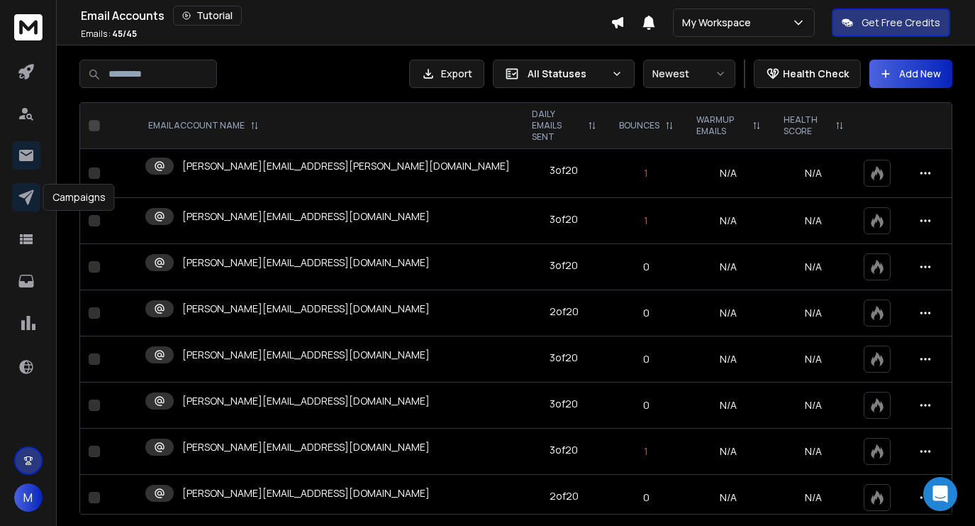
click at [31, 190] on icon at bounding box center [25, 197] width 15 height 15
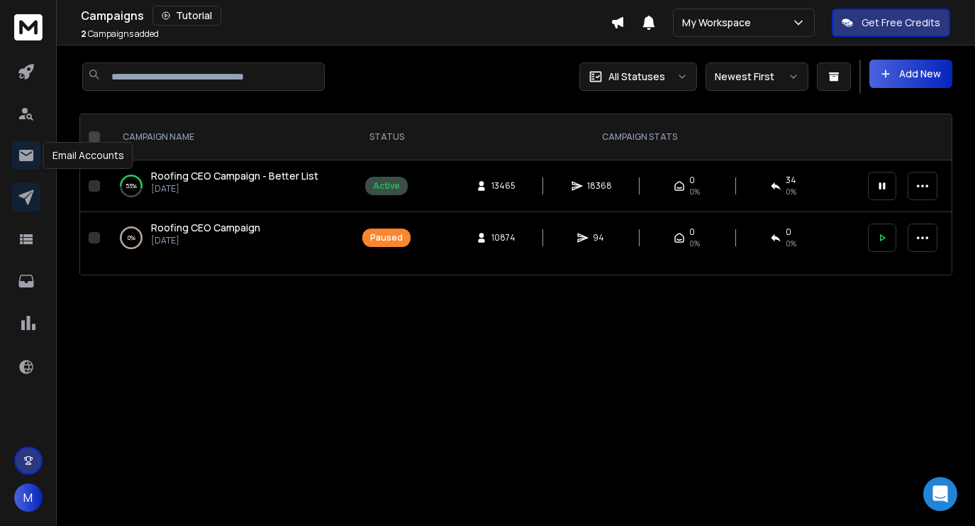
click at [25, 150] on icon at bounding box center [26, 155] width 14 height 11
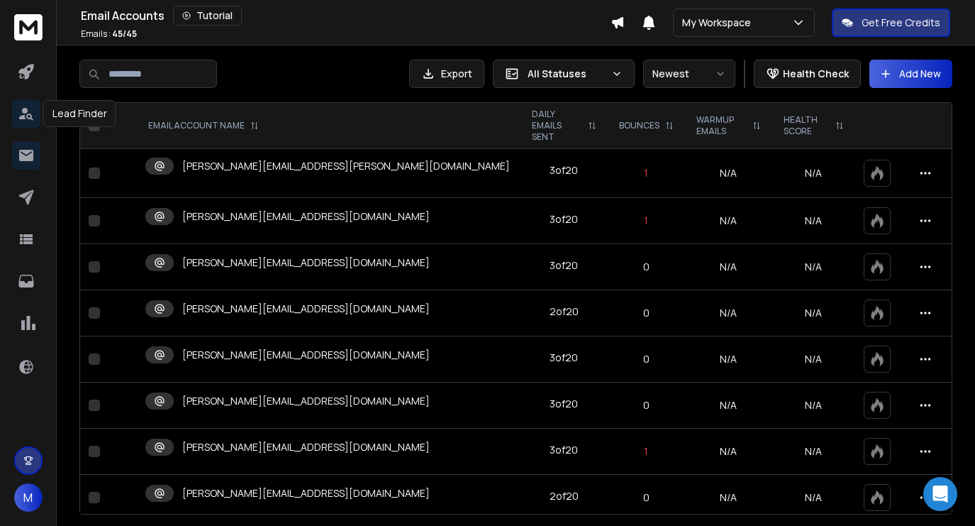
click at [27, 125] on link at bounding box center [26, 113] width 28 height 28
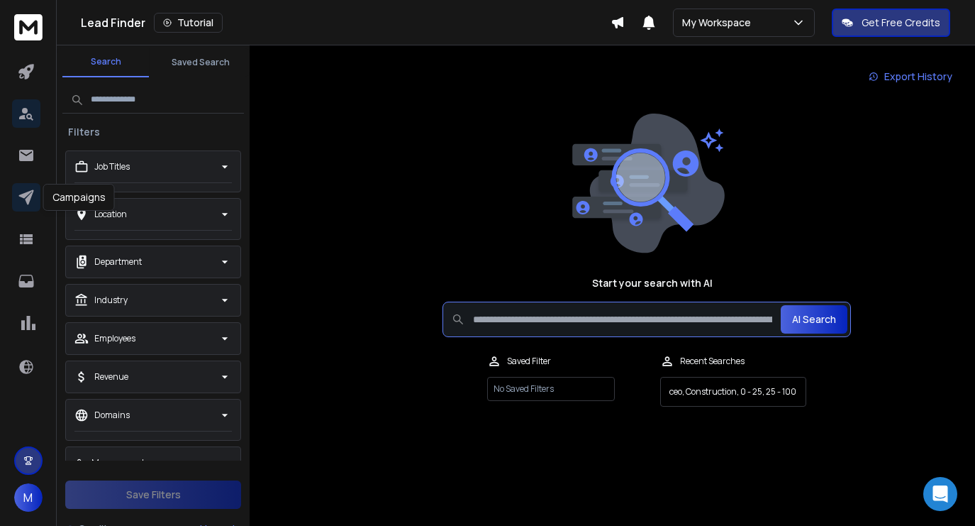
click at [31, 200] on icon at bounding box center [26, 197] width 17 height 17
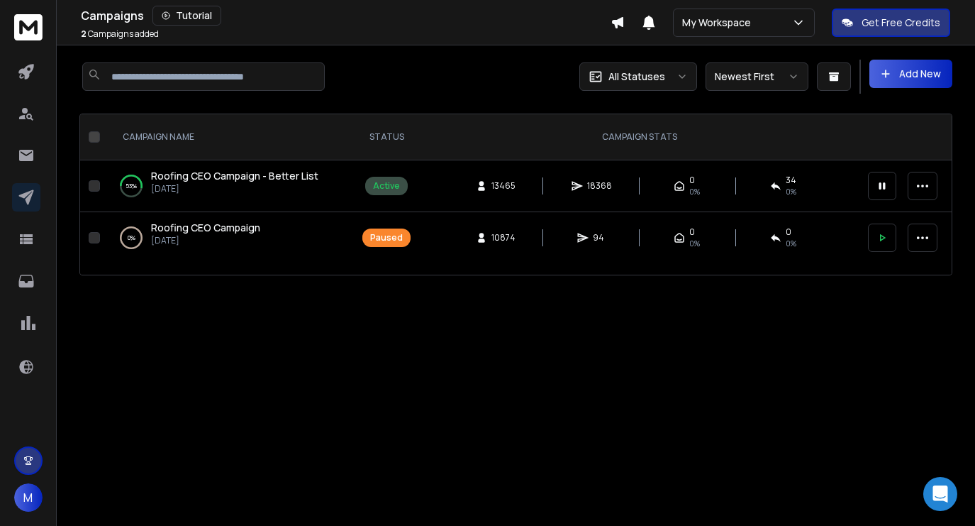
click at [228, 179] on span "Roofing CEO Campaign - Better List" at bounding box center [234, 175] width 167 height 13
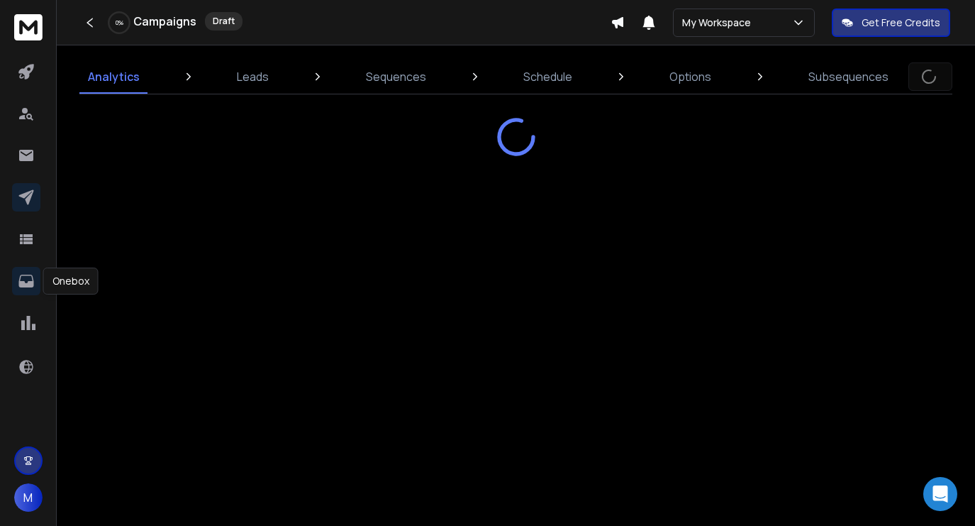
click at [23, 280] on icon at bounding box center [26, 280] width 17 height 17
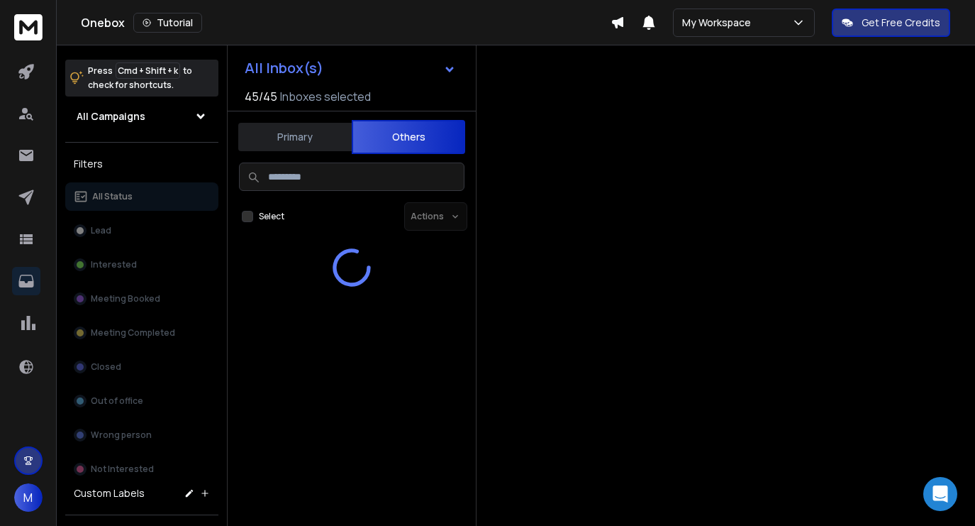
click at [427, 140] on button "Others" at bounding box center [409, 137] width 114 height 34
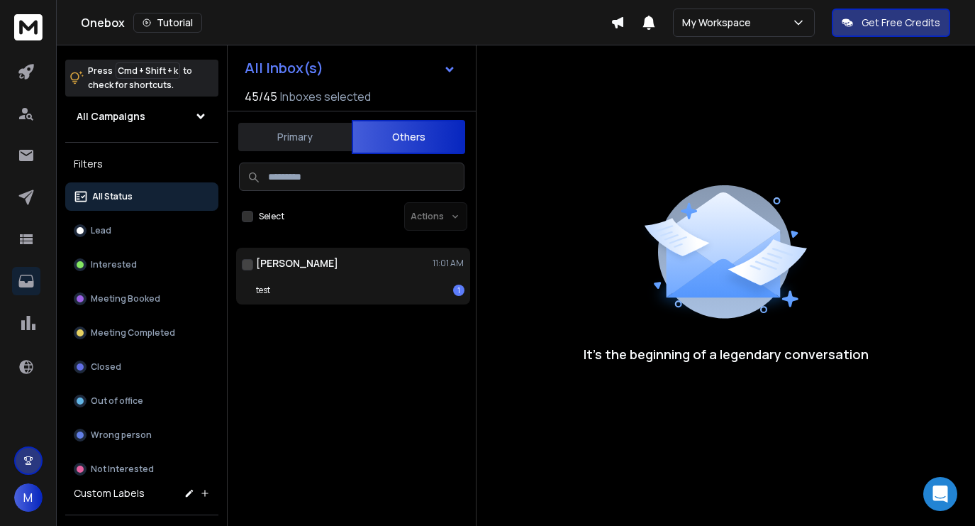
click at [305, 264] on h1 "Mershard Frierson" at bounding box center [297, 263] width 82 height 14
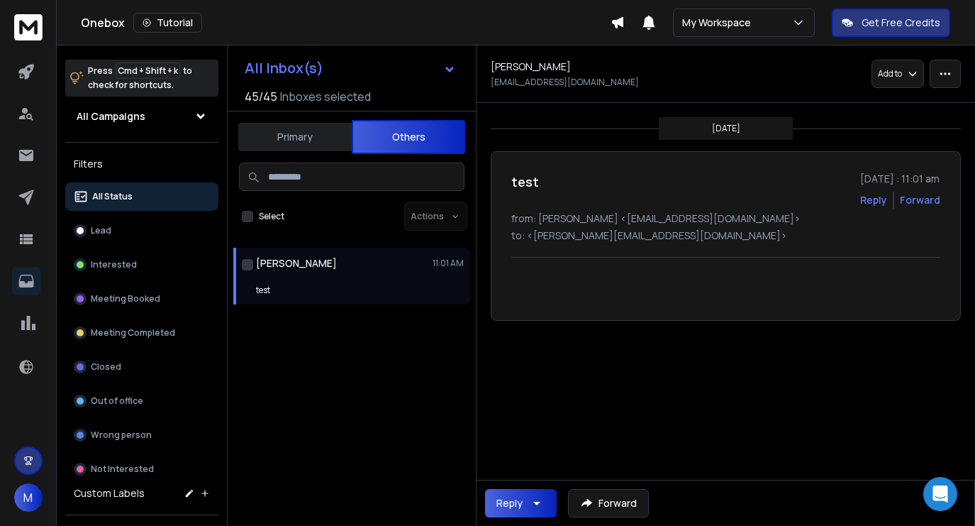
click at [257, 267] on h1 "Mershard Frierson" at bounding box center [296, 263] width 81 height 14
click at [250, 265] on button "button" at bounding box center [247, 264] width 11 height 11
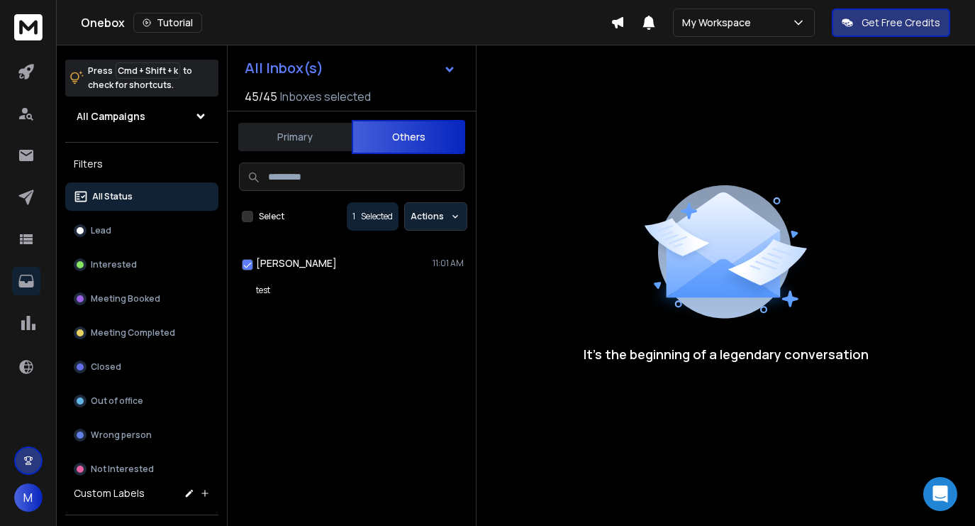
click at [433, 214] on p "Actions" at bounding box center [427, 216] width 33 height 11
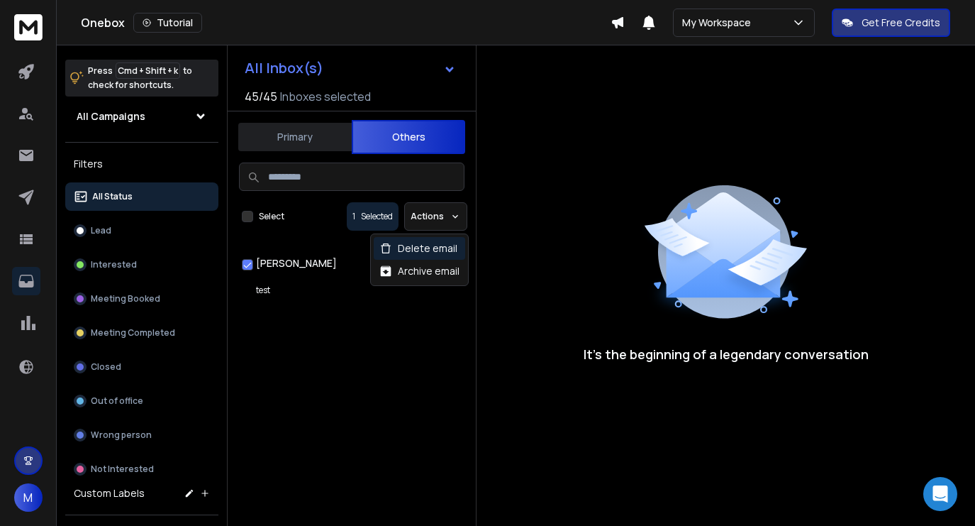
click at [421, 248] on div "Delete email" at bounding box center [419, 248] width 78 height 14
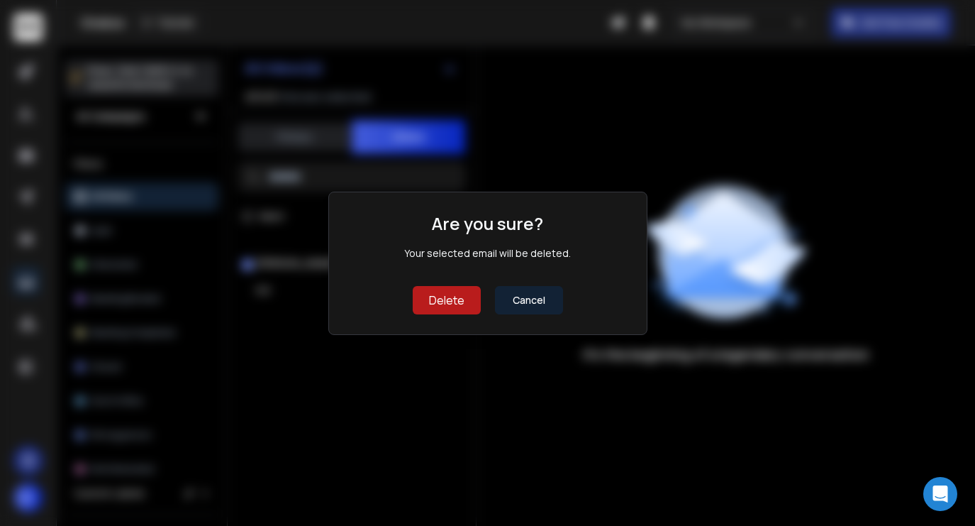
click at [446, 311] on button "Delete" at bounding box center [447, 300] width 68 height 28
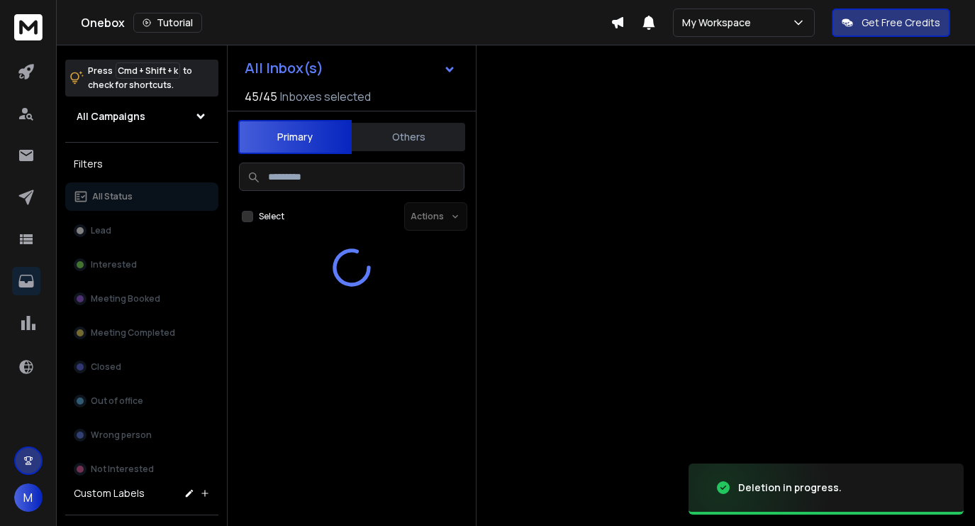
click at [302, 150] on button "Primary" at bounding box center [295, 137] width 114 height 34
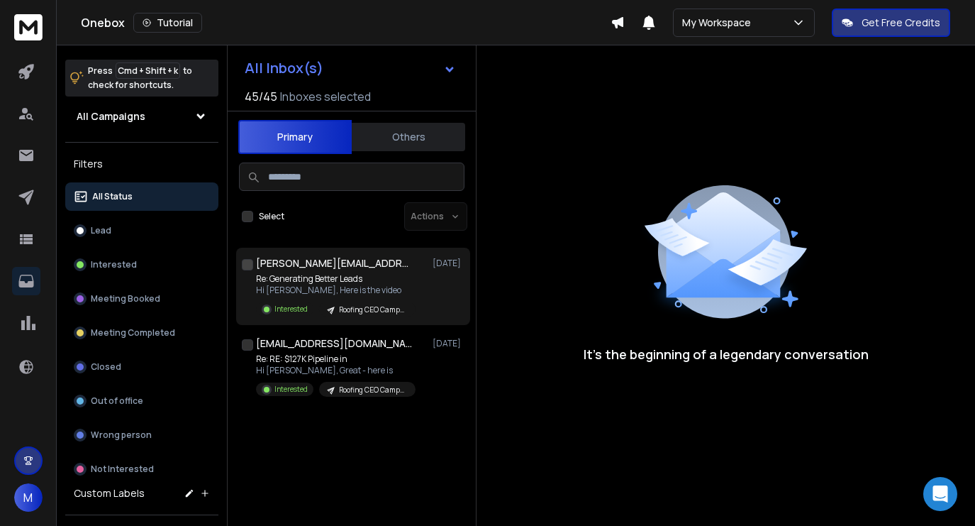
click at [304, 267] on h1 "s.collier@beyondroofingllc.org" at bounding box center [334, 263] width 156 height 14
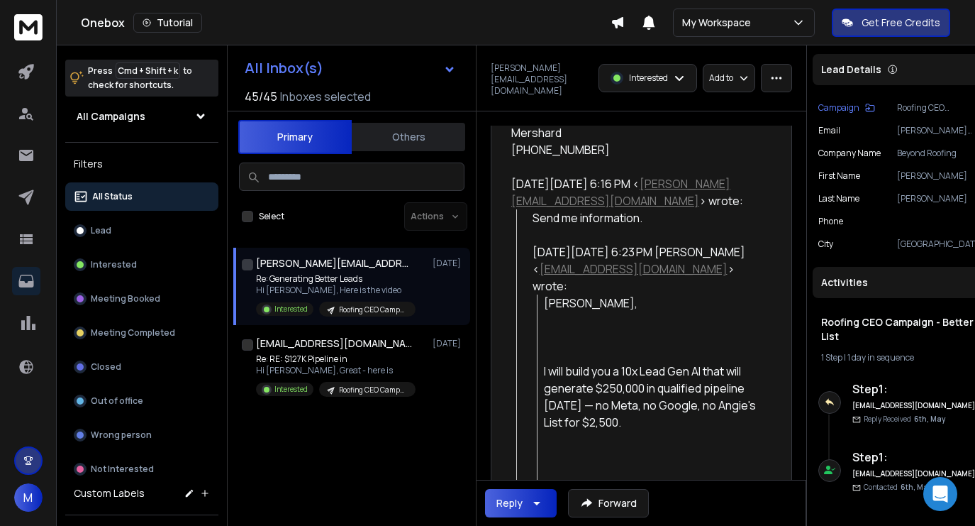
scroll to position [383, 0]
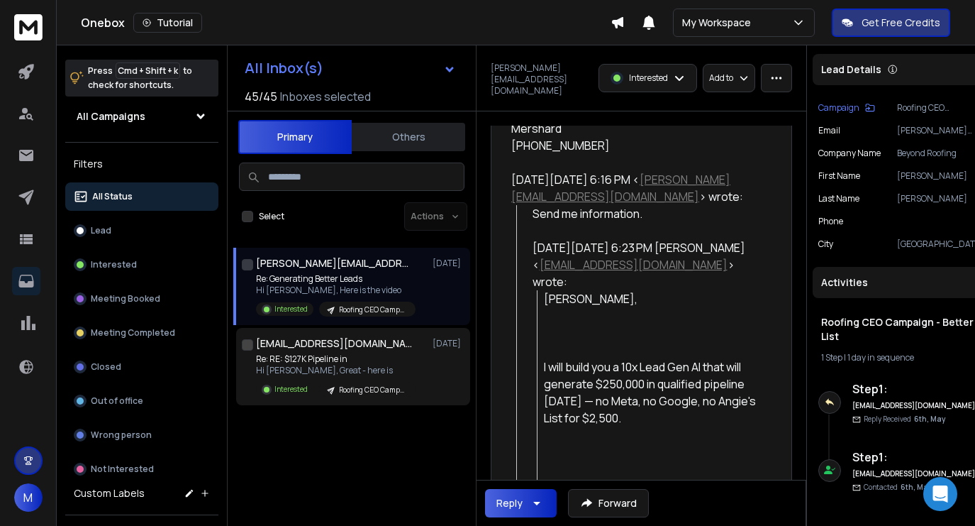
click at [384, 366] on p "Hi Teresa, Great - here is" at bounding box center [336, 370] width 160 height 11
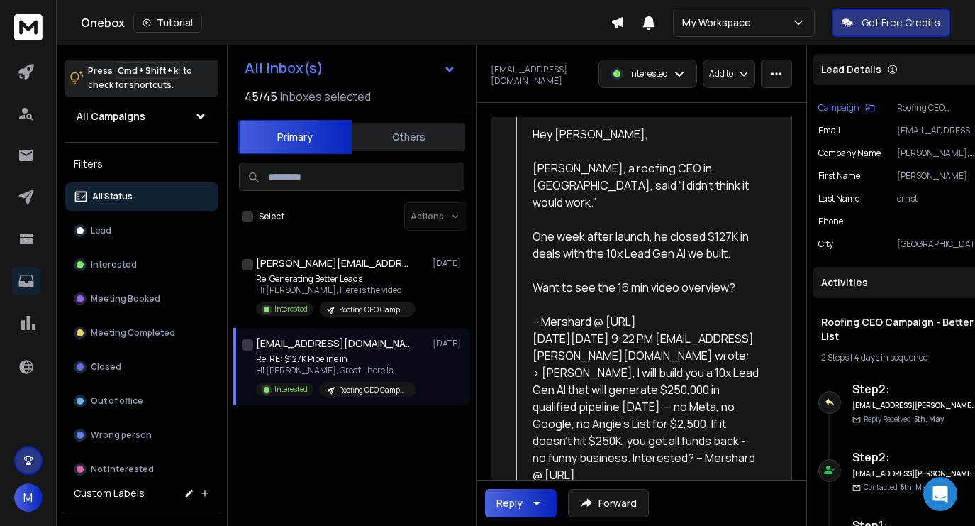
scroll to position [529, 0]
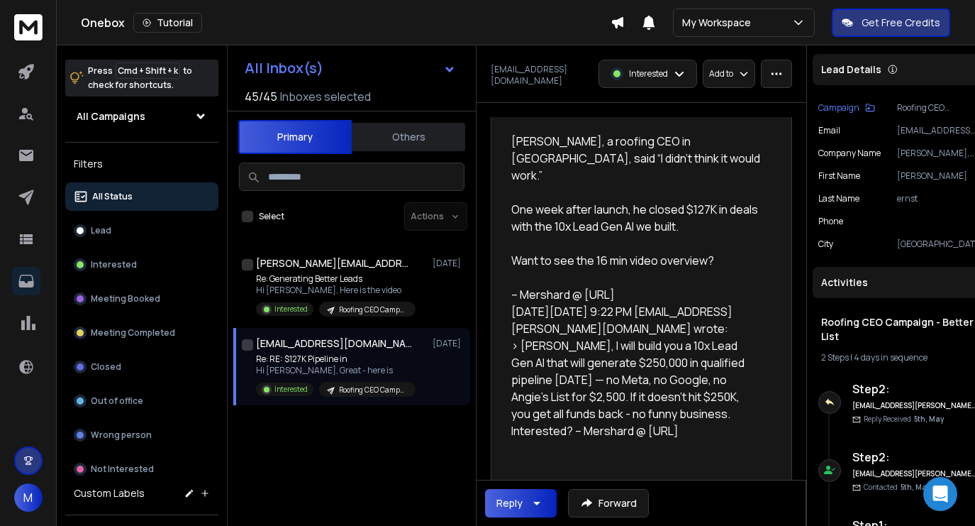
scroll to position [1874, 0]
copy p "pjfitz"
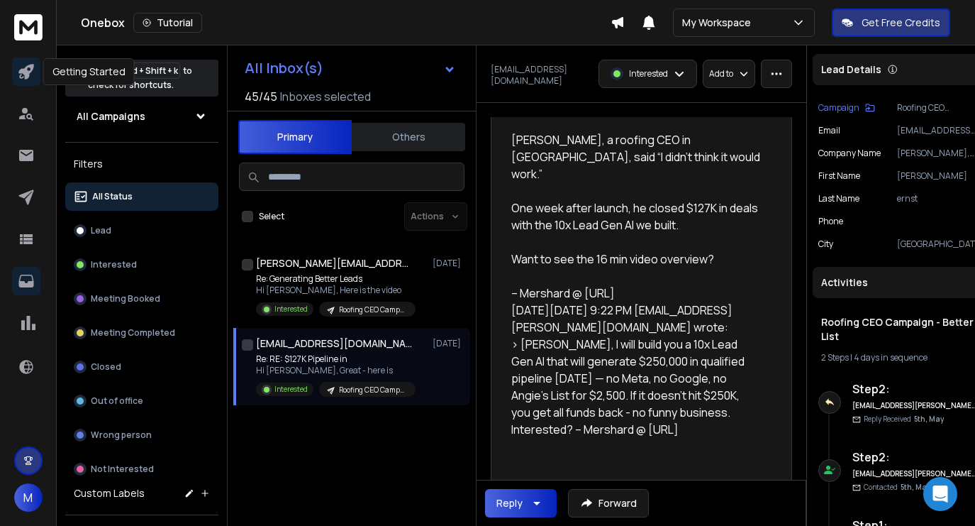
click at [27, 65] on icon at bounding box center [26, 71] width 17 height 17
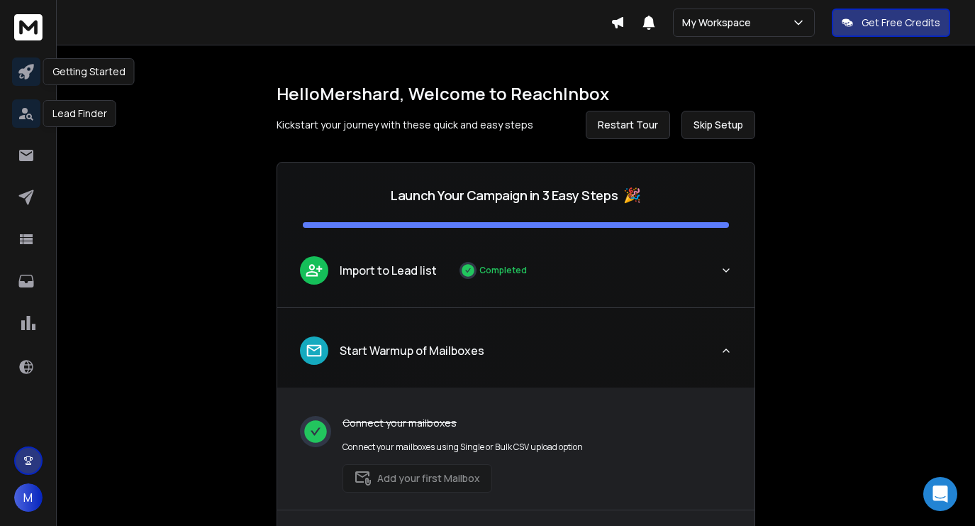
click at [26, 121] on icon at bounding box center [26, 113] width 17 height 17
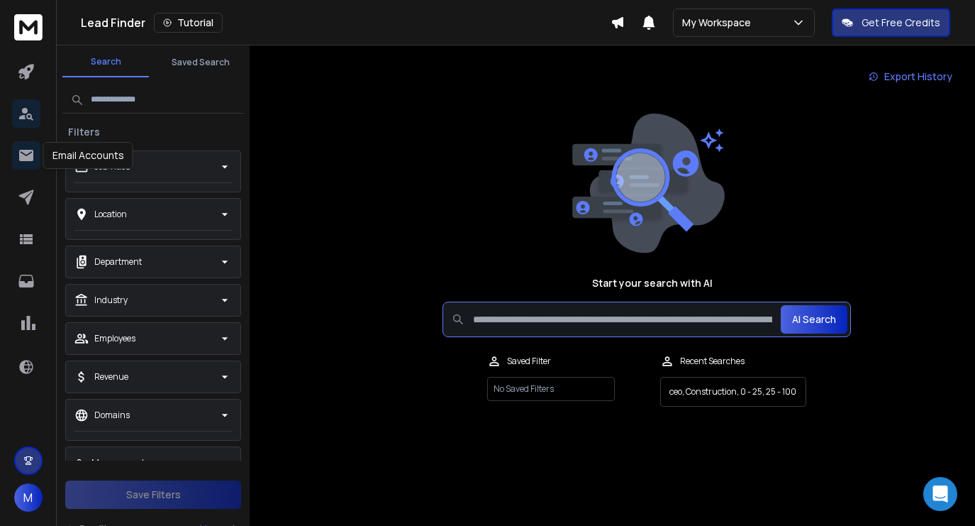
click at [26, 153] on icon at bounding box center [26, 155] width 14 height 11
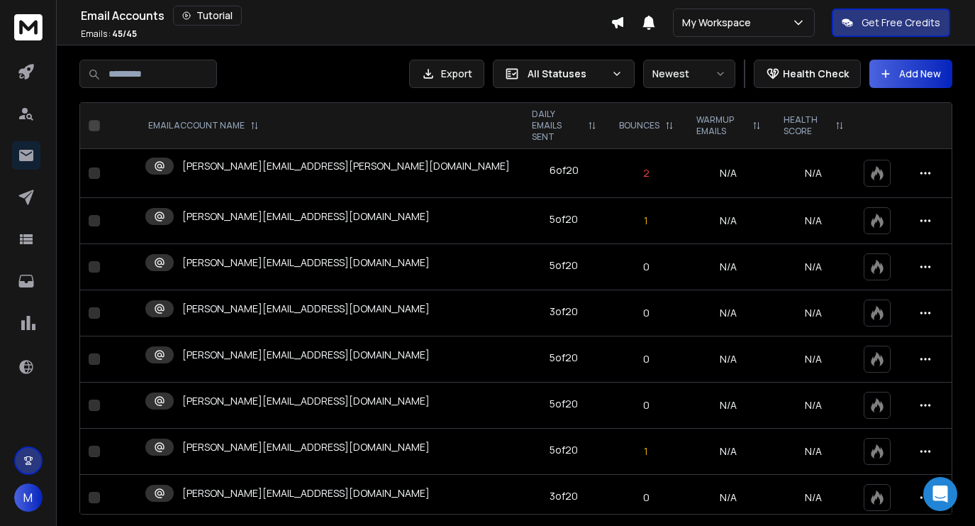
click at [616, 218] on p "1" at bounding box center [646, 221] width 60 height 14
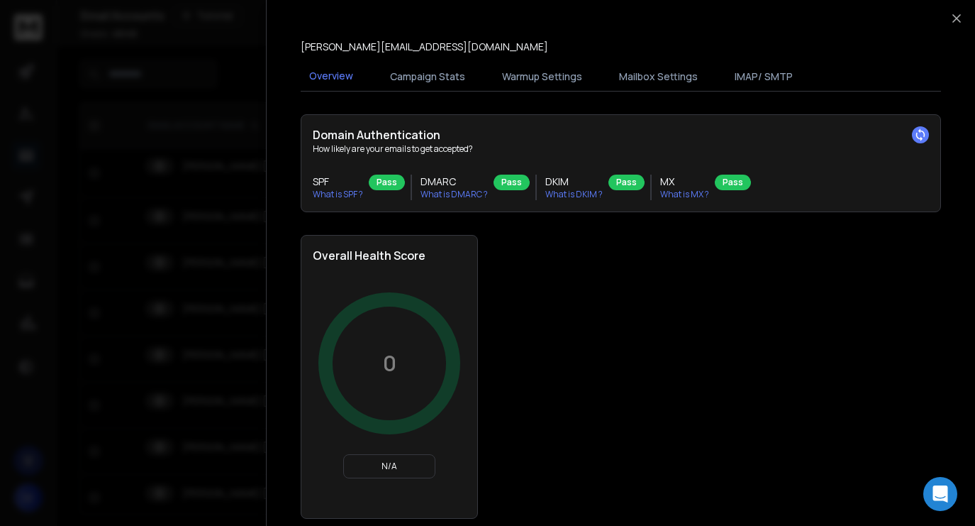
click at [221, 195] on div at bounding box center [487, 263] width 975 height 526
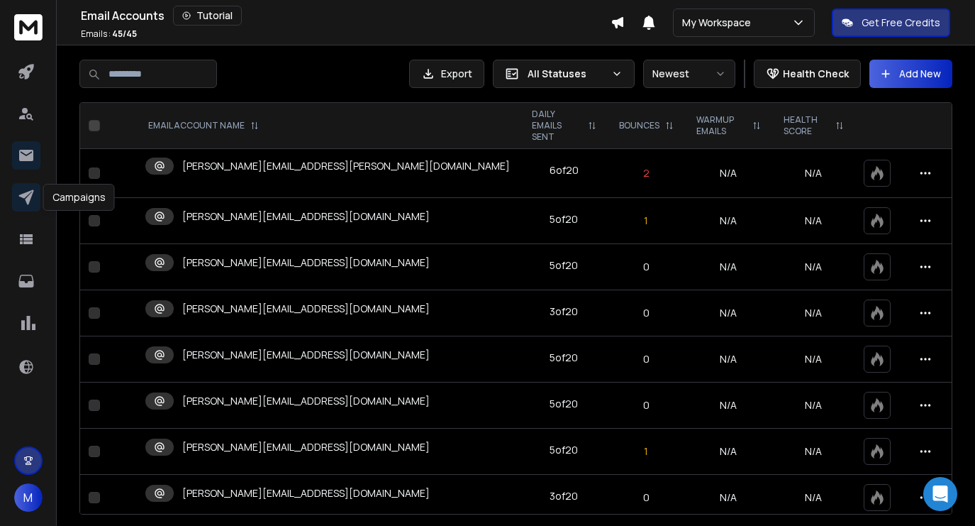
click at [34, 189] on link at bounding box center [26, 197] width 28 height 28
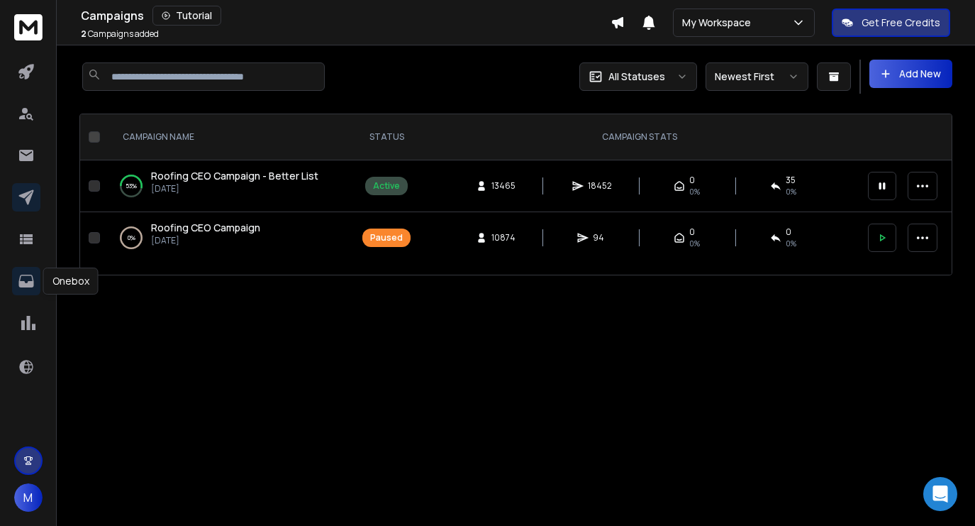
click at [30, 281] on icon at bounding box center [25, 281] width 15 height 13
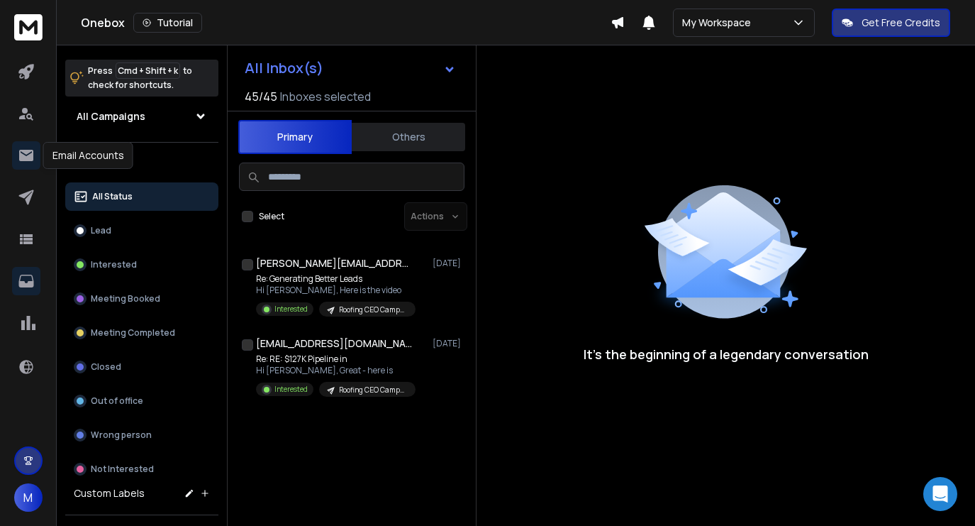
click at [32, 162] on icon at bounding box center [26, 155] width 17 height 17
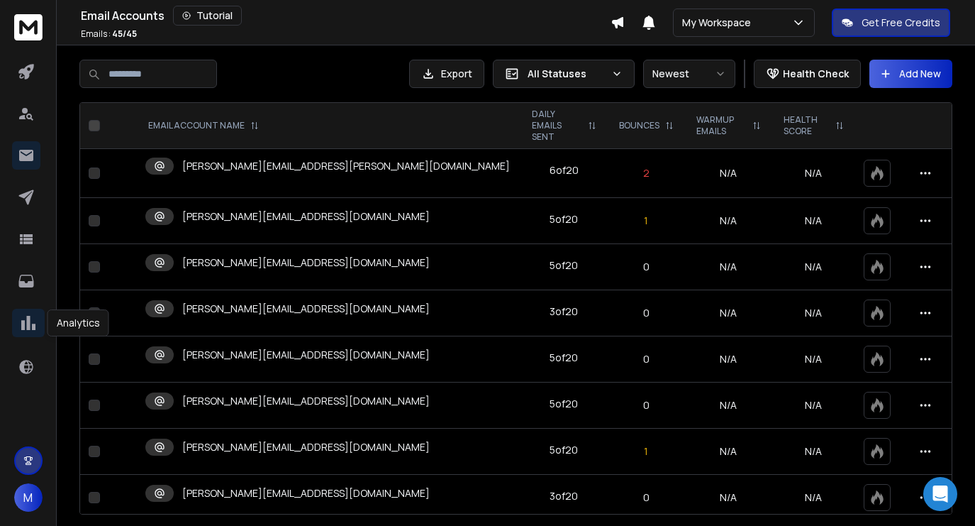
click at [28, 321] on icon at bounding box center [28, 323] width 14 height 14
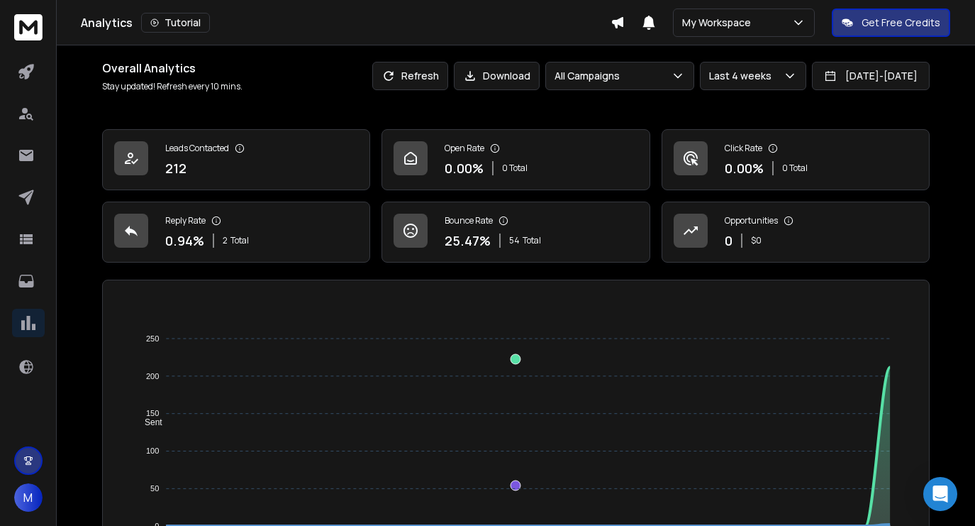
click at [187, 227] on div "Reply Rate" at bounding box center [207, 221] width 84 height 14
click at [218, 221] on icon at bounding box center [216, 221] width 10 height 10
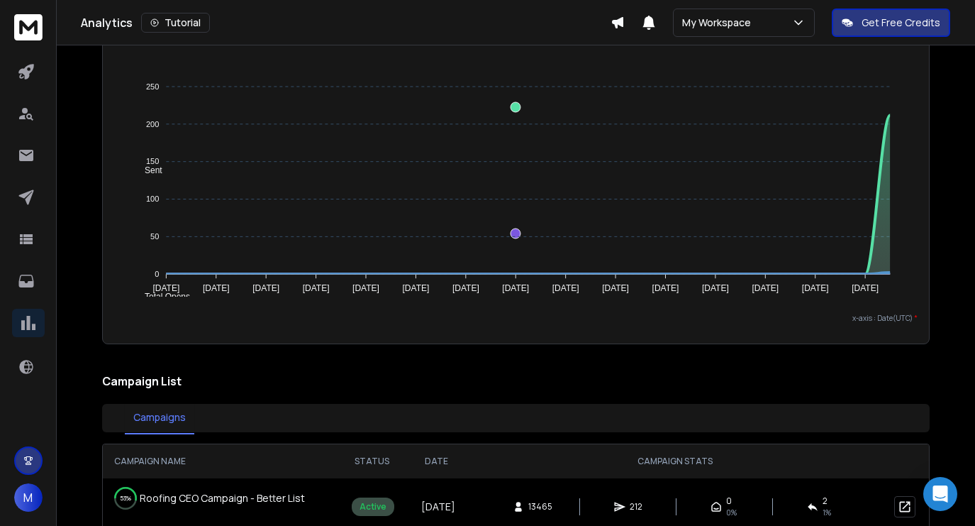
scroll to position [276, 0]
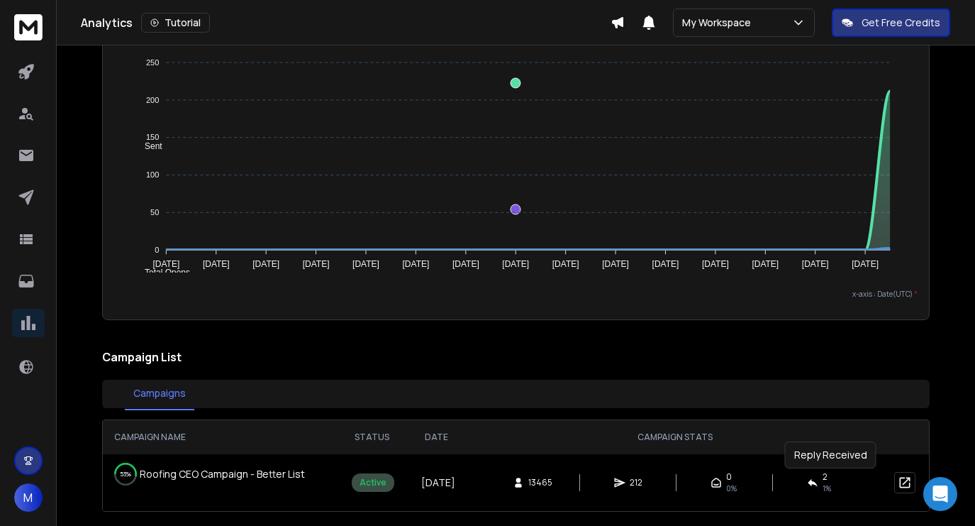
click at [828, 480] on span "2" at bounding box center [825, 476] width 5 height 11
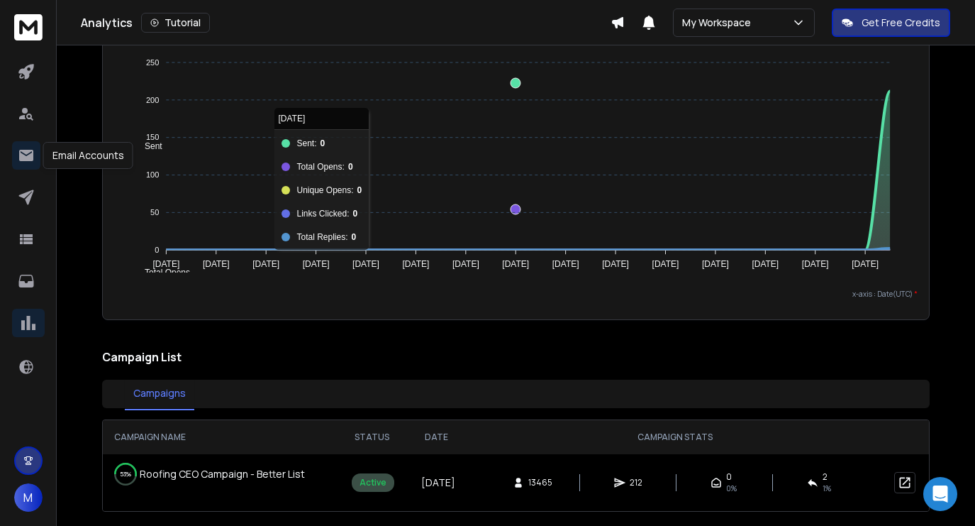
click at [34, 164] on link at bounding box center [26, 155] width 28 height 28
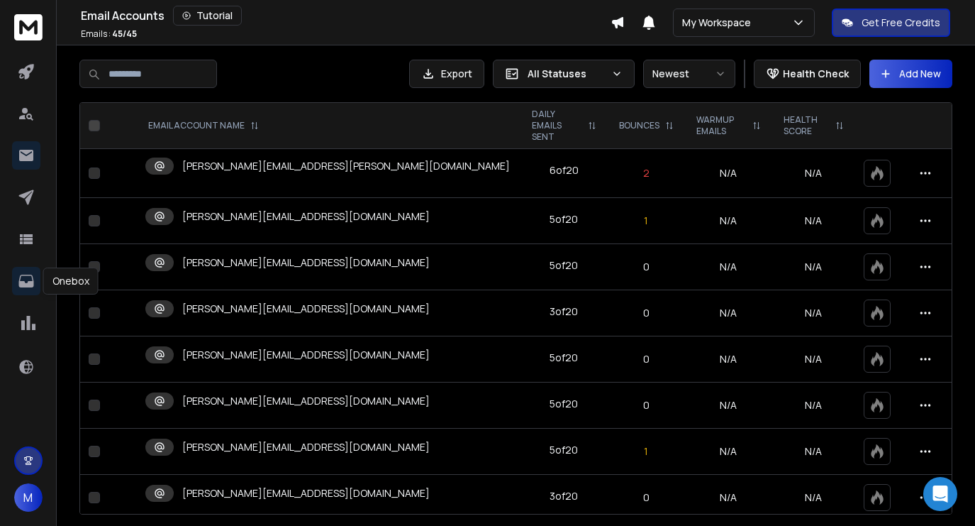
click at [28, 274] on icon at bounding box center [26, 280] width 17 height 17
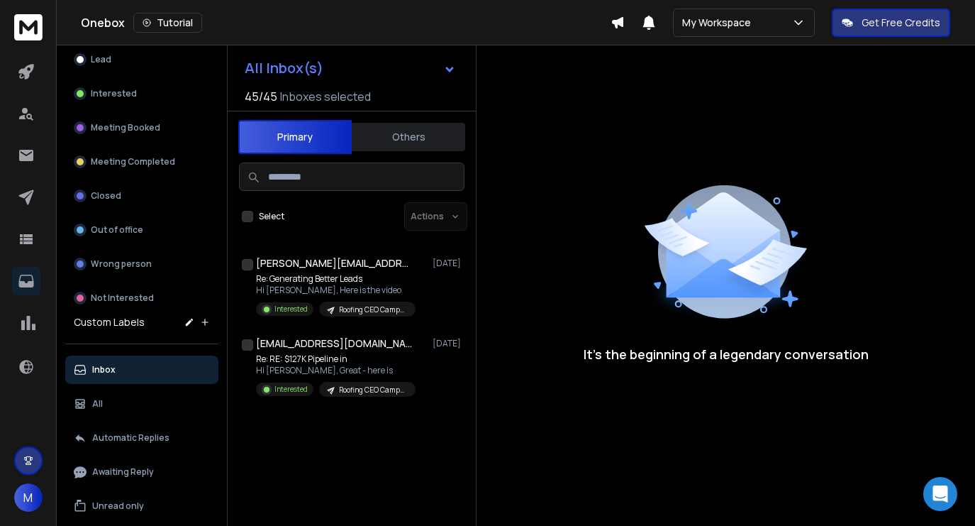
scroll to position [207, 0]
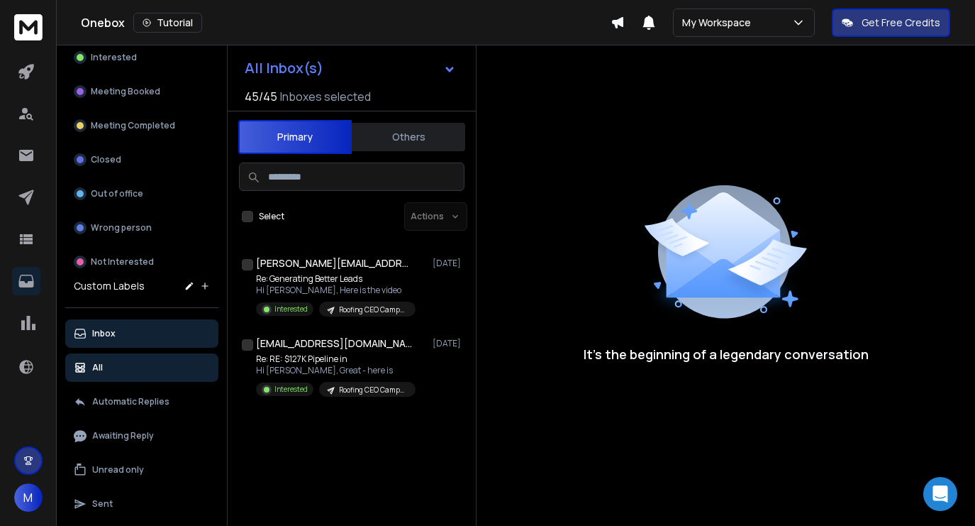
click at [114, 359] on button "All" at bounding box center [141, 367] width 153 height 28
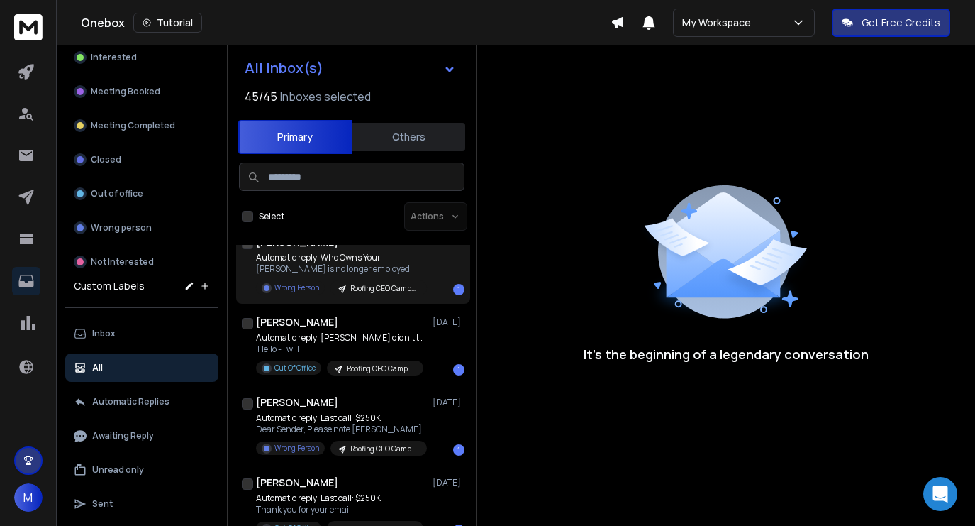
scroll to position [108, 0]
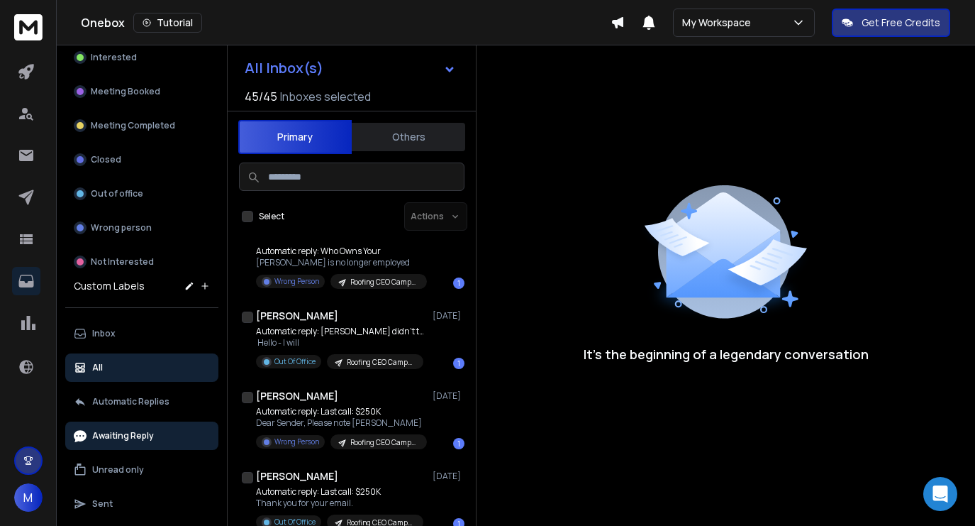
click at [151, 433] on p "Awaiting Reply" at bounding box center [123, 435] width 62 height 11
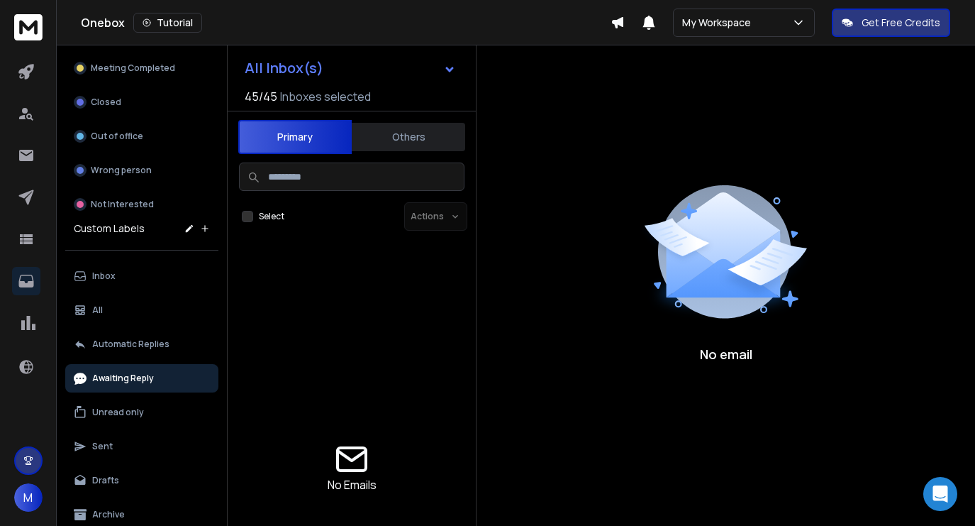
scroll to position [280, 0]
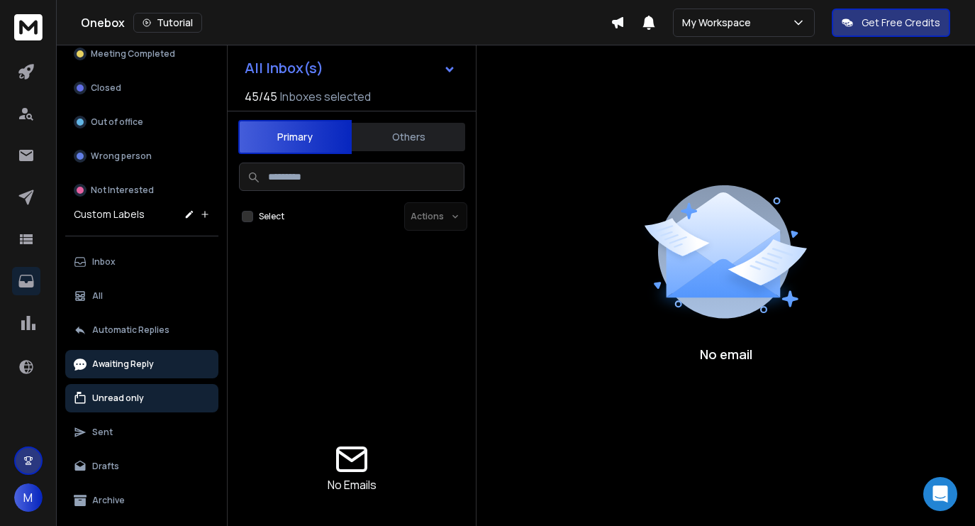
click at [130, 399] on p "Unread only" at bounding box center [118, 397] width 52 height 11
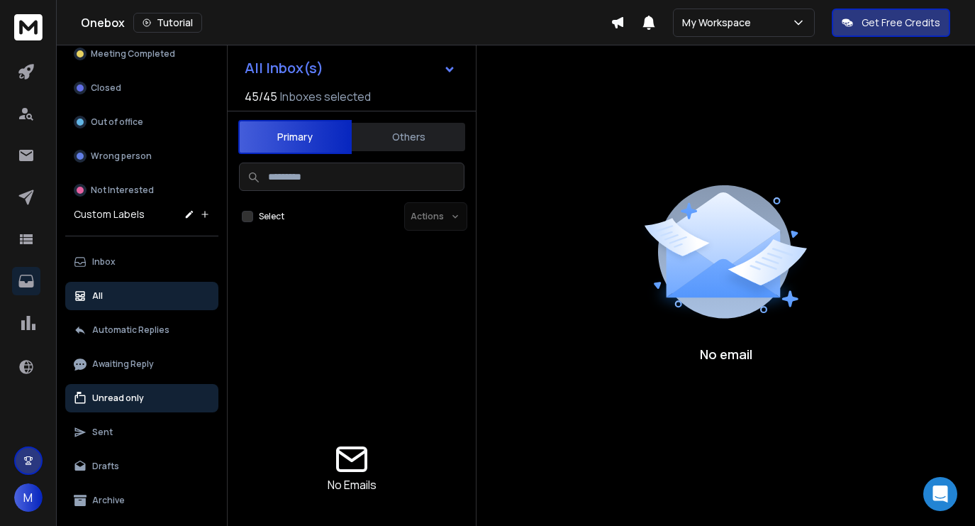
click at [121, 299] on button "All" at bounding box center [141, 296] width 153 height 28
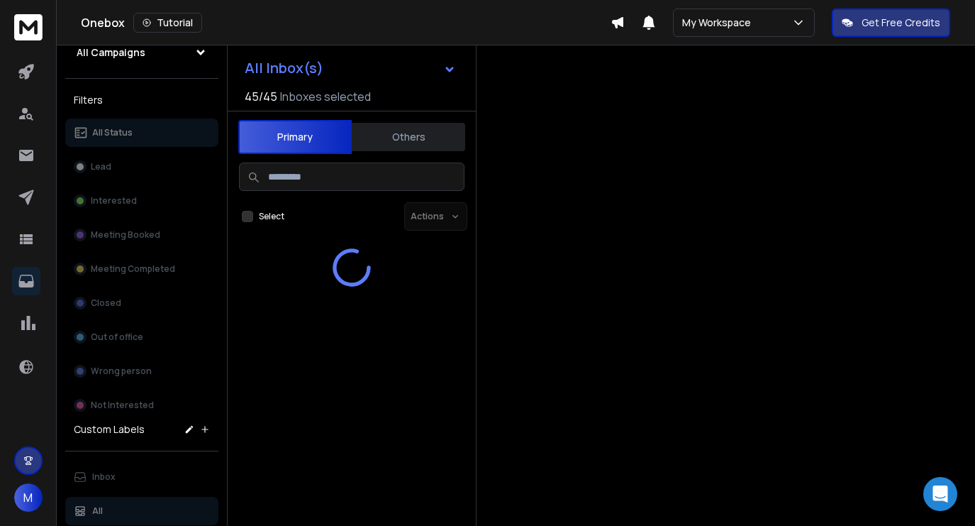
scroll to position [0, 0]
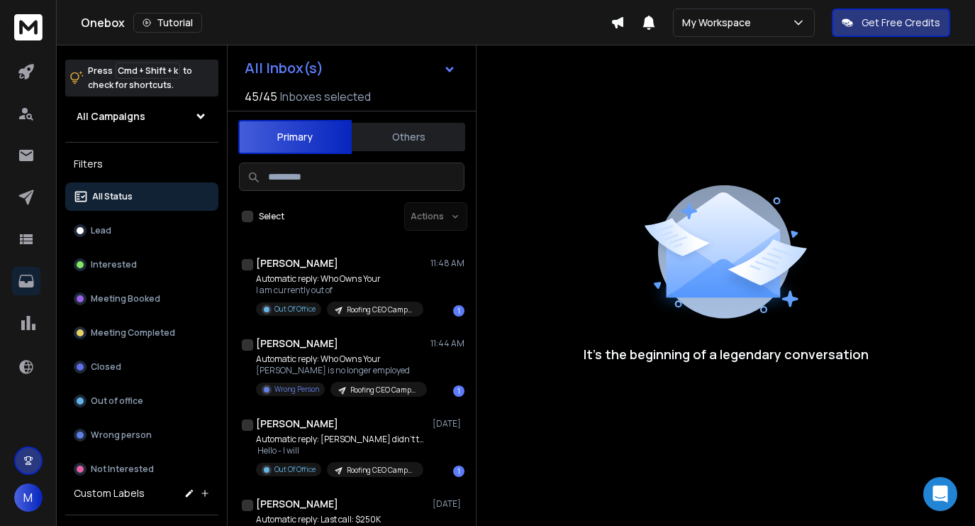
click at [109, 202] on div "All Status" at bounding box center [103, 196] width 59 height 14
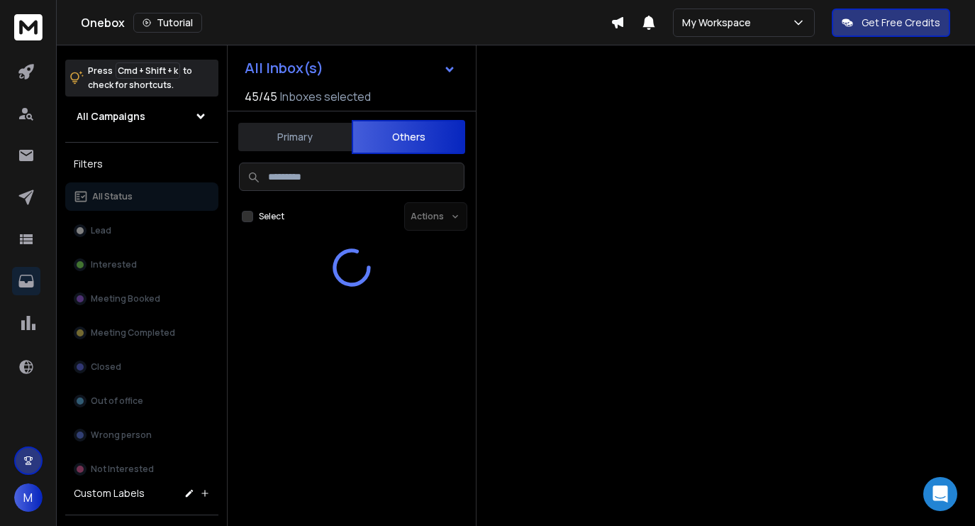
click at [382, 127] on button "Others" at bounding box center [409, 137] width 114 height 34
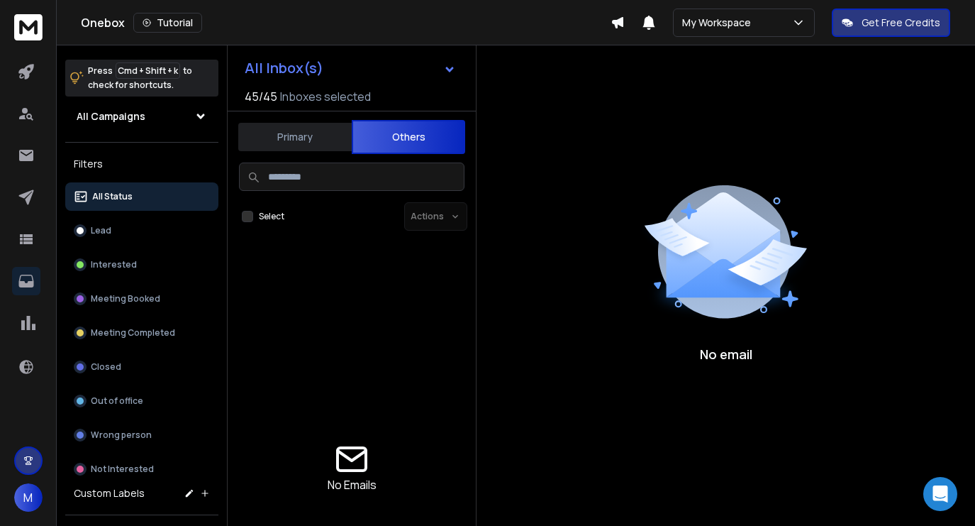
click at [301, 134] on button "Primary" at bounding box center [295, 136] width 114 height 31
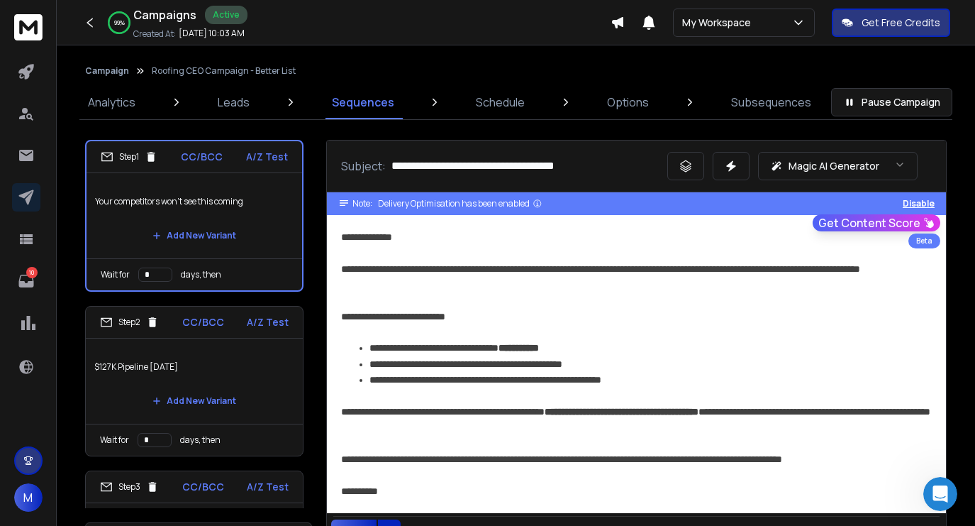
scroll to position [278, 0]
click at [35, 274] on p "10" at bounding box center [31, 272] width 11 height 11
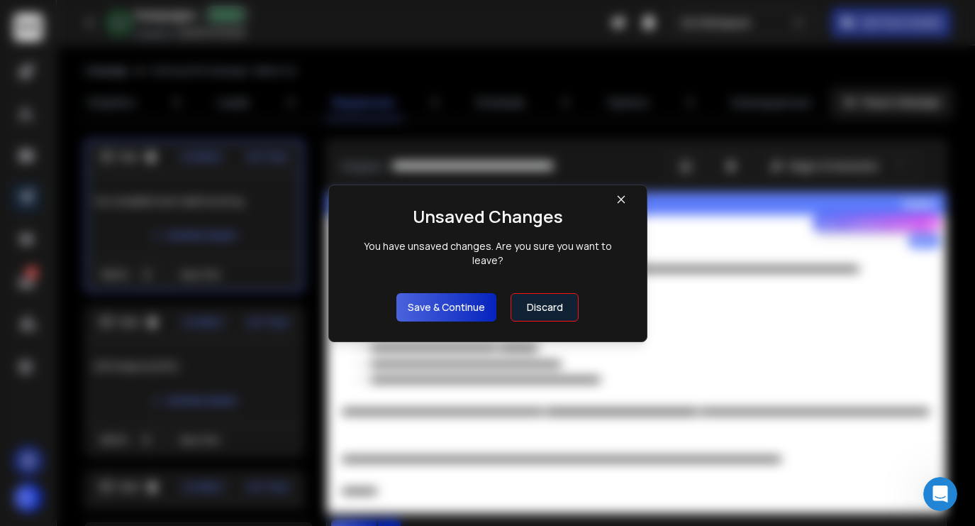
click at [621, 205] on icon at bounding box center [621, 199] width 11 height 11
